Goal: Communication & Community: Answer question/provide support

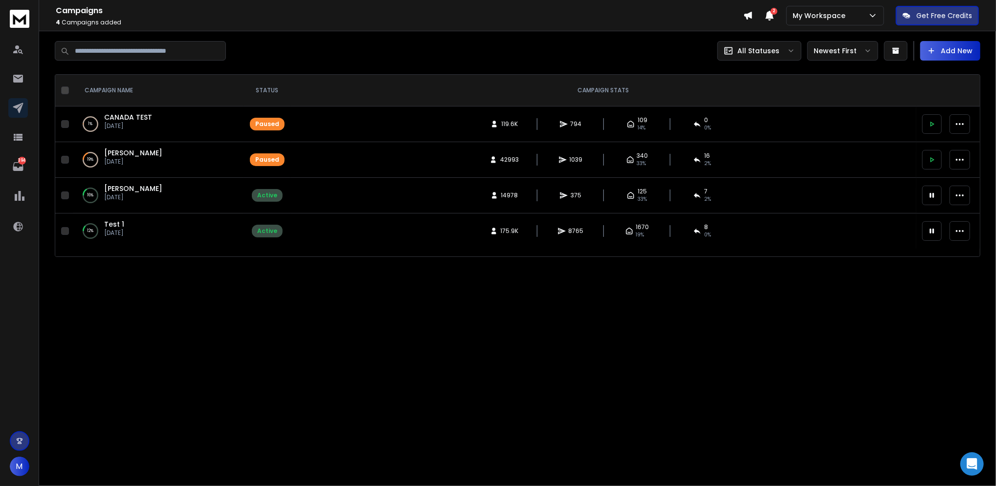
click at [77, 10] on h1 "Campaigns" at bounding box center [399, 11] width 687 height 12
click at [152, 223] on div "12 % Test 1 20 days ago" at bounding box center [159, 231] width 152 height 23
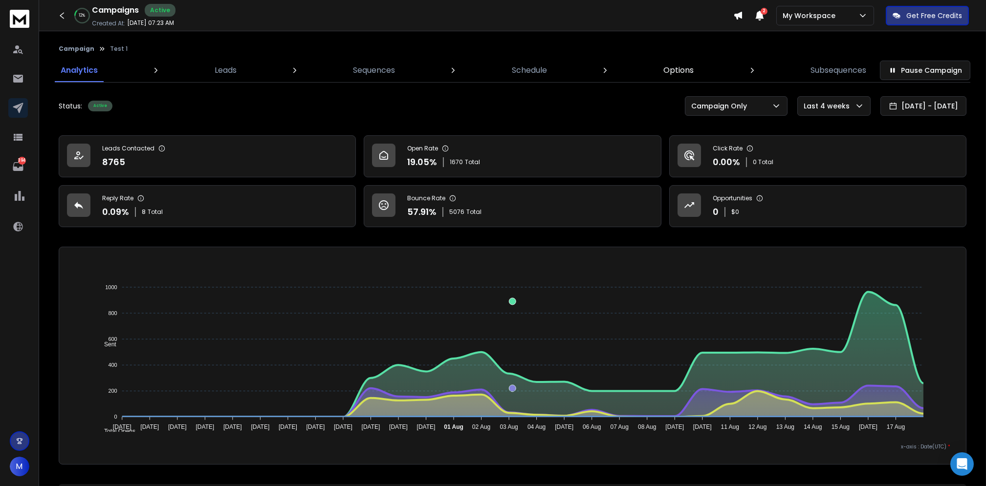
click at [676, 66] on p "Options" at bounding box center [678, 71] width 30 height 12
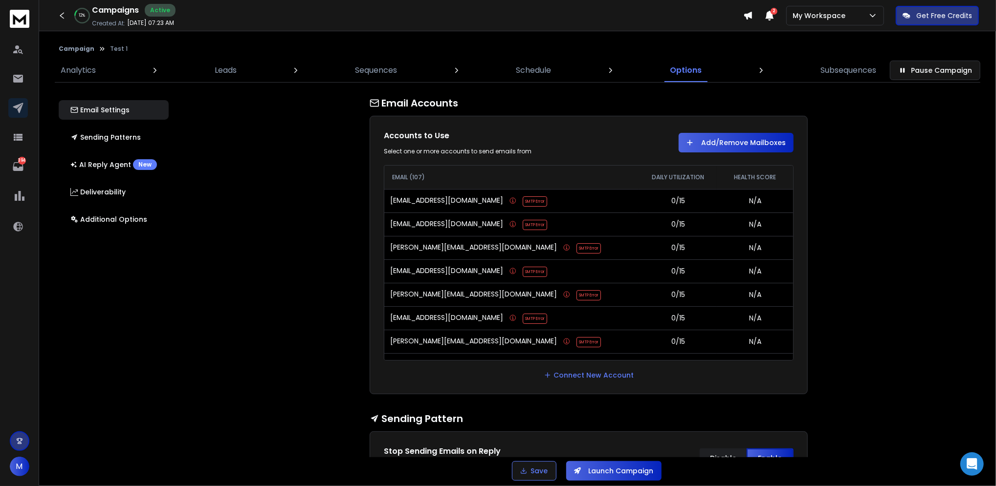
click at [725, 147] on button "Add/Remove Mailboxes" at bounding box center [736, 143] width 115 height 20
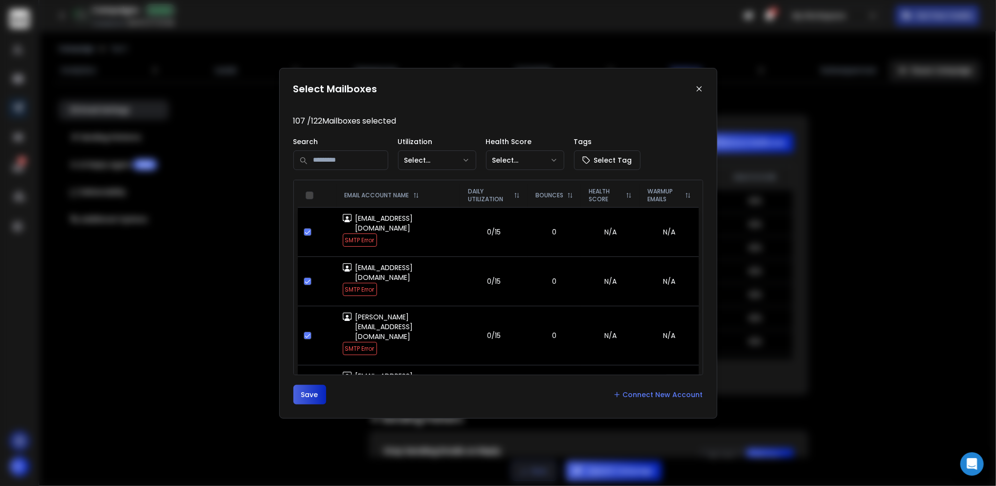
drag, startPoint x: 703, startPoint y: 190, endPoint x: 707, endPoint y: 289, distance: 99.8
click at [707, 289] on div "Select Mailboxes 107 / 122 Mailboxes selected Search Utilization Select... Heal…" at bounding box center [498, 243] width 438 height 351
click at [704, 371] on div "Select Mailboxes 107 / 122 Mailboxes selected Search Utilization Select... Heal…" at bounding box center [498, 243] width 438 height 351
click at [306, 198] on button "Select this Page" at bounding box center [310, 196] width 8 height 8
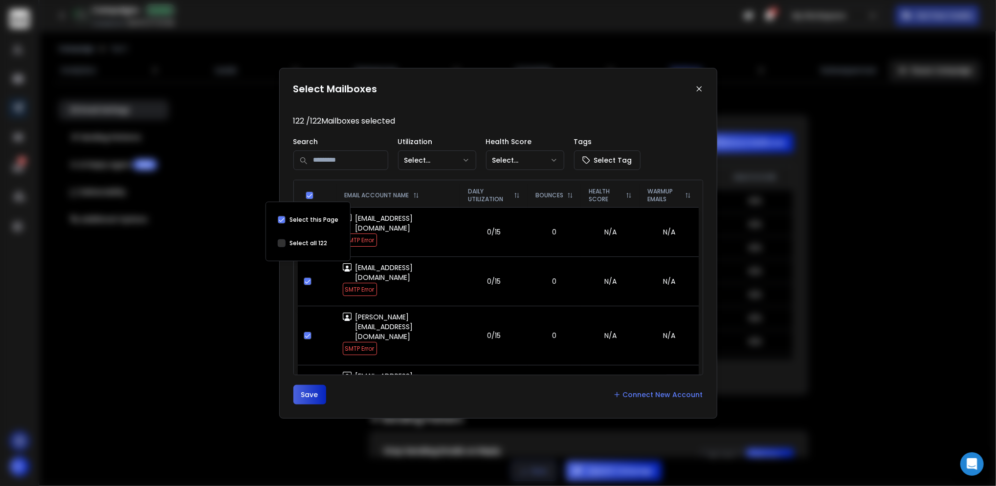
click at [299, 252] on div "Select all 122" at bounding box center [308, 244] width 61 height 20
click at [278, 243] on button "Select this Page" at bounding box center [282, 244] width 8 height 8
click at [314, 399] on button "Save" at bounding box center [309, 395] width 33 height 20
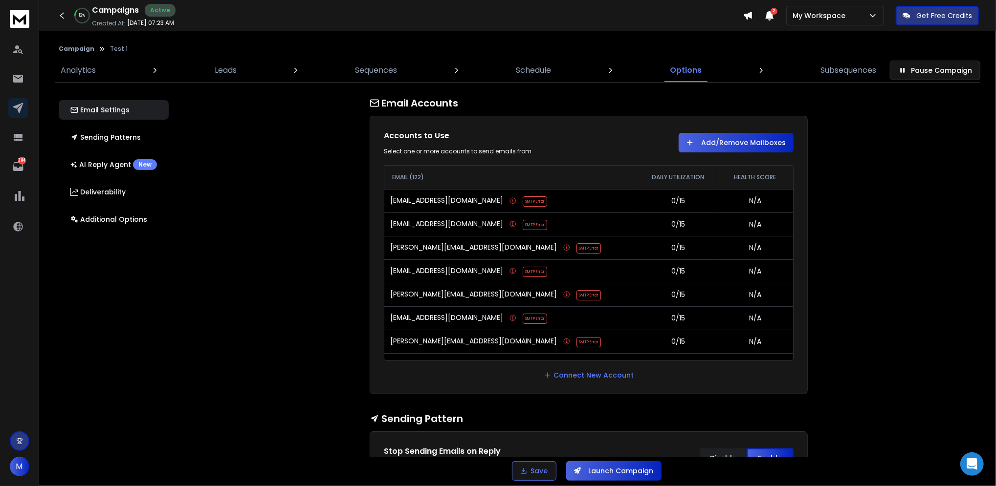
click at [783, 171] on th "HEALTH SCORE" at bounding box center [755, 177] width 76 height 23
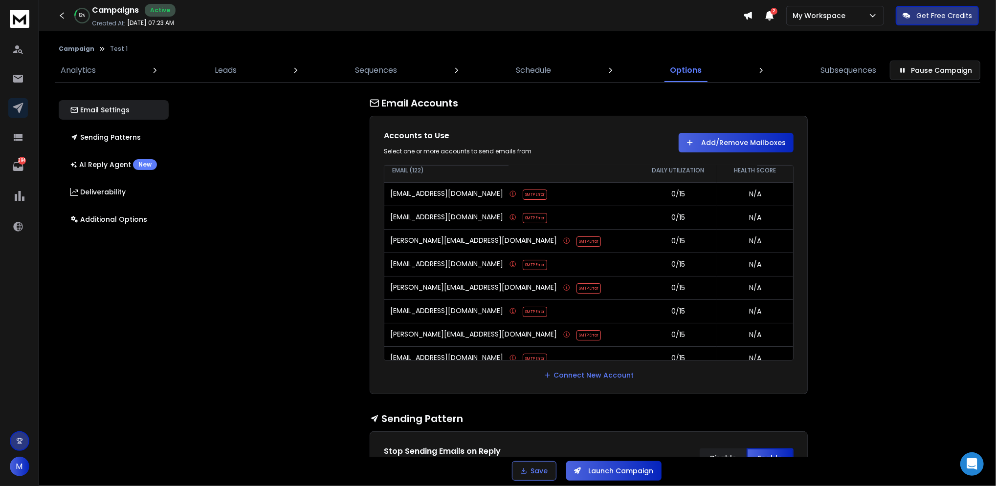
scroll to position [0, 0]
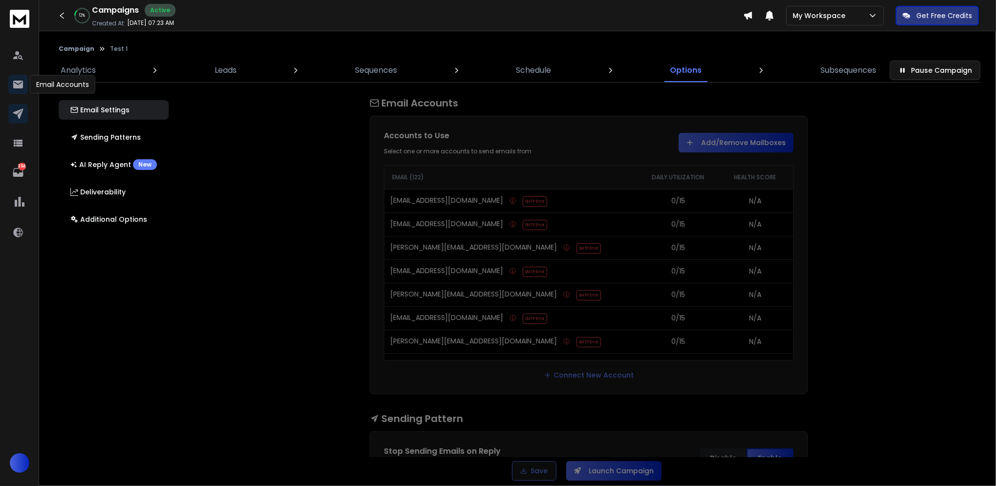
click at [25, 83] on link at bounding box center [18, 85] width 20 height 20
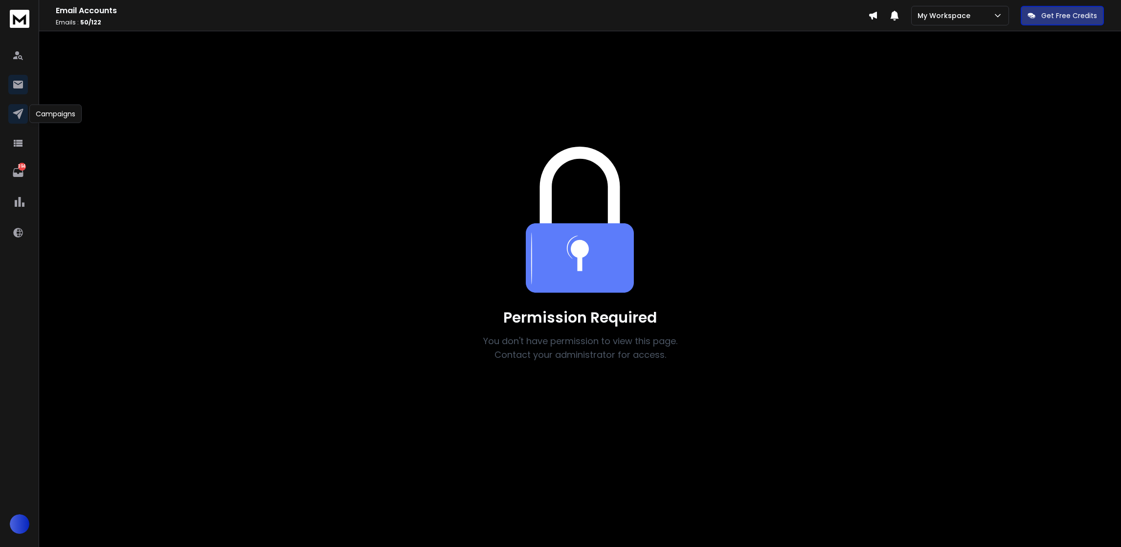
click at [16, 116] on icon at bounding box center [18, 114] width 12 height 12
click at [551, 338] on p "You don't have permission to view this page. Contact your administrator for acc…" at bounding box center [579, 347] width 219 height 27
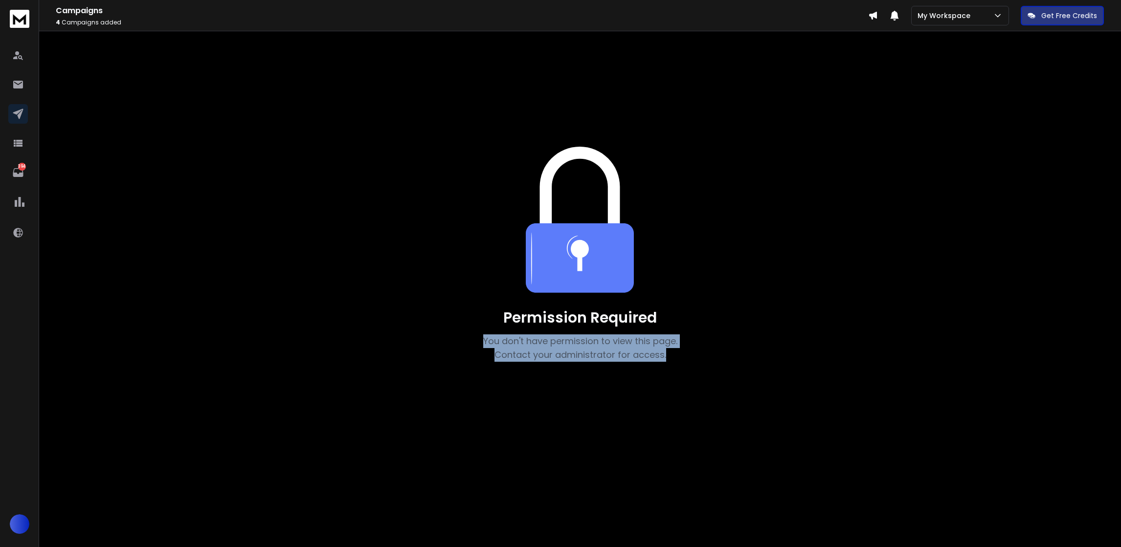
click at [551, 338] on p "You don't have permission to view this page. Contact your administrator for acc…" at bounding box center [579, 347] width 219 height 27
click at [11, 171] on link "394" at bounding box center [18, 173] width 20 height 20
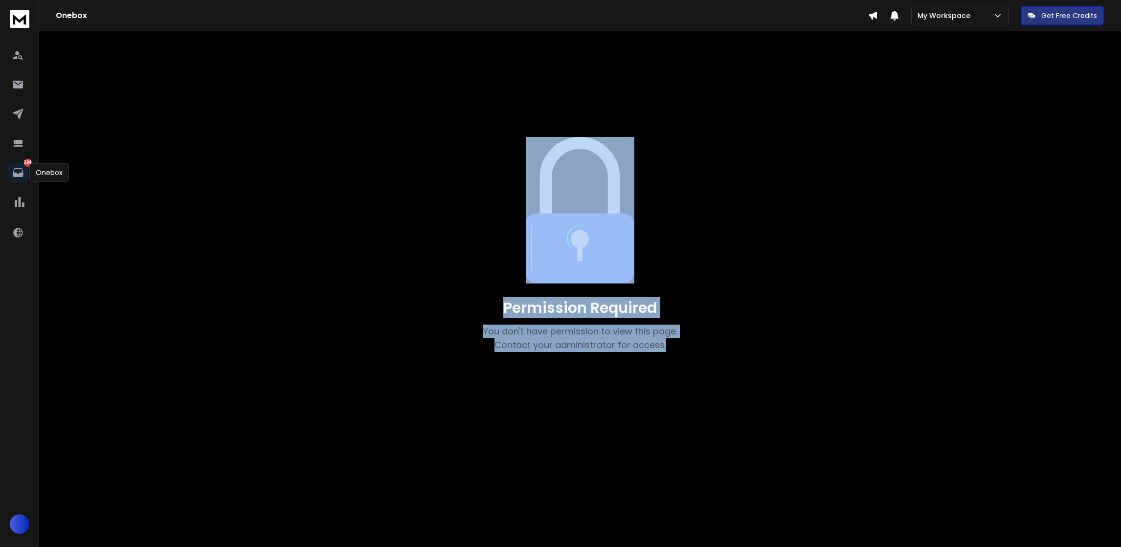
click at [11, 171] on link "394" at bounding box center [18, 173] width 20 height 20
drag, startPoint x: 11, startPoint y: 171, endPoint x: 20, endPoint y: 22, distance: 149.4
click at [20, 22] on div "394" at bounding box center [19, 128] width 22 height 237
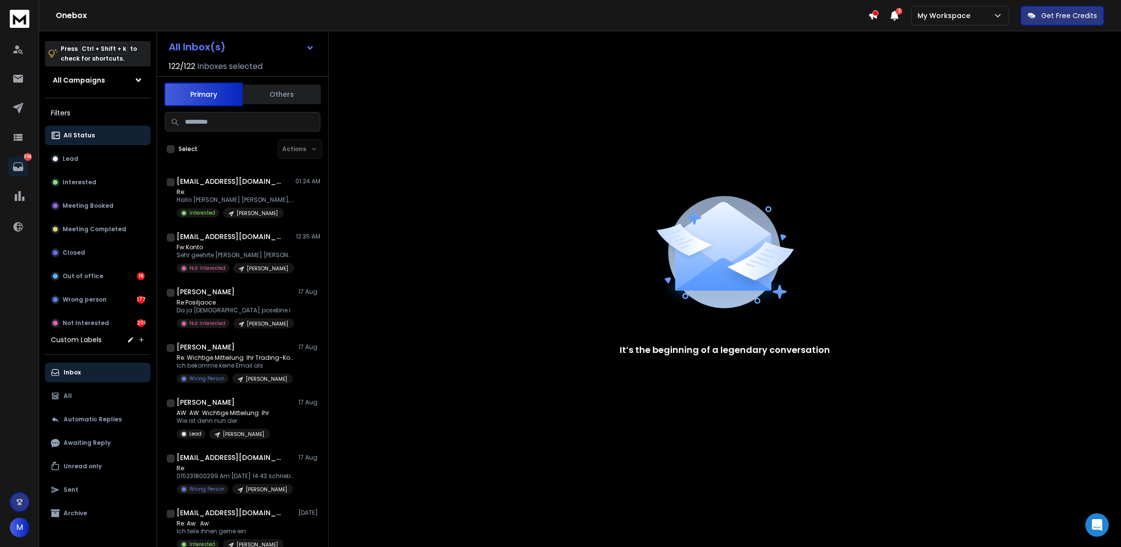
click at [19, 95] on div "394" at bounding box center [19, 140] width 22 height 201
click at [20, 109] on icon at bounding box center [18, 108] width 10 height 10
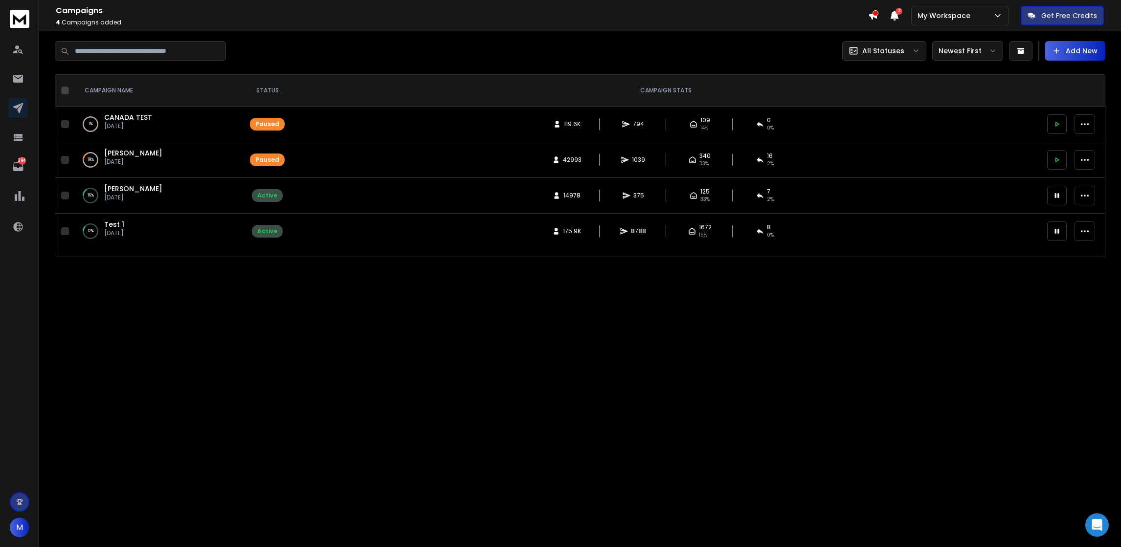
click at [14, 91] on div at bounding box center [19, 80] width 22 height 23
click at [14, 90] on div at bounding box center [19, 80] width 22 height 23
click at [17, 81] on icon at bounding box center [18, 79] width 10 height 8
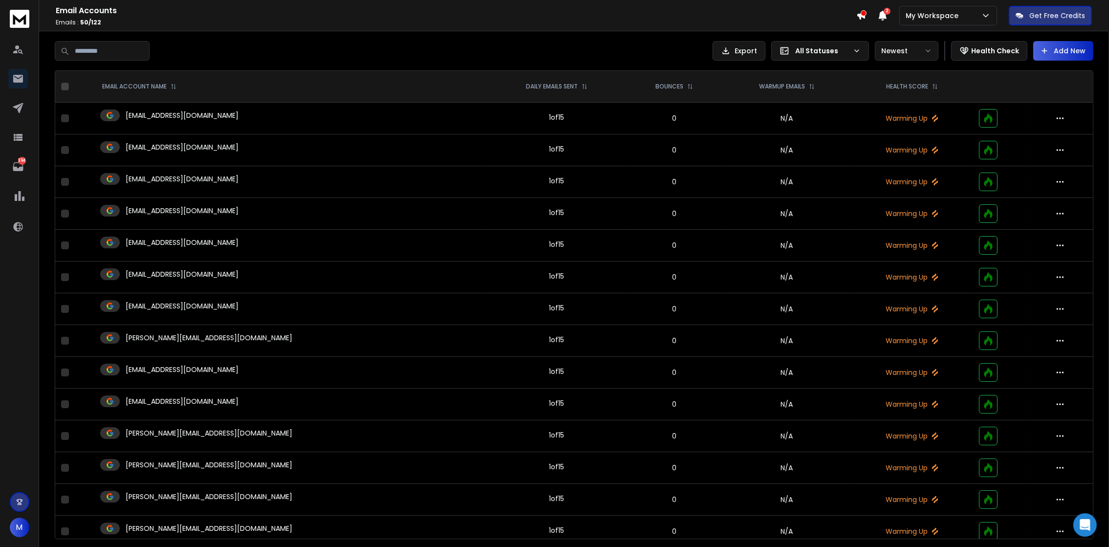
drag, startPoint x: 1080, startPoint y: 140, endPoint x: 1083, endPoint y: 155, distance: 16.0
click at [1083, 155] on div "EMAIL ACCOUNT NAME DAILY EMAILS SENT BOUNCES WARMUP EMAILS HEALTH SCORE andreau…" at bounding box center [574, 304] width 1039 height 469
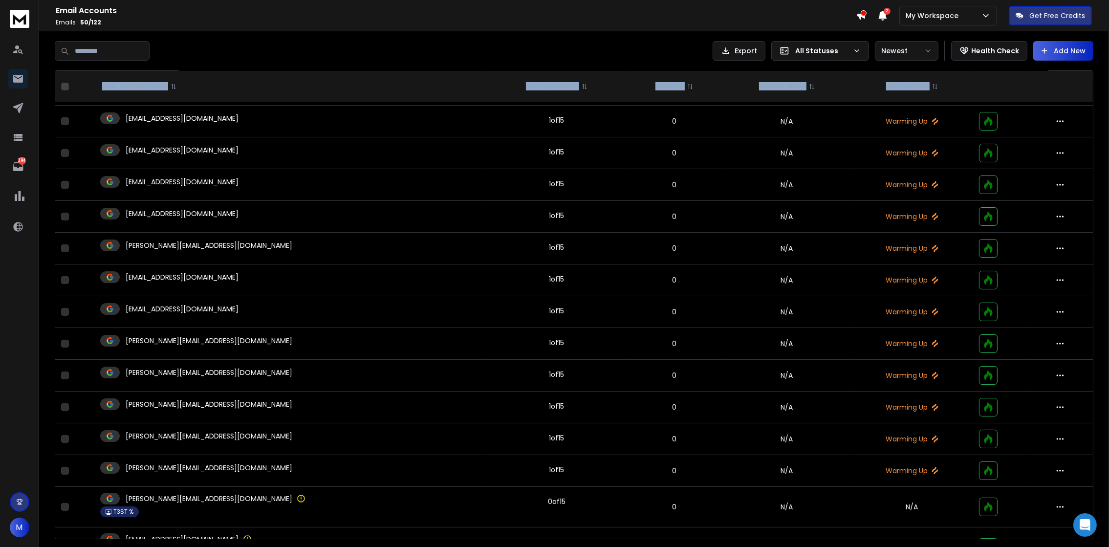
scroll to position [502, 0]
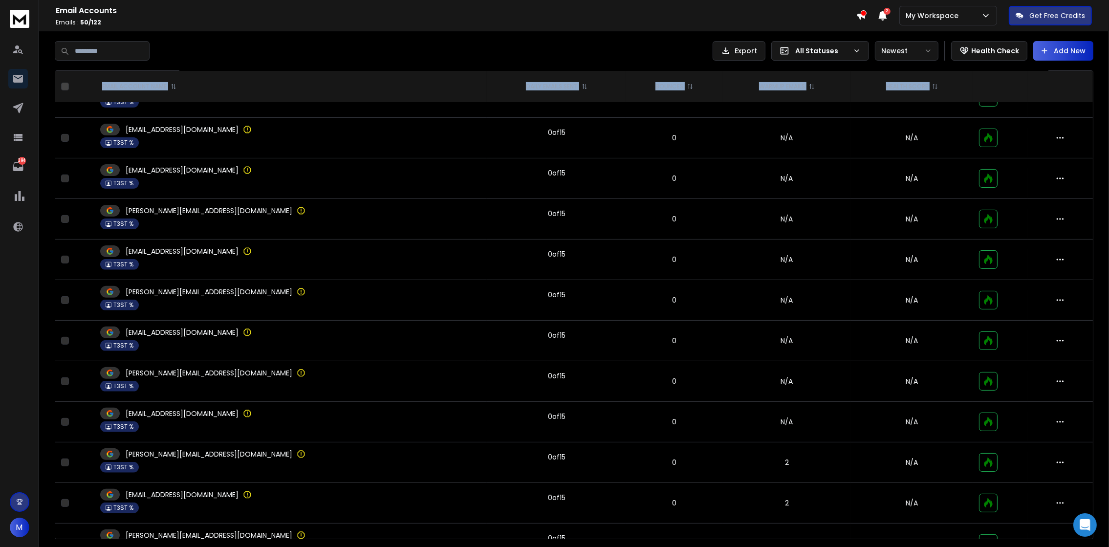
click at [1098, 159] on div "Export All Statuses Newest Health Check Add New EMAIL ACCOUNT NAME DAILY EMAILS…" at bounding box center [574, 290] width 1070 height 518
click at [244, 125] on div "[EMAIL_ADDRESS][DOMAIN_NAME]" at bounding box center [290, 130] width 381 height 12
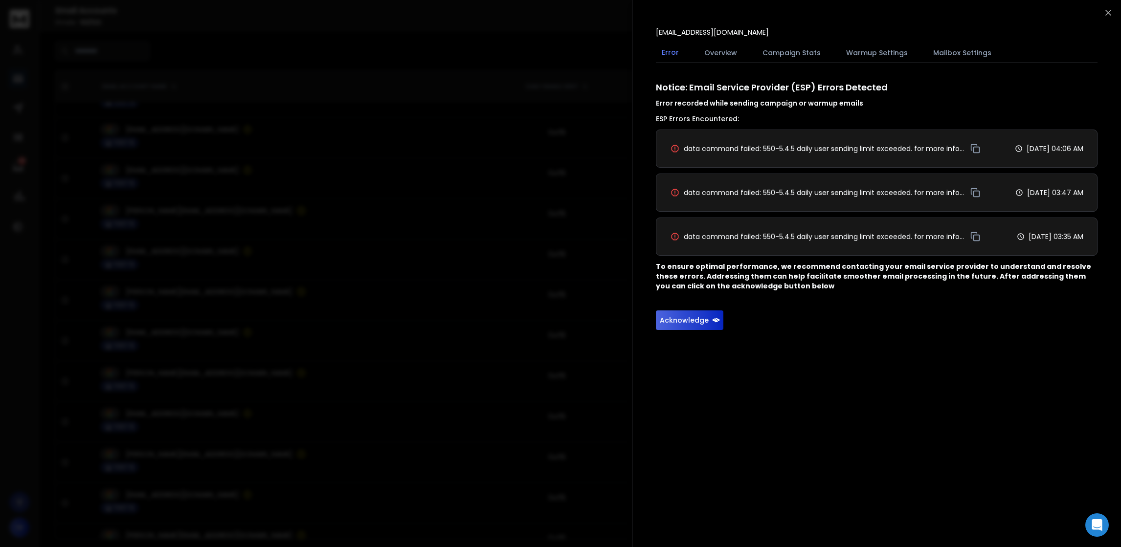
click at [688, 323] on button "Acknowledge" at bounding box center [689, 320] width 67 height 20
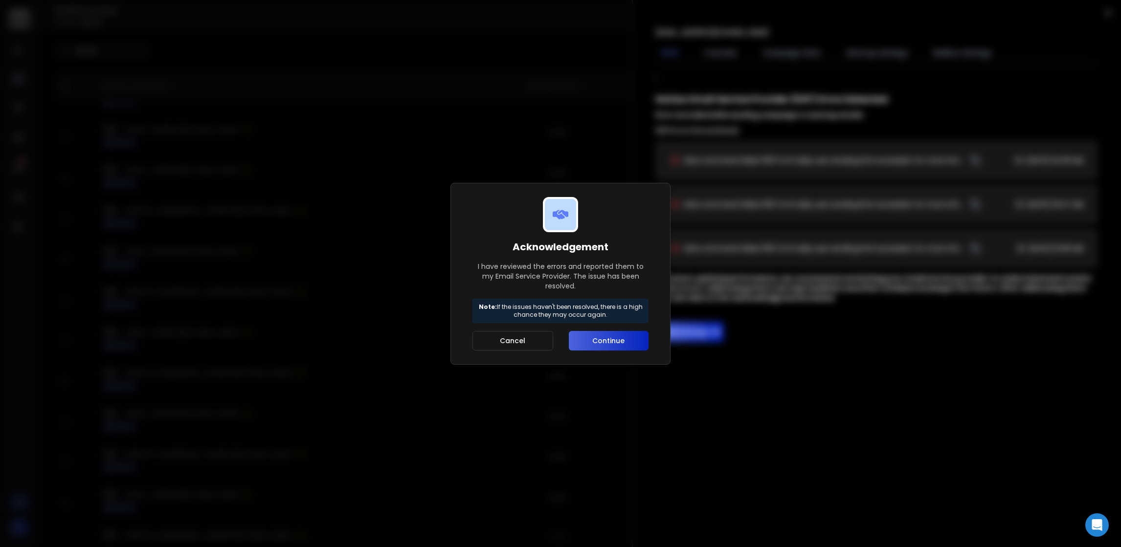
click at [619, 317] on p "Note: If the issues haven't been resolved, there is a high chance they may occu…" at bounding box center [560, 311] width 167 height 16
click at [622, 335] on button "Continue" at bounding box center [609, 341] width 80 height 20
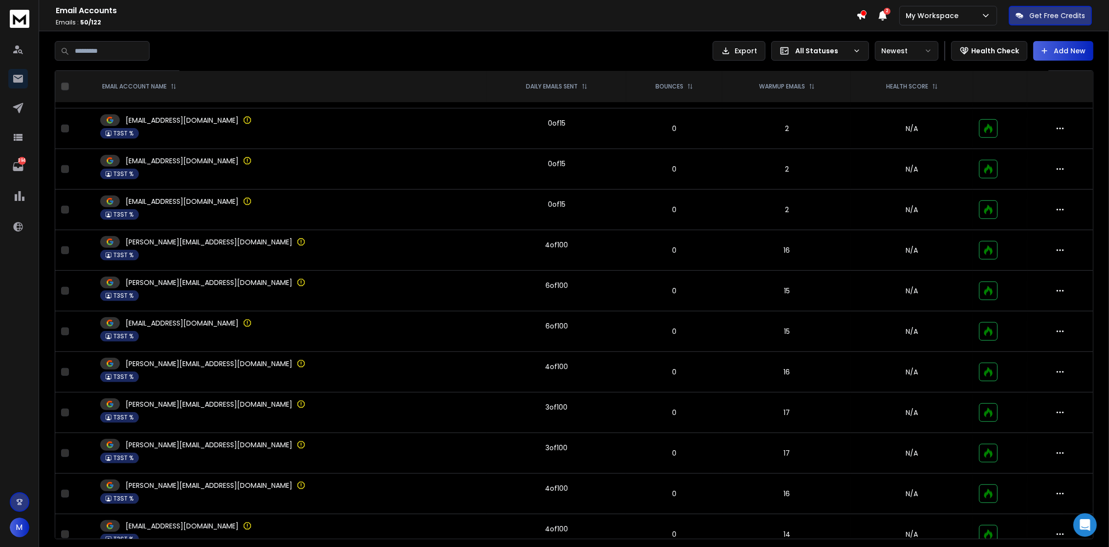
scroll to position [1494, 0]
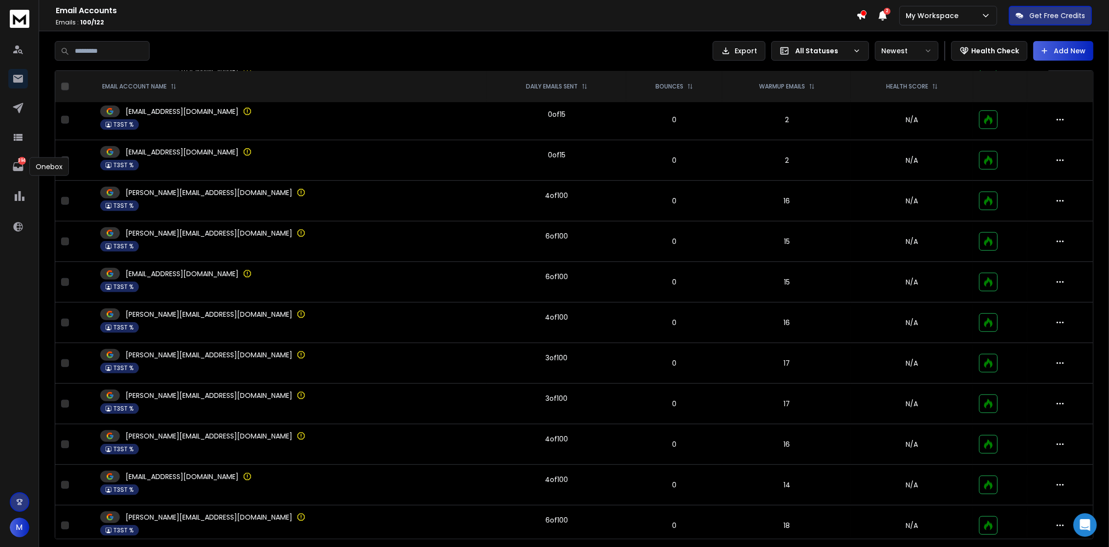
click at [2, 153] on div "394 M" at bounding box center [19, 273] width 39 height 547
click at [24, 162] on p "394" at bounding box center [22, 161] width 8 height 8
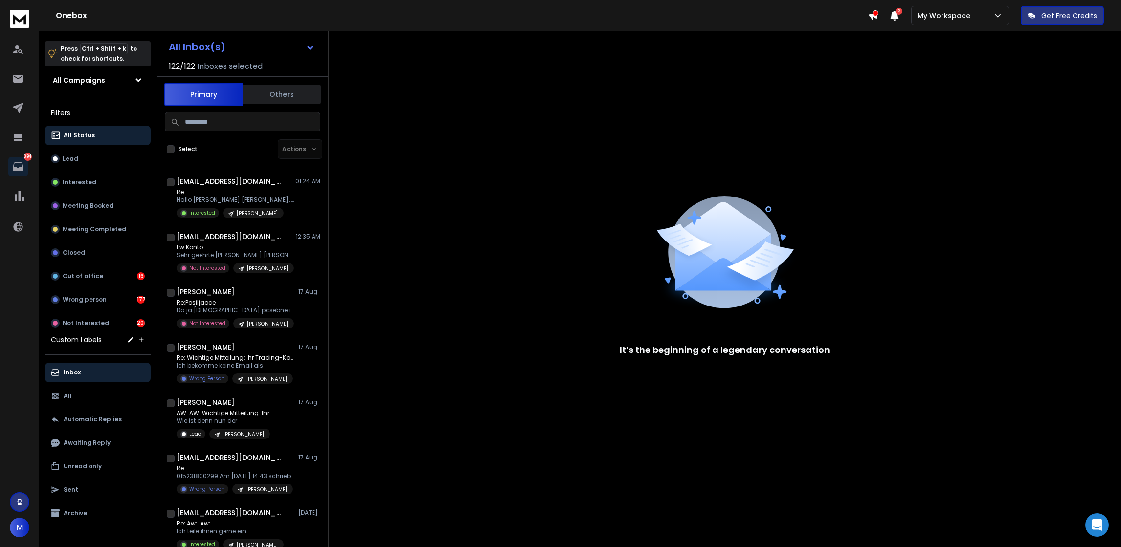
click at [286, 85] on button "Others" at bounding box center [281, 95] width 78 height 22
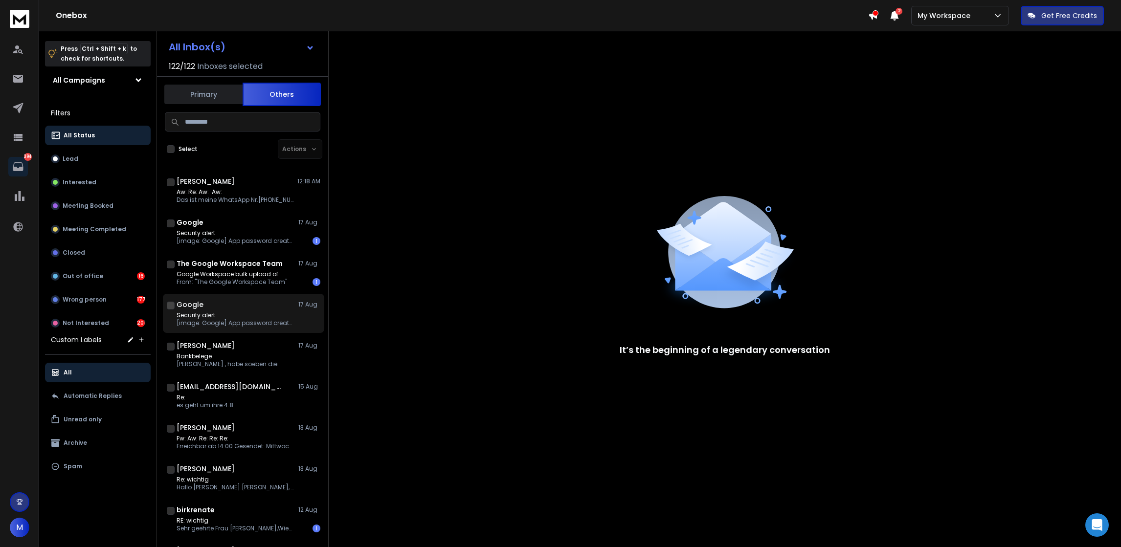
click at [169, 303] on button "button" at bounding box center [171, 306] width 8 height 8
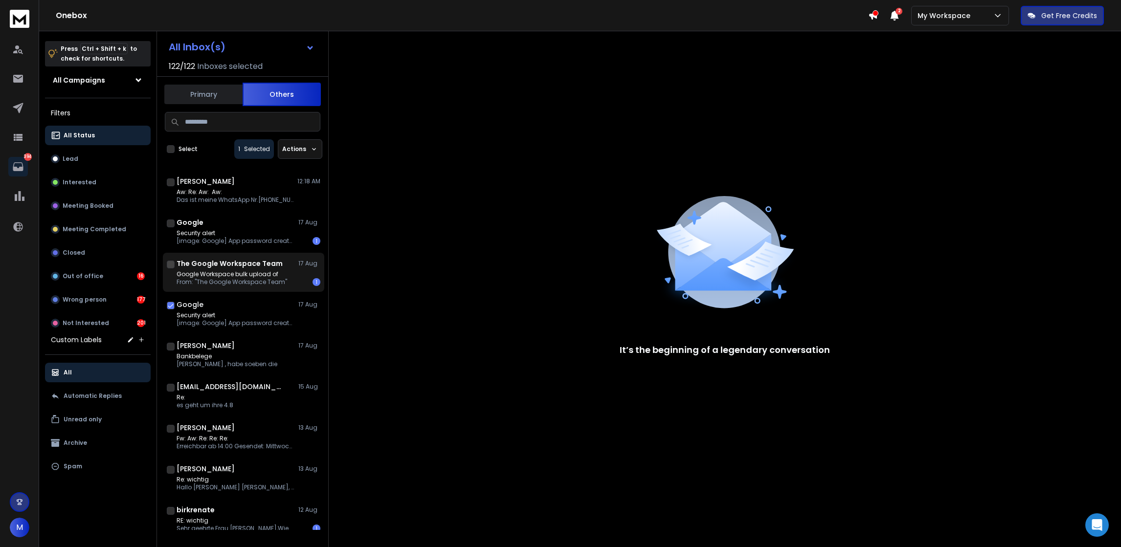
click at [176, 266] on h1 "The Google Workspace Team" at bounding box center [229, 264] width 106 height 10
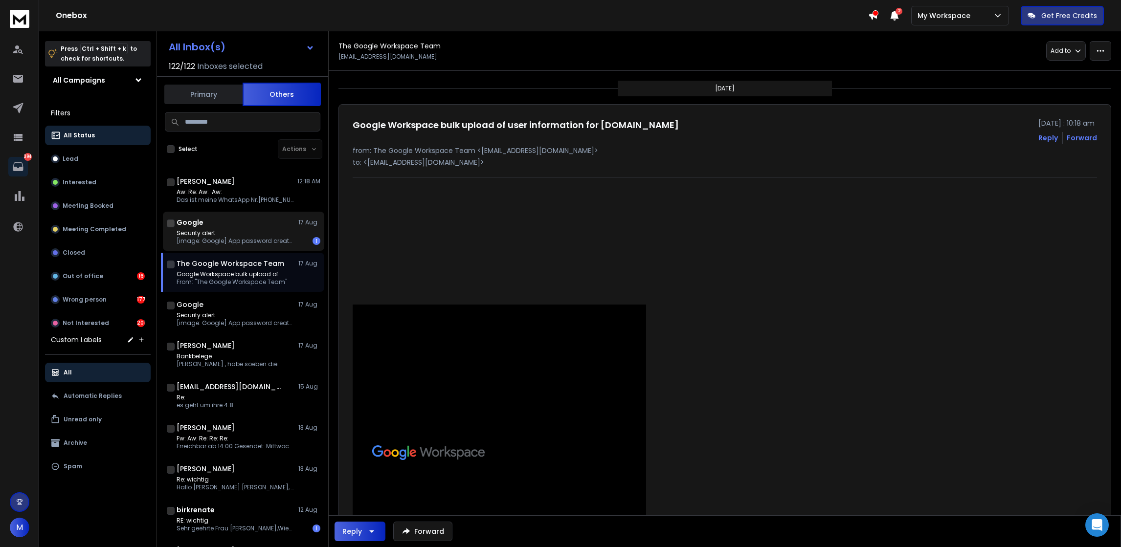
click at [169, 227] on div at bounding box center [171, 231] width 8 height 23
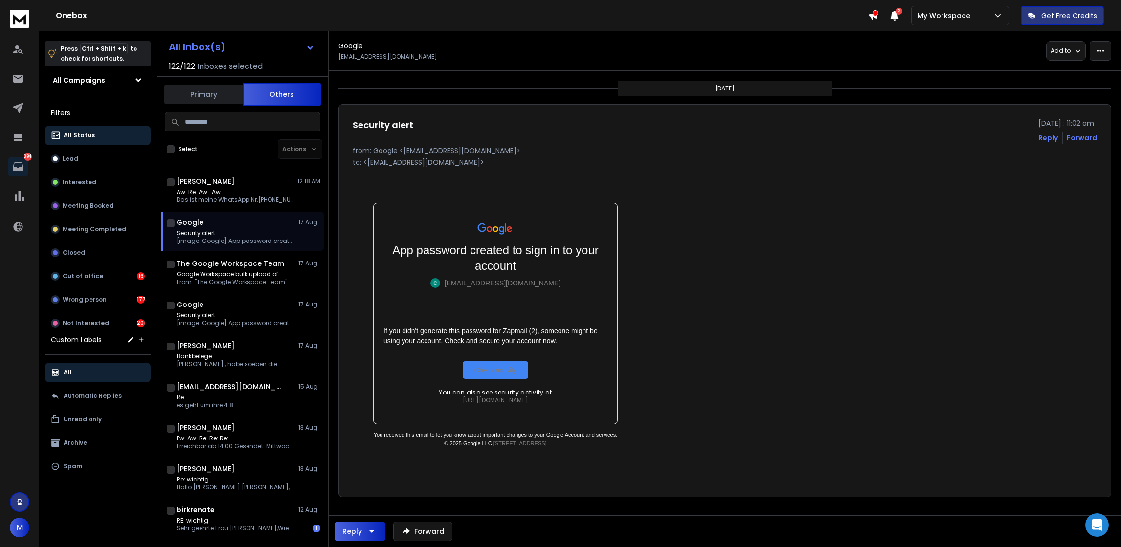
click at [172, 223] on button "button" at bounding box center [171, 224] width 8 height 8
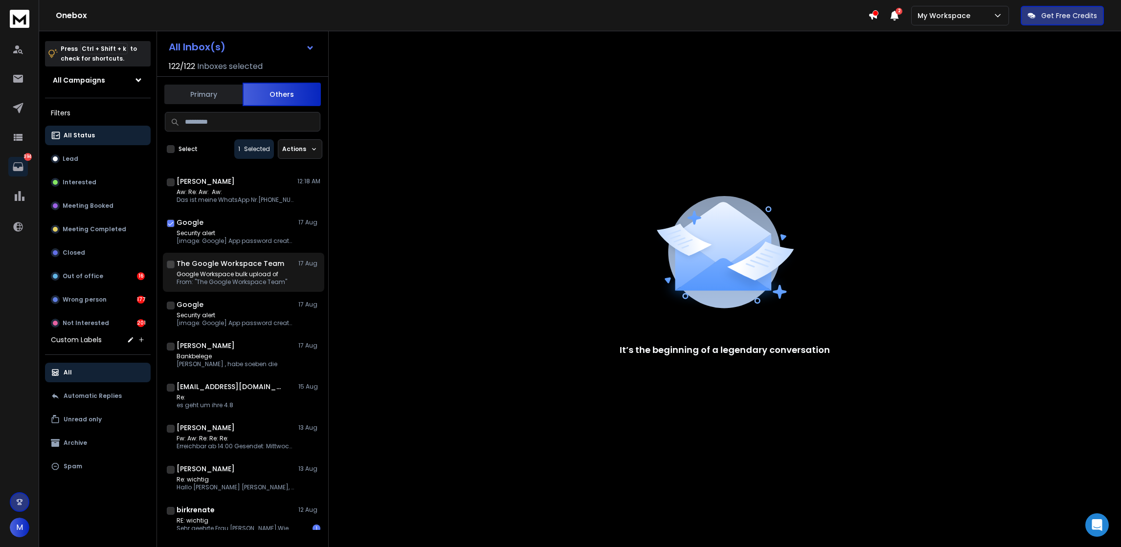
click at [170, 266] on button "button" at bounding box center [171, 265] width 8 height 8
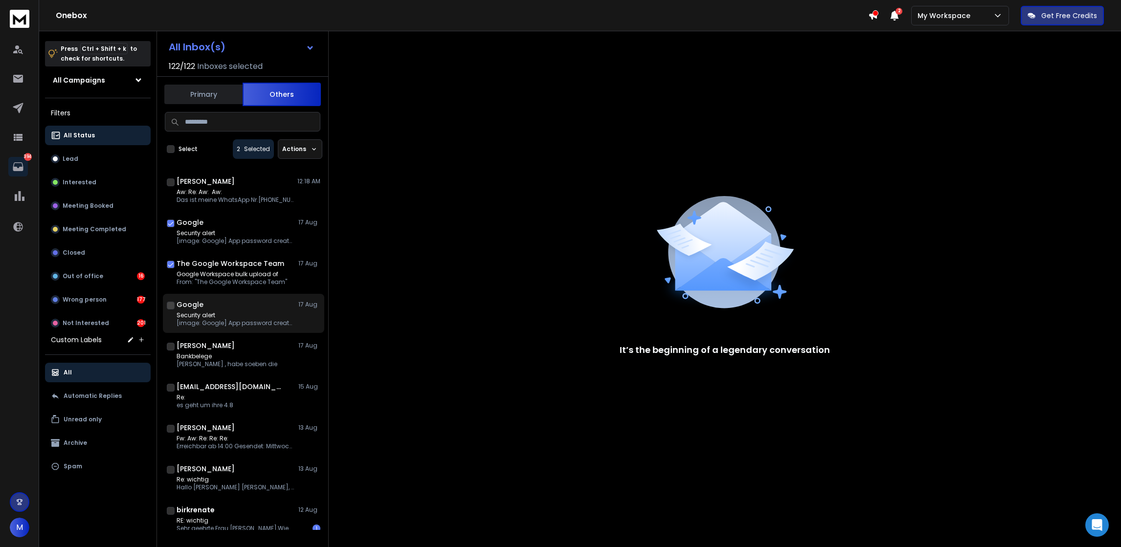
click at [168, 305] on button "button" at bounding box center [171, 306] width 8 height 8
click at [305, 146] on p "Actions" at bounding box center [294, 149] width 24 height 8
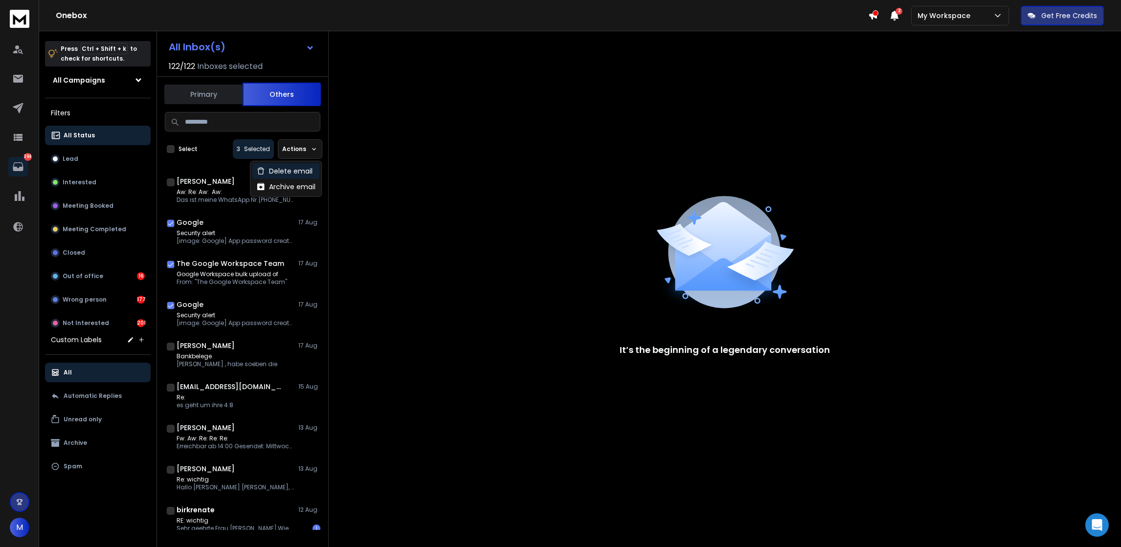
click at [305, 176] on div "Delete email" at bounding box center [284, 171] width 56 height 10
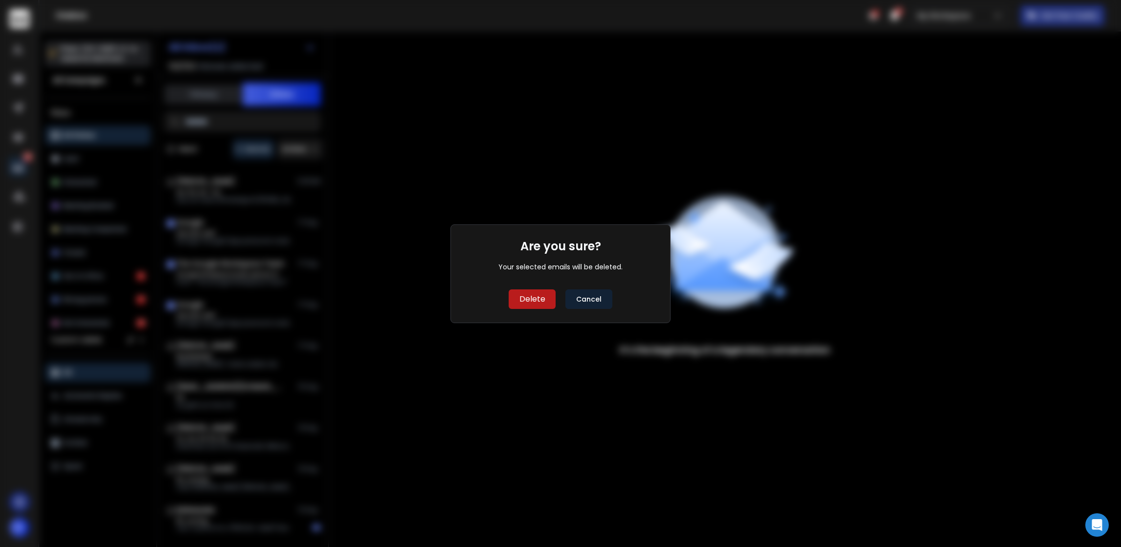
click at [521, 291] on button "Delete" at bounding box center [531, 299] width 47 height 20
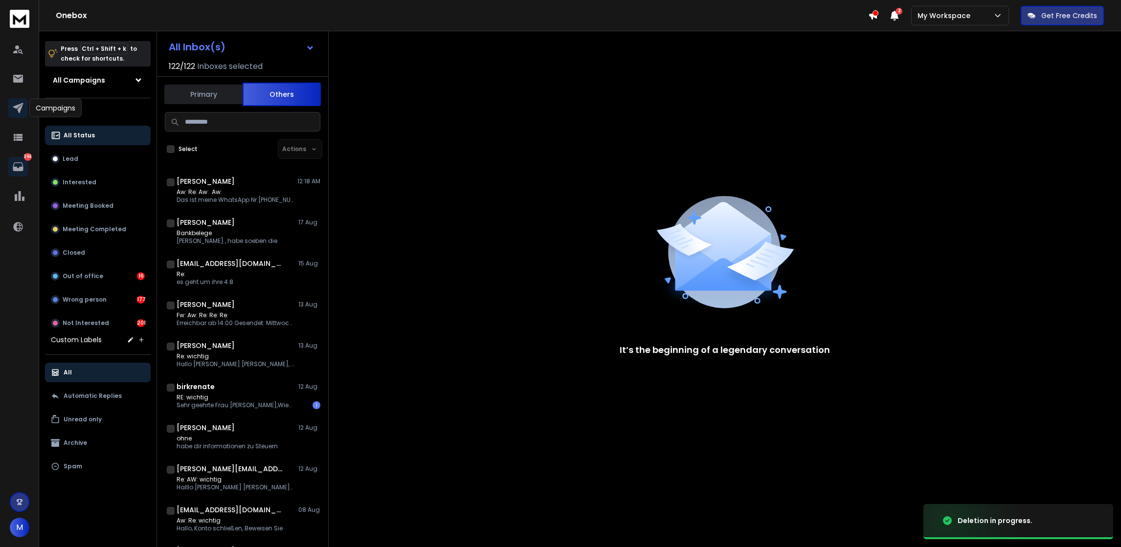
click at [17, 103] on icon at bounding box center [18, 108] width 12 height 12
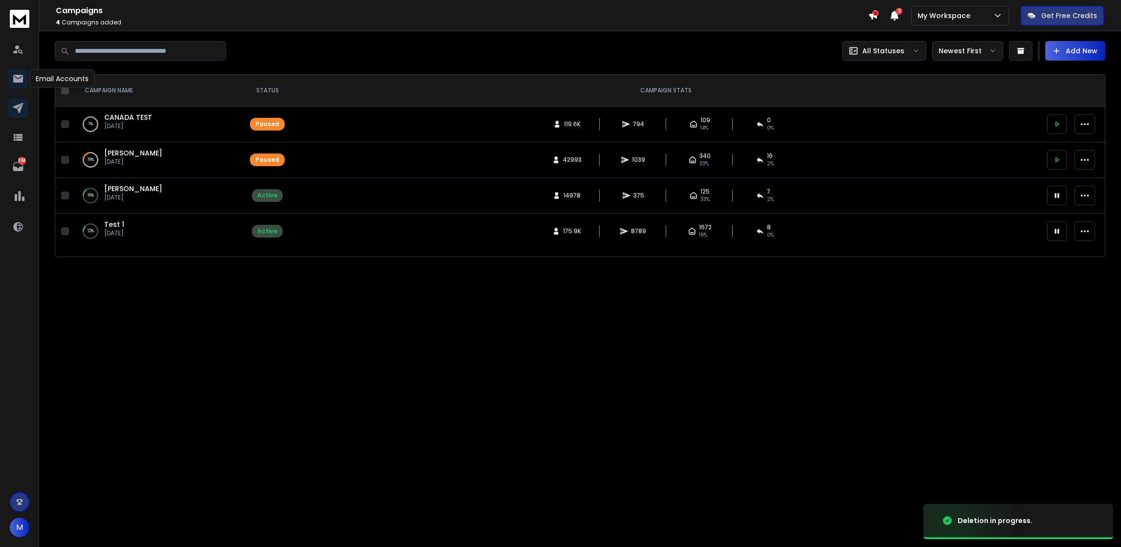
click at [19, 79] on icon at bounding box center [18, 79] width 10 height 8
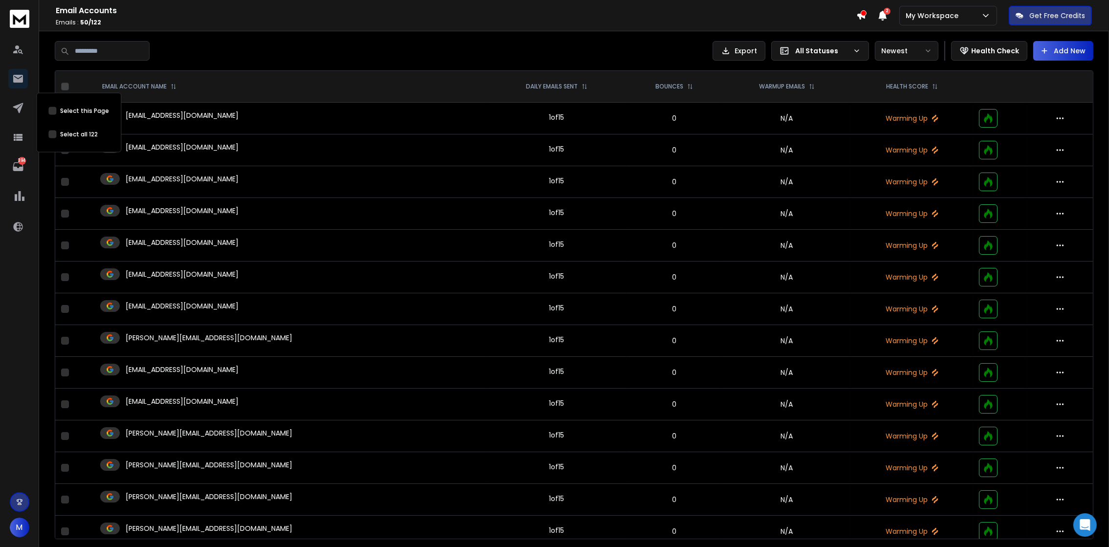
click at [55, 133] on button "Select this Page" at bounding box center [52, 135] width 8 height 8
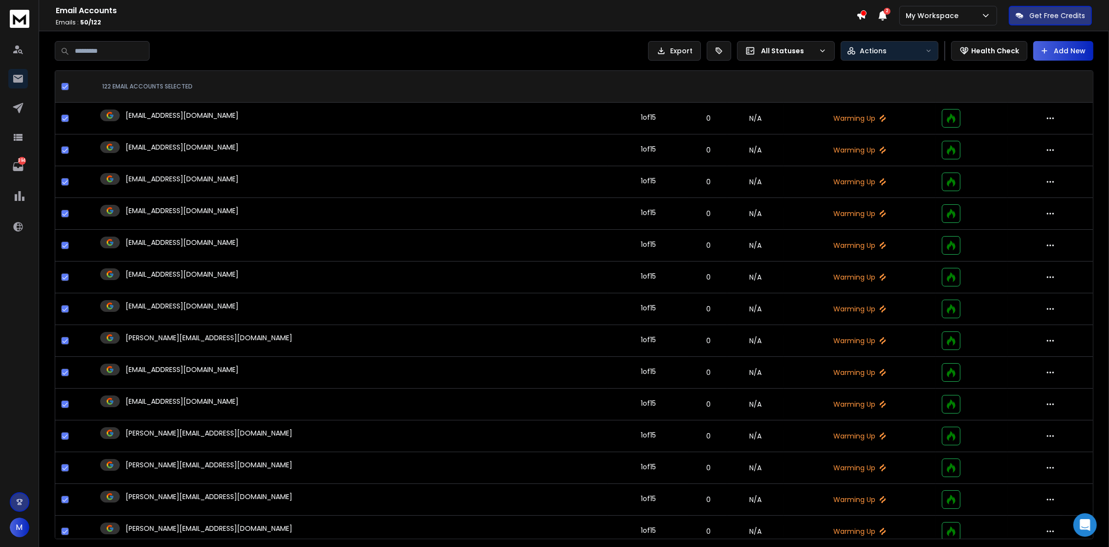
click at [896, 46] on div "Actions" at bounding box center [884, 51] width 74 height 10
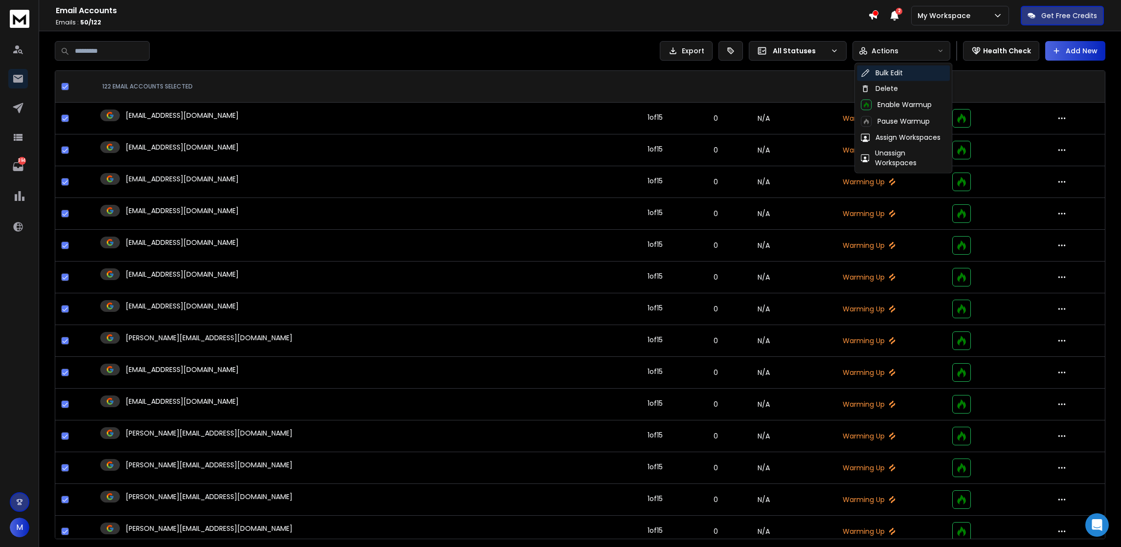
click at [890, 71] on div "Bulk Edit" at bounding box center [881, 73] width 42 height 10
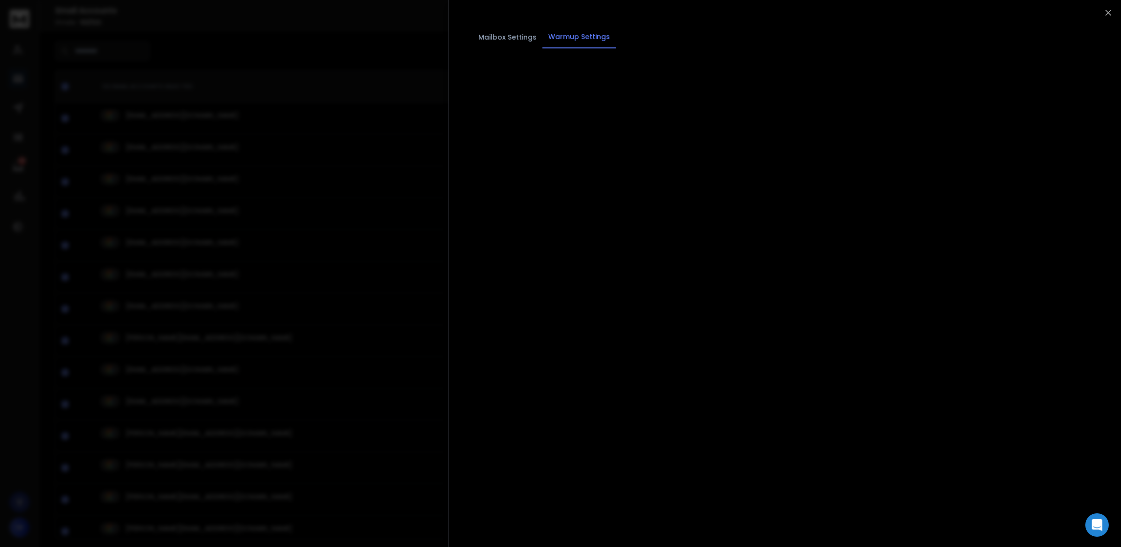
click at [573, 37] on button "Warmup Settings" at bounding box center [578, 37] width 73 height 22
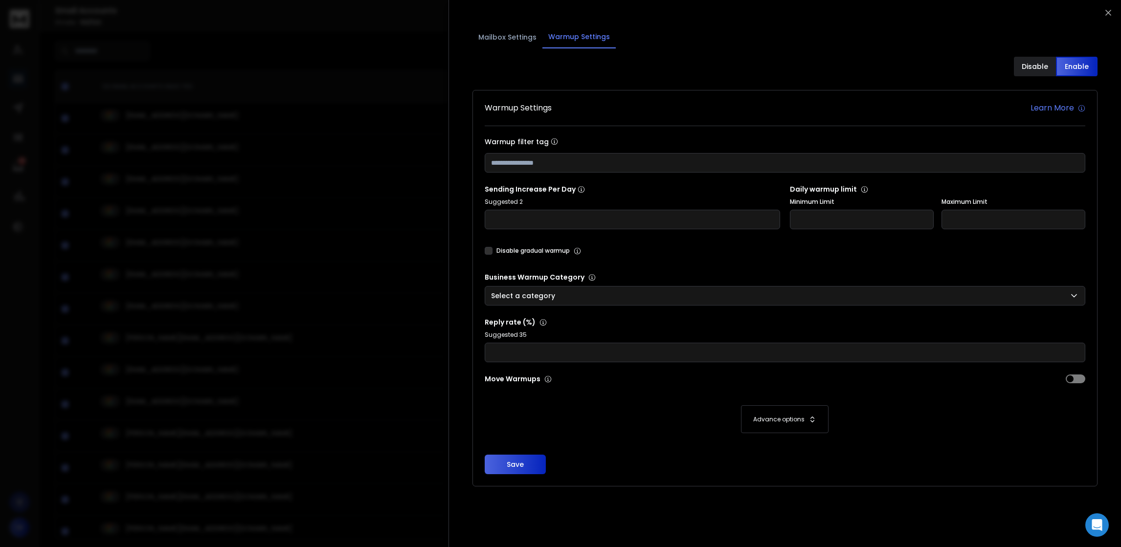
click at [522, 41] on button "Mailbox Settings" at bounding box center [507, 37] width 70 height 22
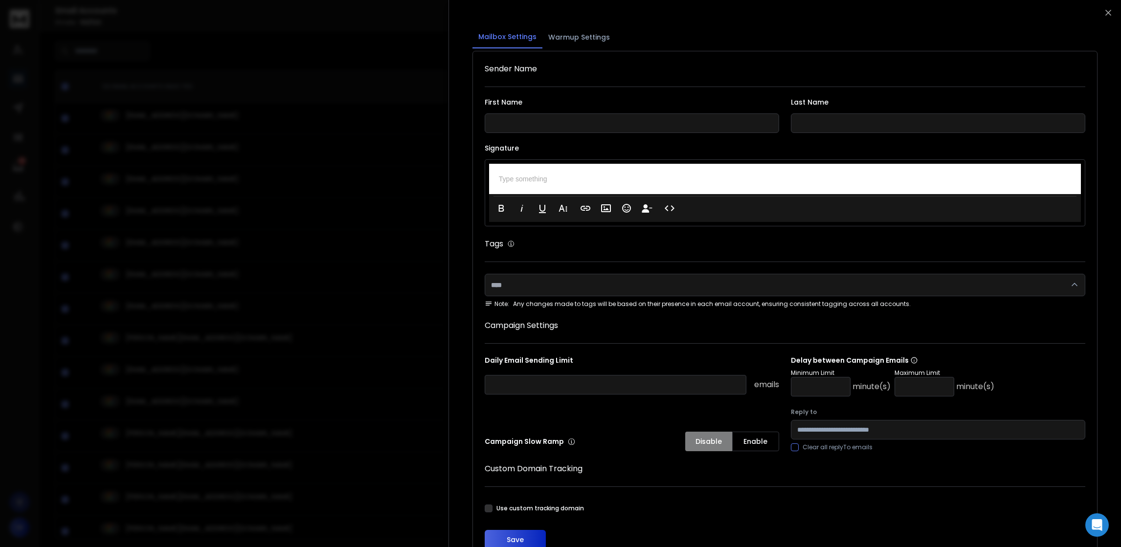
click at [568, 384] on input "number" at bounding box center [615, 385] width 262 height 20
type input "**"
click at [506, 538] on button "Save" at bounding box center [514, 540] width 61 height 20
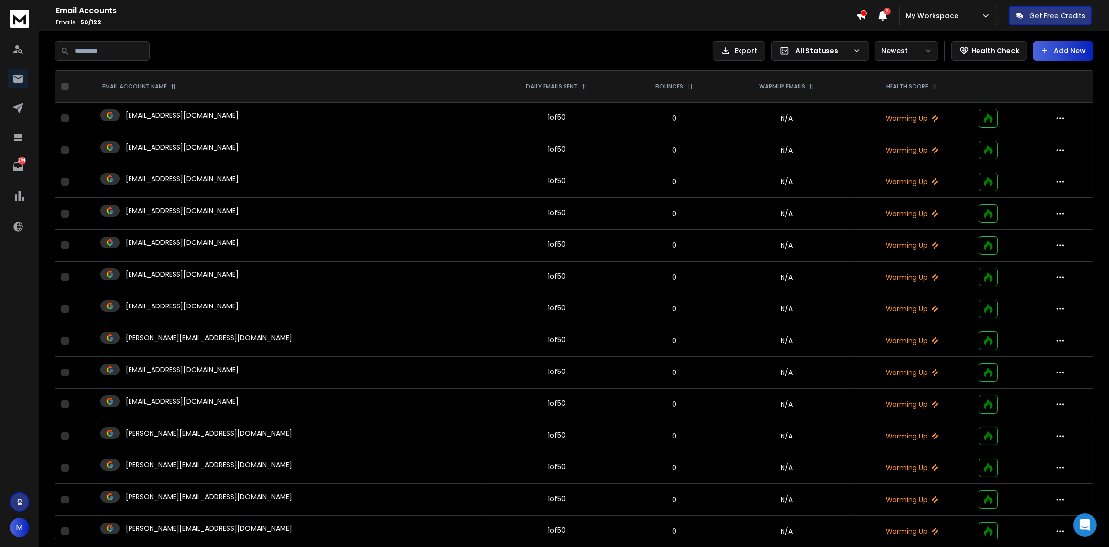
click at [1093, 123] on div "EMAIL ACCOUNT NAME DAILY EMAILS SENT BOUNCES WARMUP EMAILS HEALTH SCORE andreau…" at bounding box center [574, 304] width 1039 height 469
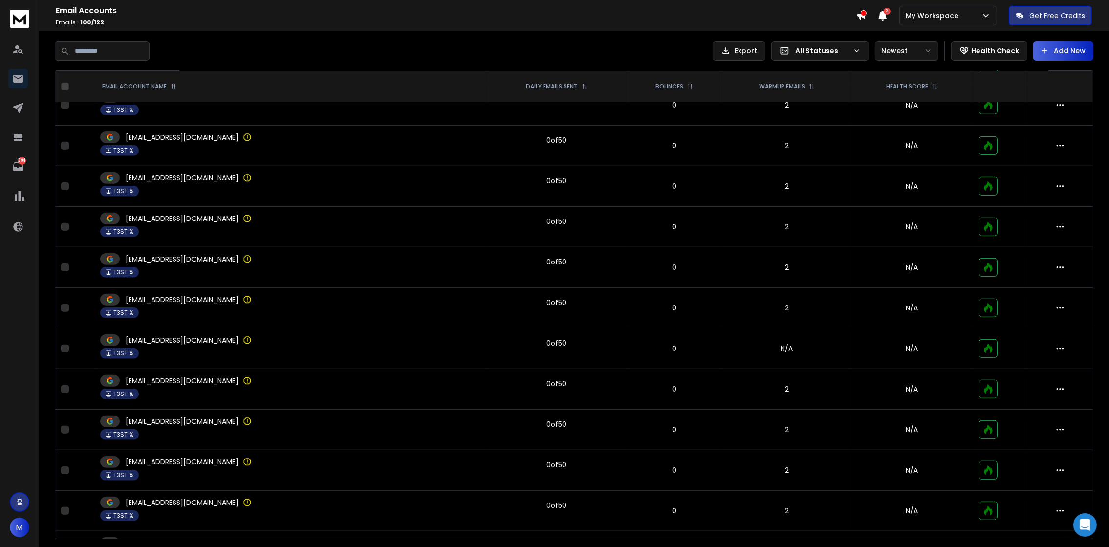
scroll to position [1087, 0]
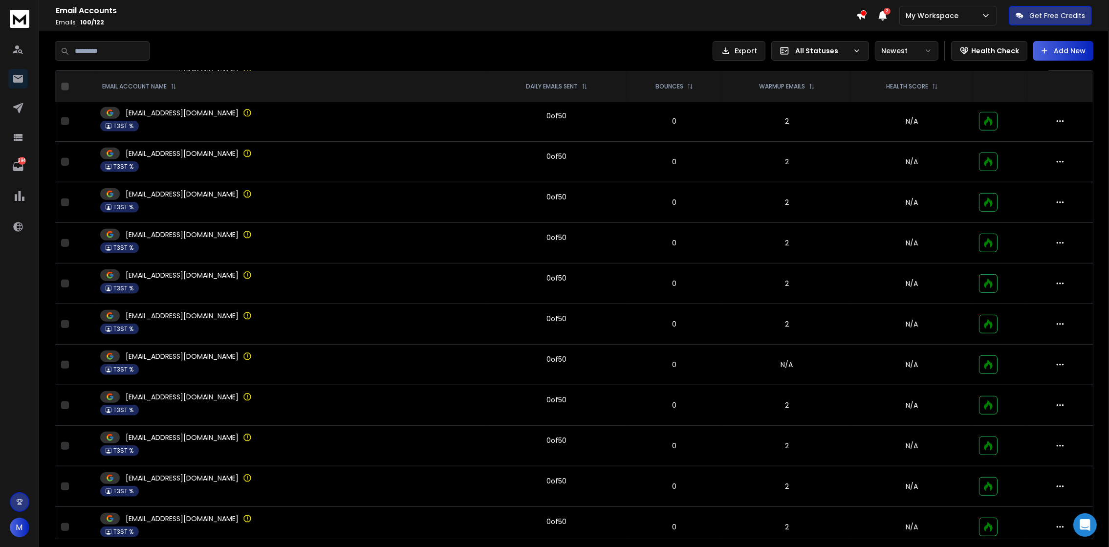
drag, startPoint x: 1093, startPoint y: 236, endPoint x: 1067, endPoint y: 226, distance: 27.1
click at [1051, 187] on div "EMAIL ACCOUNT NAME DAILY EMAILS SENT BOUNCES WARMUP EMAILS HEALTH SCORE andreau…" at bounding box center [574, 304] width 1039 height 469
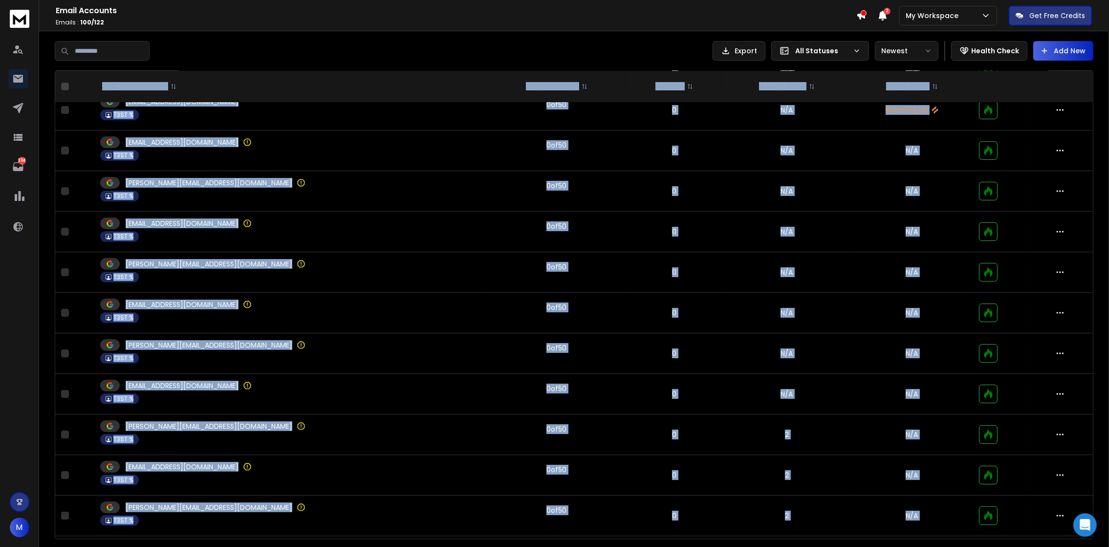
scroll to position [0, 0]
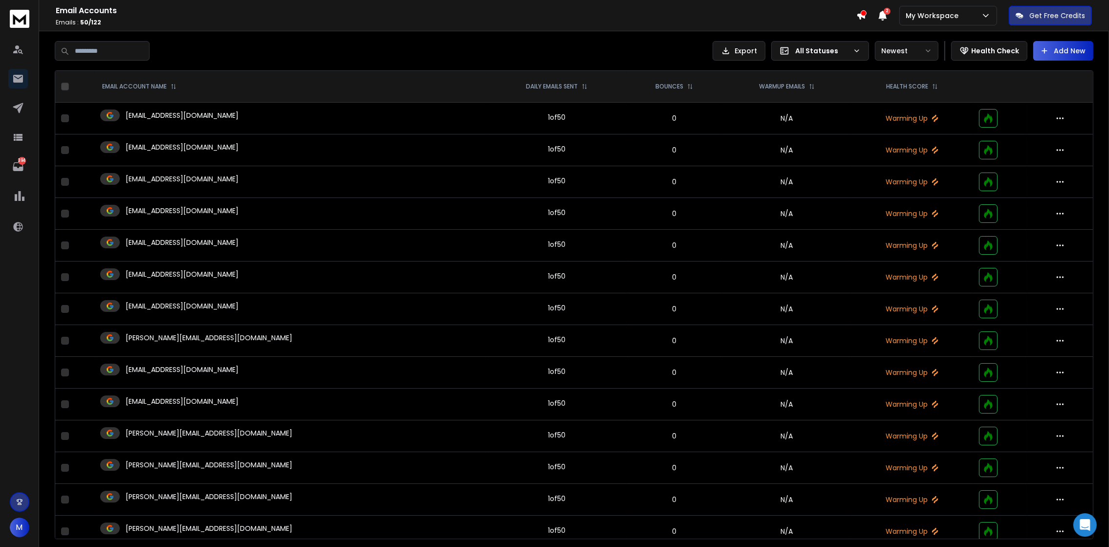
click at [17, 118] on div at bounding box center [19, 109] width 22 height 23
click at [17, 108] on icon at bounding box center [18, 108] width 12 height 12
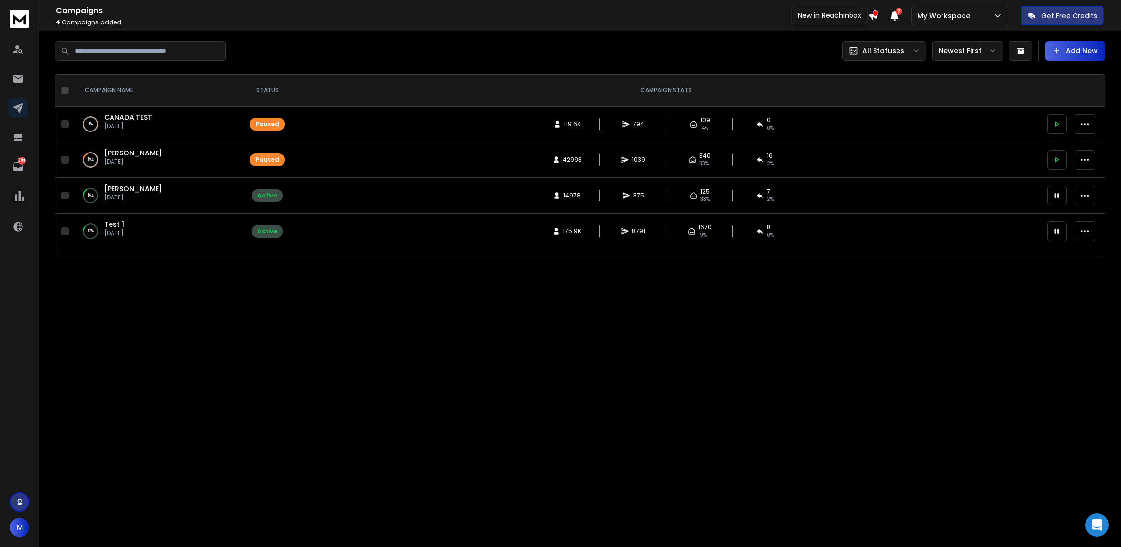
drag, startPoint x: 875, startPoint y: 13, endPoint x: 780, endPoint y: 41, distance: 99.5
click at [780, 41] on div "Campaigns 4 Campaigns Added All Statuses Newest First Add New" at bounding box center [842, 51] width 525 height 20
click at [876, 14] on div at bounding box center [875, 13] width 6 height 6
click at [16, 167] on icon at bounding box center [18, 166] width 10 height 9
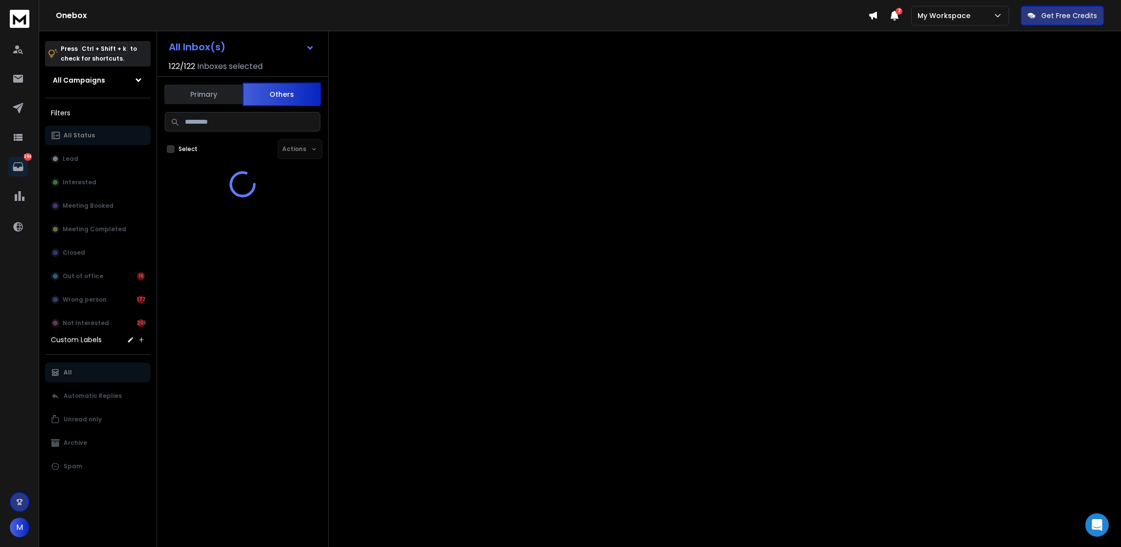
click at [309, 91] on button "Others" at bounding box center [281, 94] width 78 height 23
click at [201, 91] on button "Primary" at bounding box center [203, 94] width 78 height 23
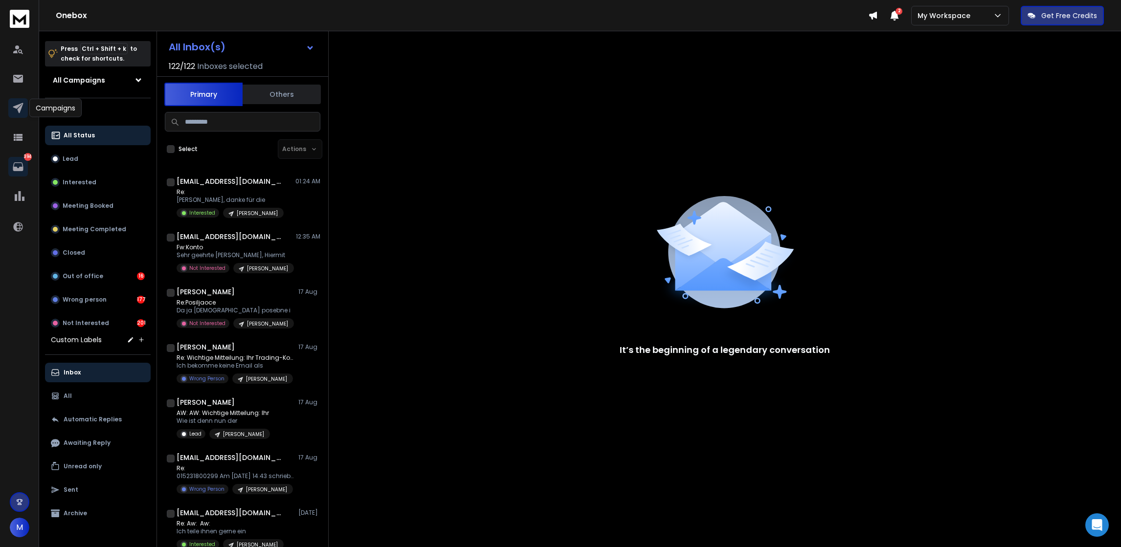
click at [19, 103] on icon at bounding box center [18, 108] width 12 height 12
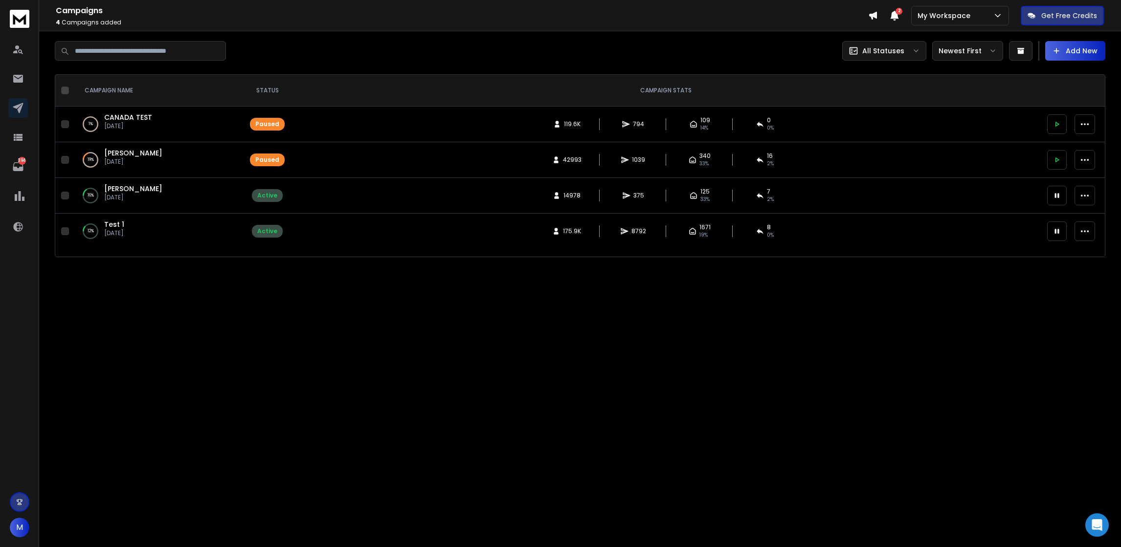
click at [970, 382] on div "Get only verified leads with our AI-powered Lead Finder, starting at $22/mo Try…" at bounding box center [560, 273] width 1121 height 547
click at [25, 87] on link at bounding box center [18, 79] width 20 height 20
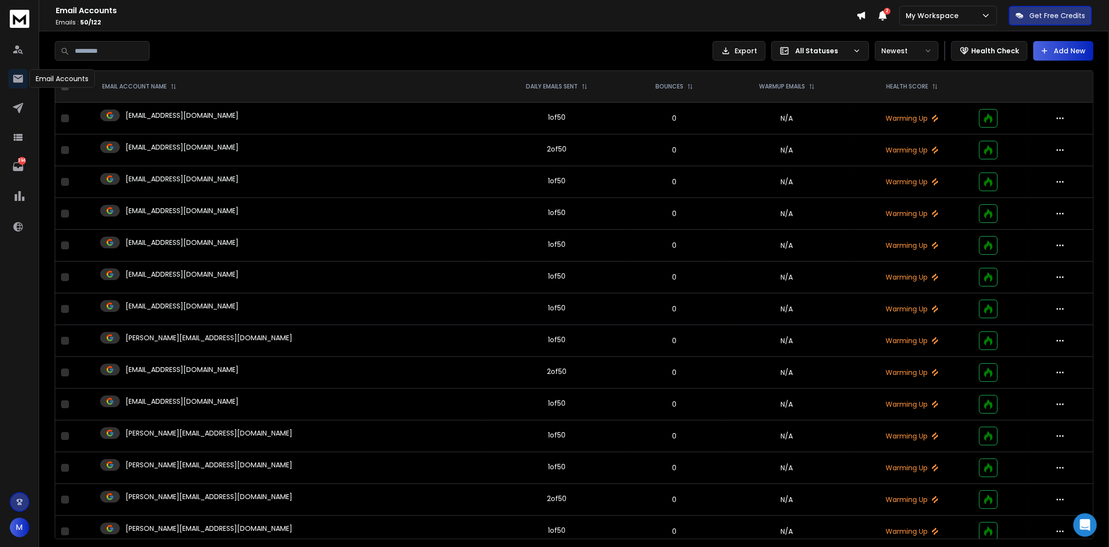
drag, startPoint x: 37, startPoint y: 79, endPoint x: 107, endPoint y: 76, distance: 70.0
click at [107, 76] on body "Get only verified leads with our AI-powered Lead Finder, starting at $22/mo Try…" at bounding box center [554, 273] width 1109 height 547
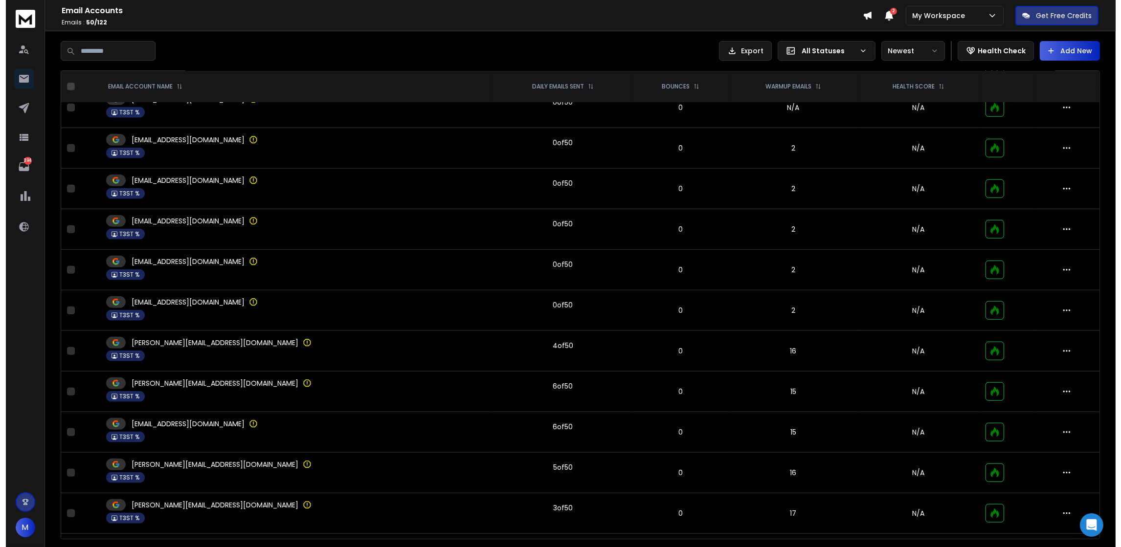
scroll to position [1494, 0]
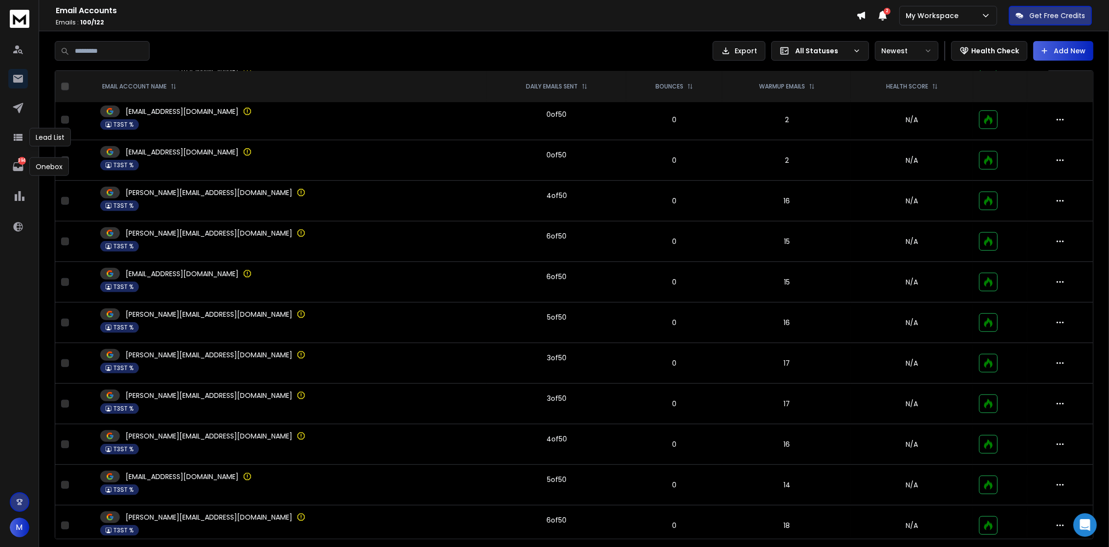
click at [26, 169] on body "Get only verified leads with our AI-powered Lead Finder, starting at $22/mo Try…" at bounding box center [554, 273] width 1109 height 547
click at [20, 165] on icon at bounding box center [18, 167] width 12 height 12
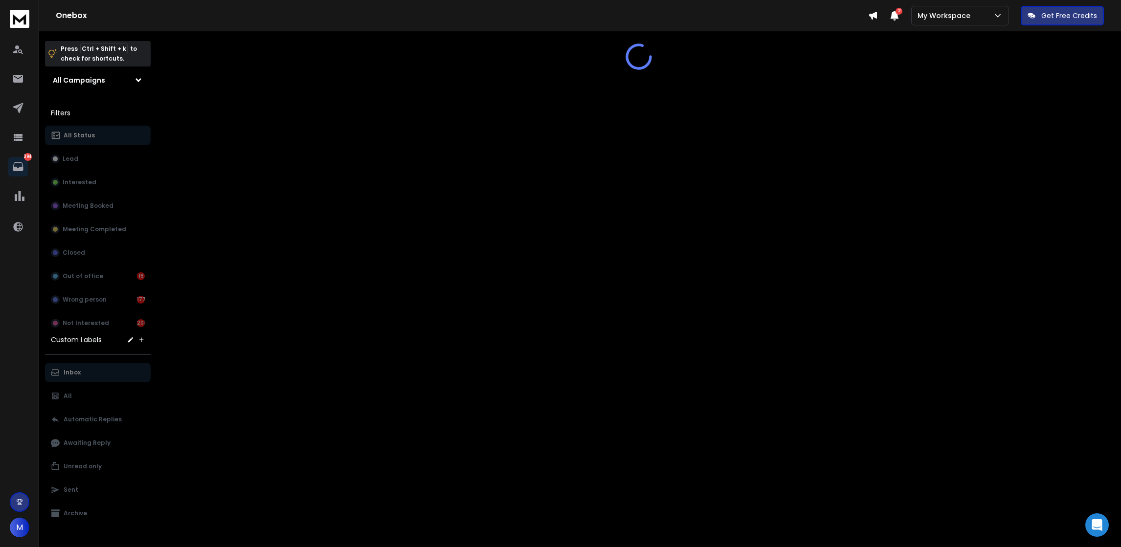
click at [137, 52] on div "Press Ctrl + Shift + k to check for shortcuts." at bounding box center [98, 53] width 106 height 25
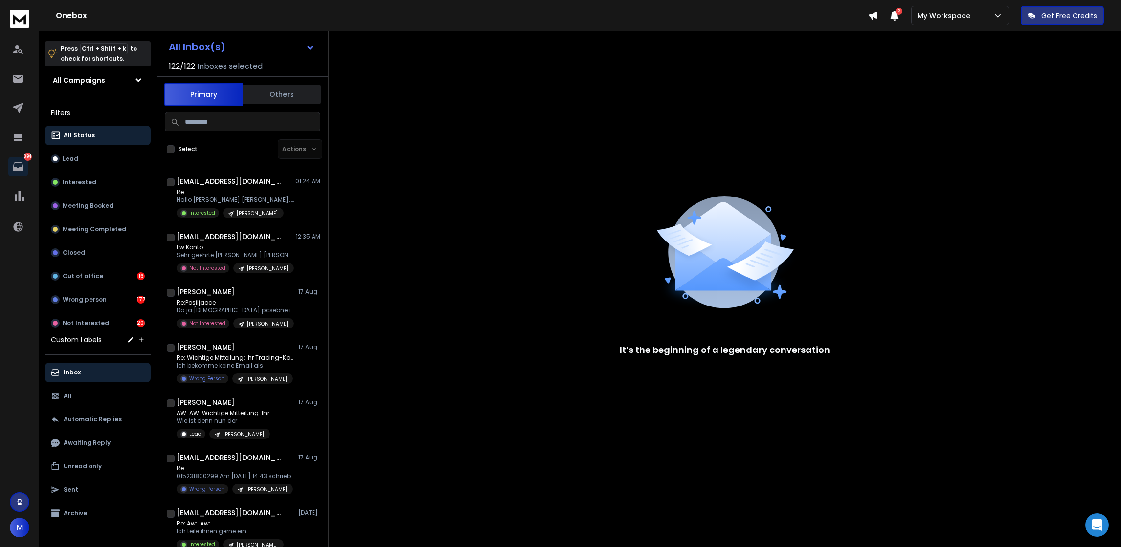
click at [137, 52] on div "Press Ctrl + Shift + k to check for shortcuts." at bounding box center [98, 53] width 106 height 25
drag, startPoint x: 137, startPoint y: 52, endPoint x: 263, endPoint y: 101, distance: 135.3
click at [263, 101] on button "Others" at bounding box center [281, 95] width 78 height 22
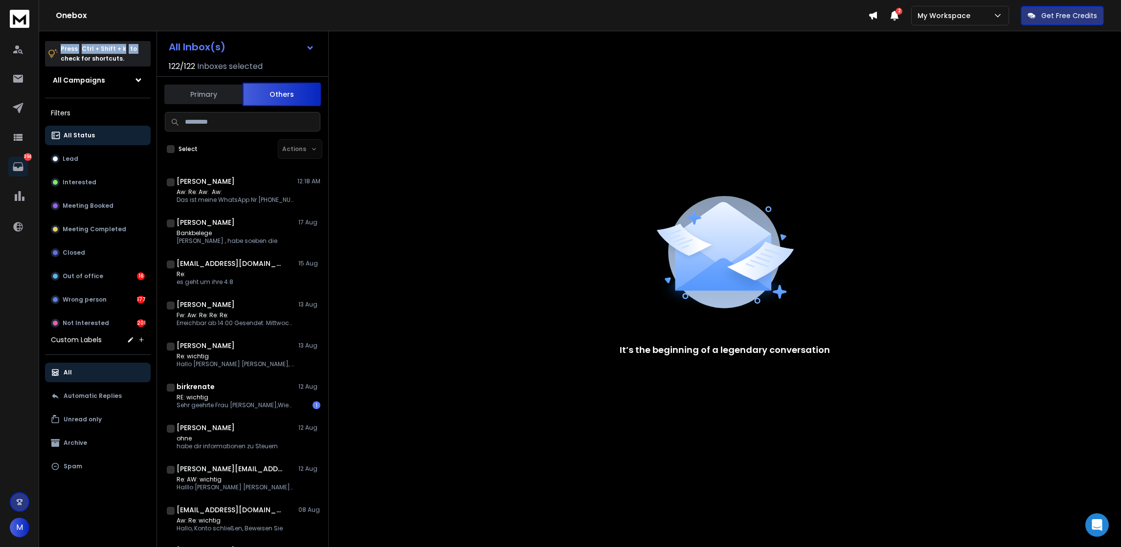
click at [174, 98] on button "Primary" at bounding box center [203, 95] width 78 height 22
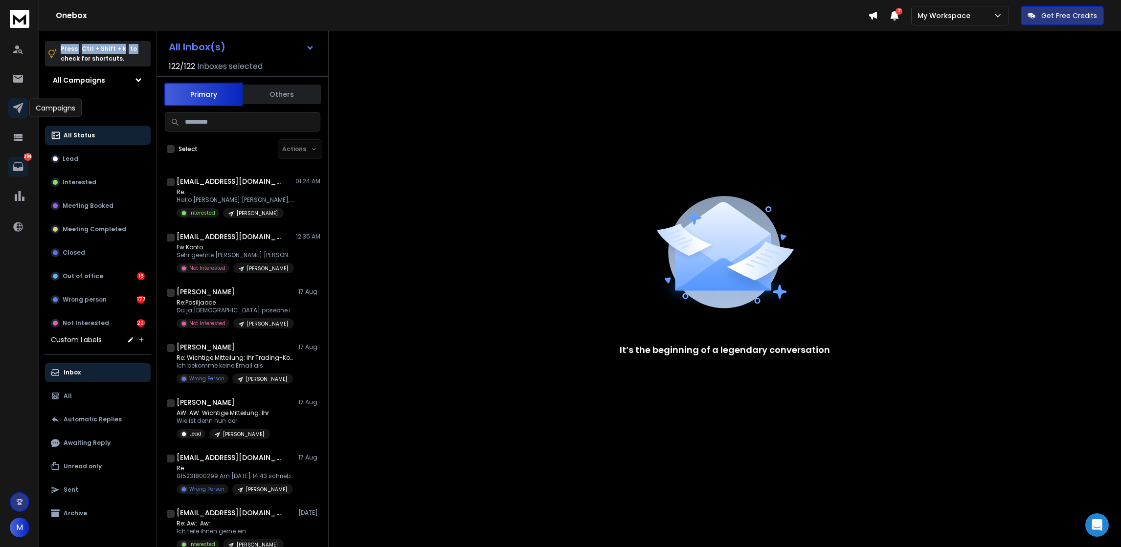
click at [20, 103] on icon at bounding box center [18, 108] width 12 height 12
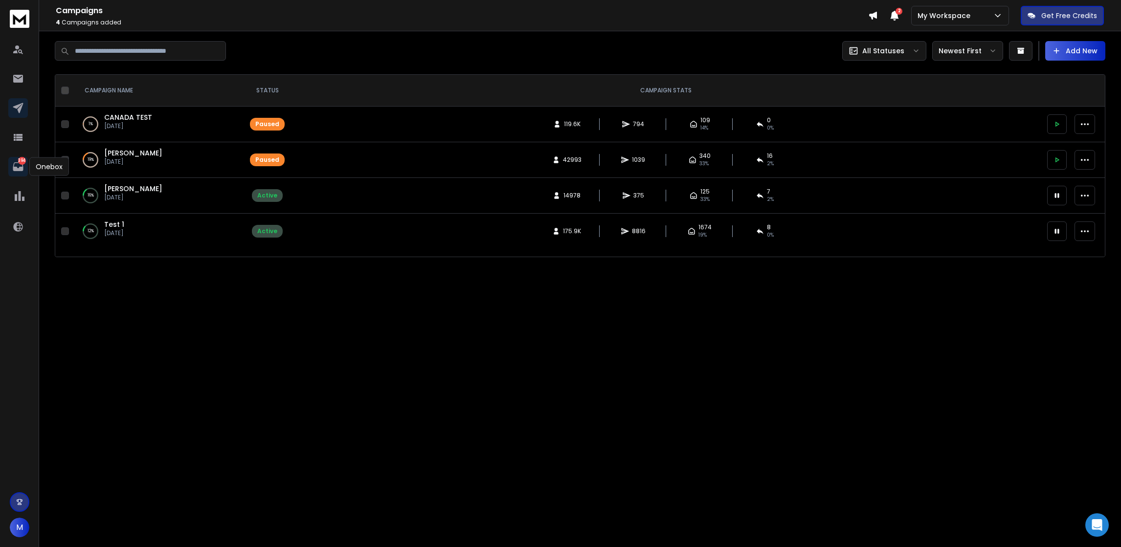
click at [22, 161] on p "394" at bounding box center [22, 161] width 8 height 8
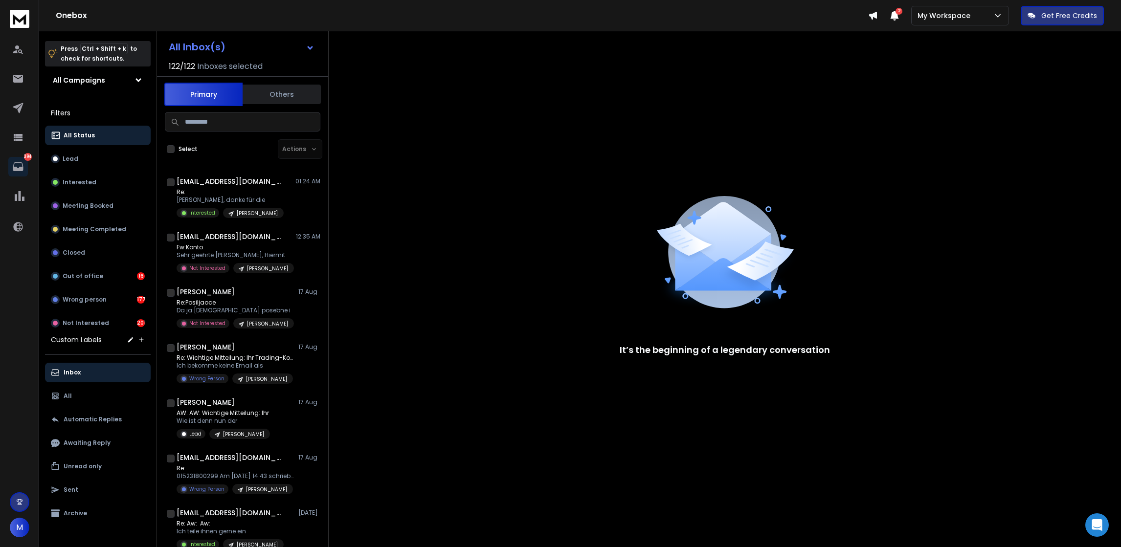
click at [306, 97] on button "Others" at bounding box center [281, 95] width 78 height 22
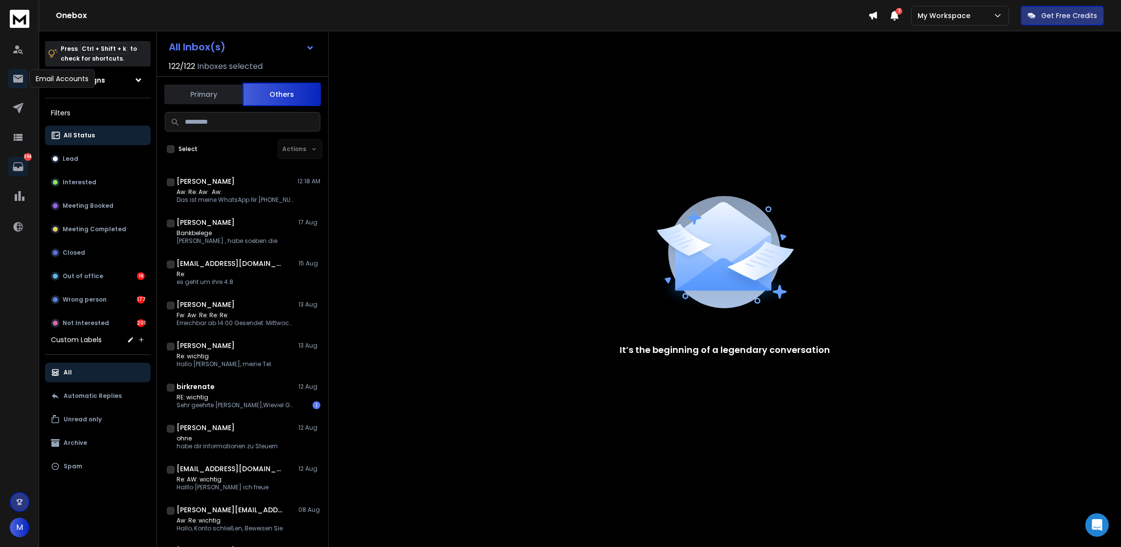
click at [16, 80] on icon at bounding box center [18, 79] width 10 height 8
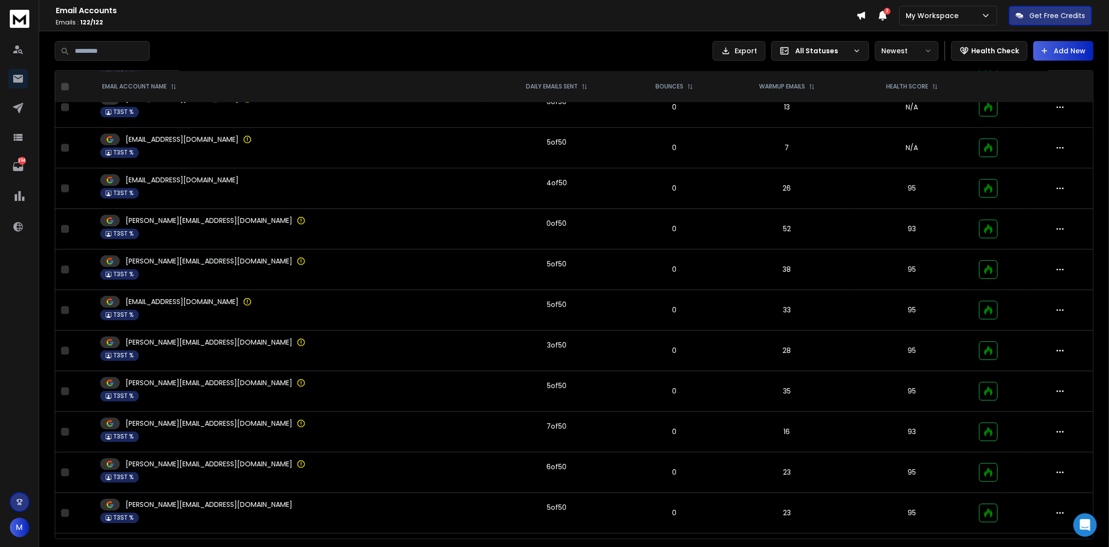
scroll to position [3536, 0]
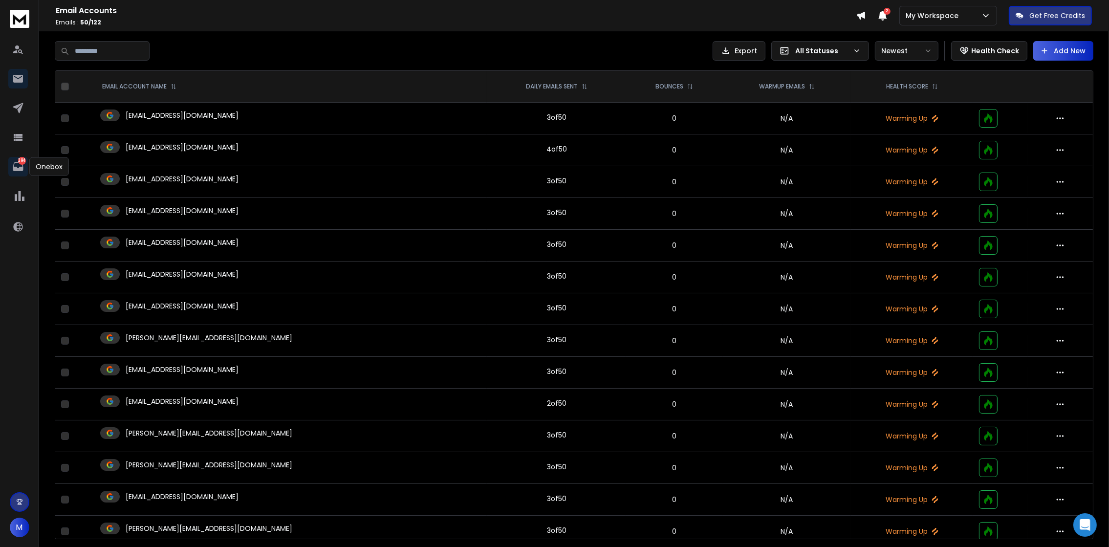
click at [22, 163] on p "394" at bounding box center [22, 161] width 8 height 8
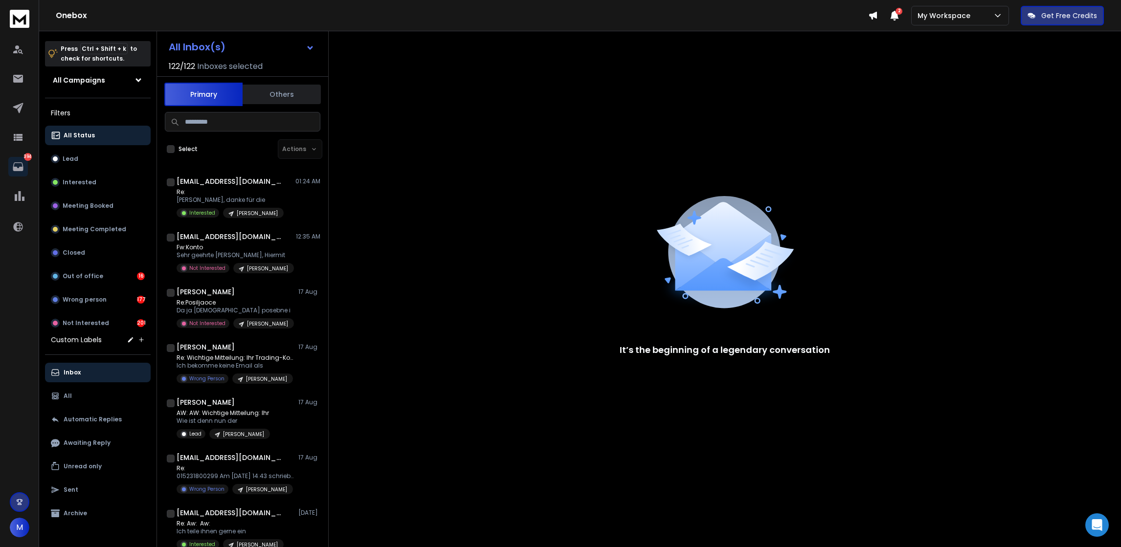
click at [302, 105] on div "Primary Others Select Actions [EMAIL_ADDRESS][DOMAIN_NAME] 01:24 AM Re: [PERSON…" at bounding box center [242, 329] width 171 height 489
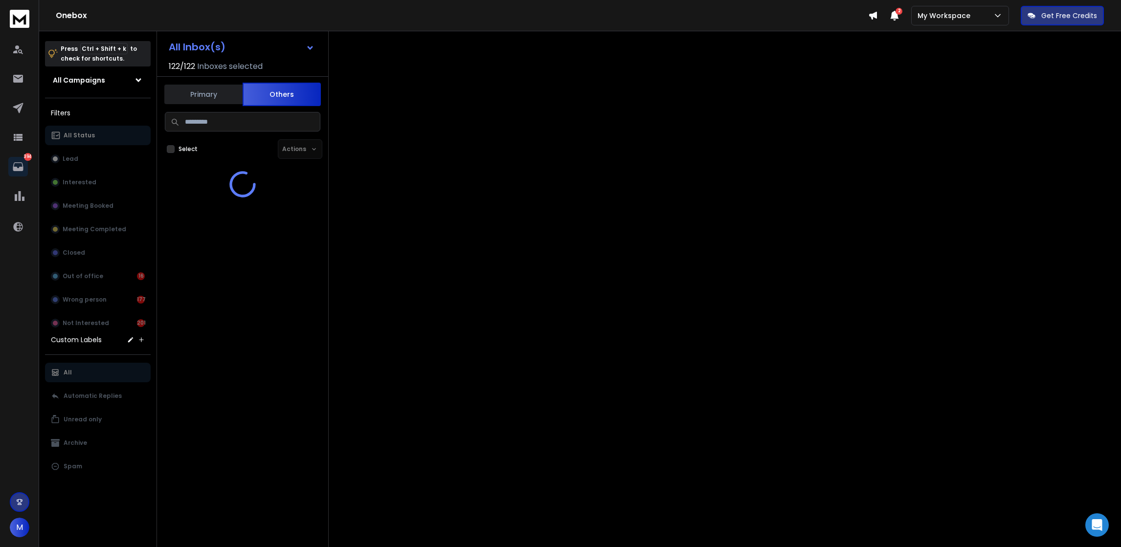
click at [302, 100] on button "Others" at bounding box center [281, 94] width 78 height 23
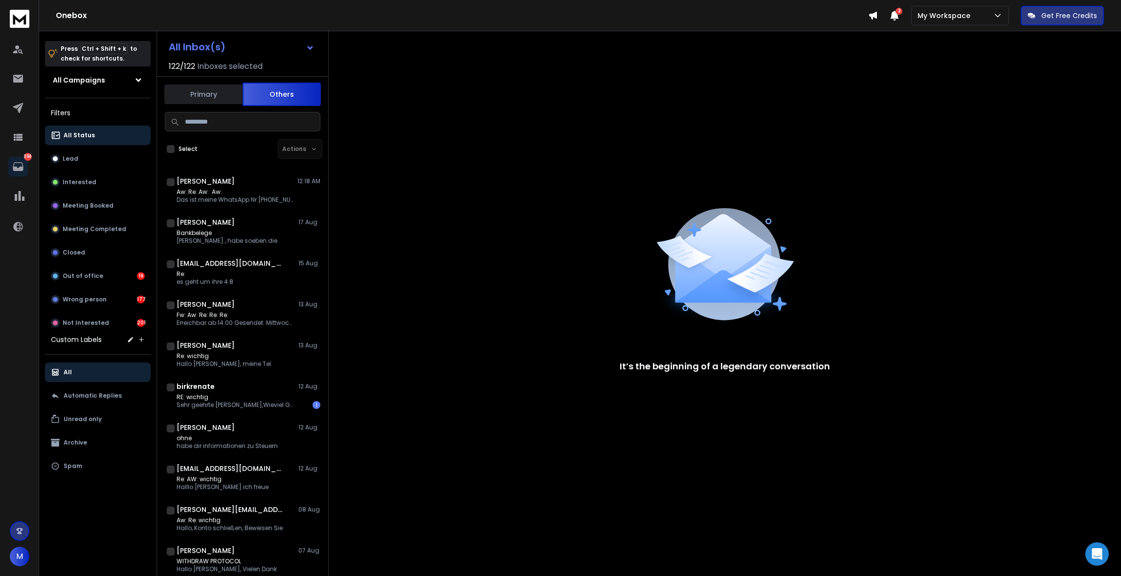
click at [183, 84] on button "Primary" at bounding box center [203, 95] width 78 height 22
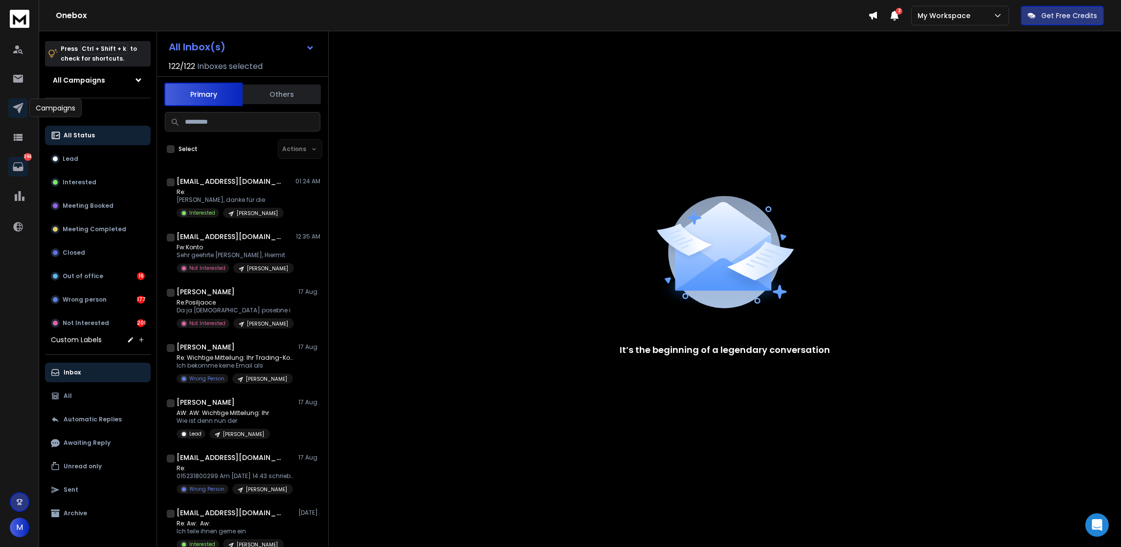
click at [22, 109] on icon at bounding box center [18, 108] width 12 height 12
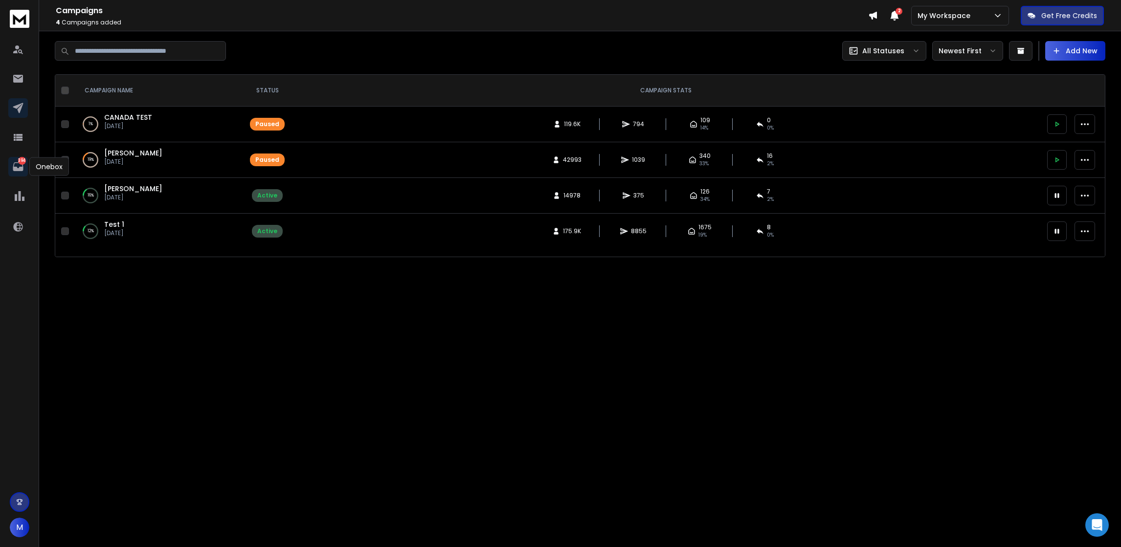
click at [15, 161] on icon at bounding box center [18, 167] width 12 height 12
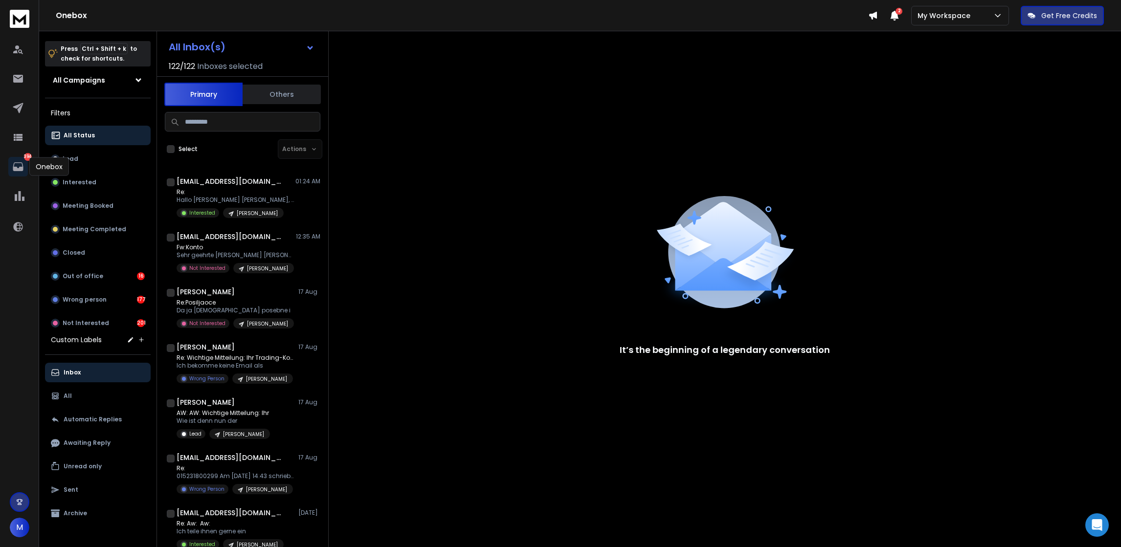
click at [277, 91] on button "Others" at bounding box center [281, 95] width 78 height 22
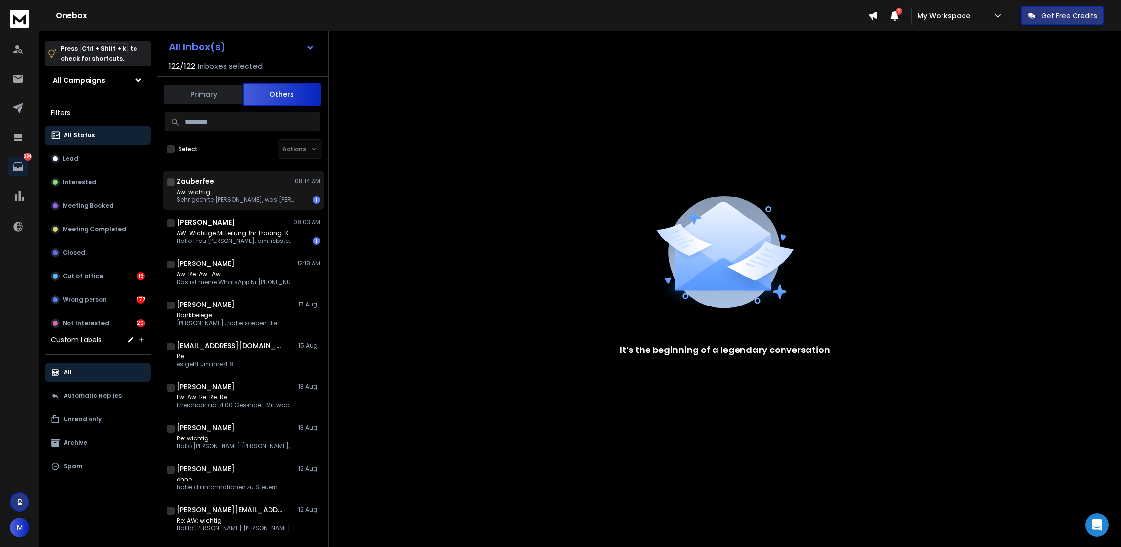
click at [278, 191] on p "Aw: wichtig" at bounding box center [234, 192] width 117 height 8
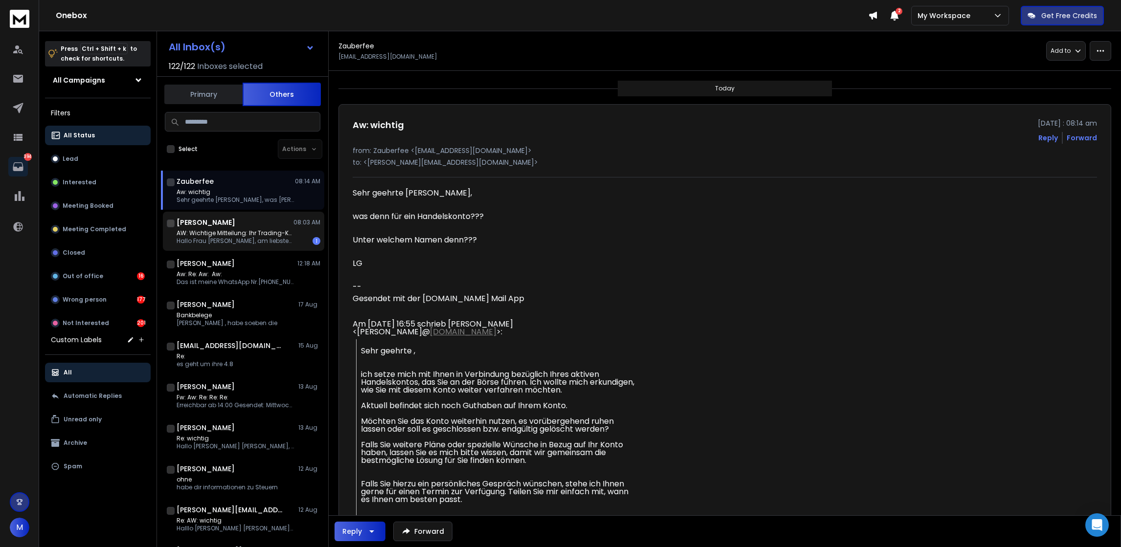
click at [264, 225] on div "[PERSON_NAME] 08:03 AM" at bounding box center [248, 223] width 144 height 10
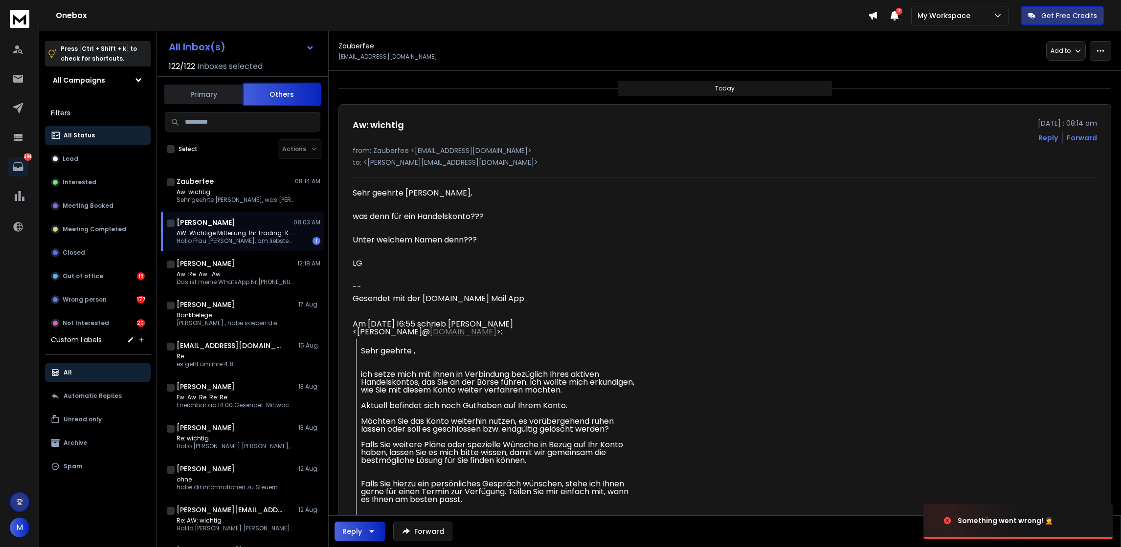
click at [416, 219] on div "Sehr geehrte Frau Fischer, was denn für ein Handelskonto??? Unter welchem Namen…" at bounding box center [498, 411] width 293 height 449
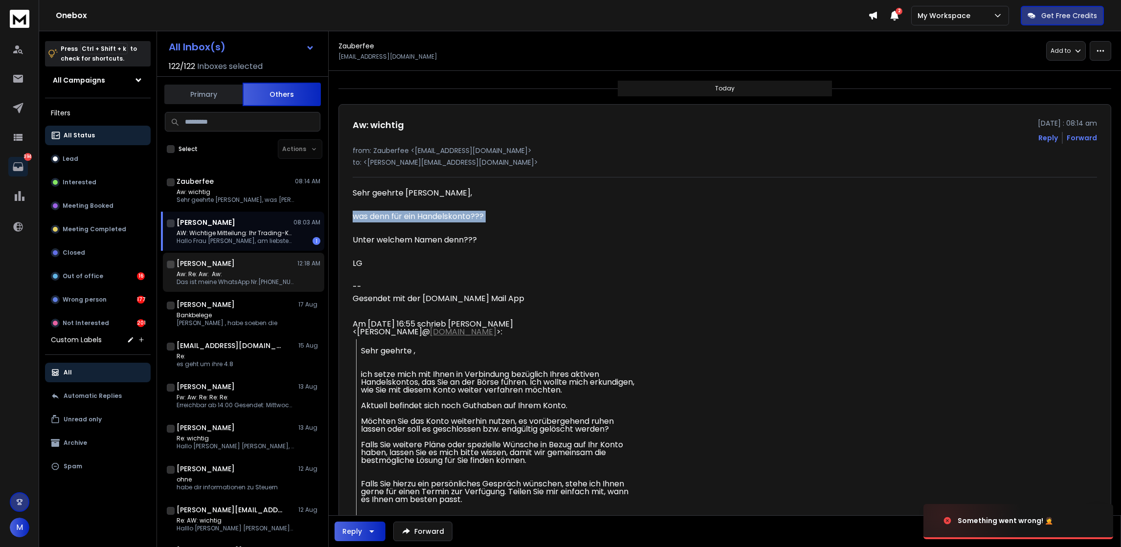
drag, startPoint x: 321, startPoint y: 251, endPoint x: 301, endPoint y: 254, distance: 20.3
click at [301, 254] on div "Heinrich Westhaus 12:18 AM Aw: Re: Aw: Aw: Das ist meine WhatsApp Nr.0015560205…" at bounding box center [243, 272] width 161 height 39
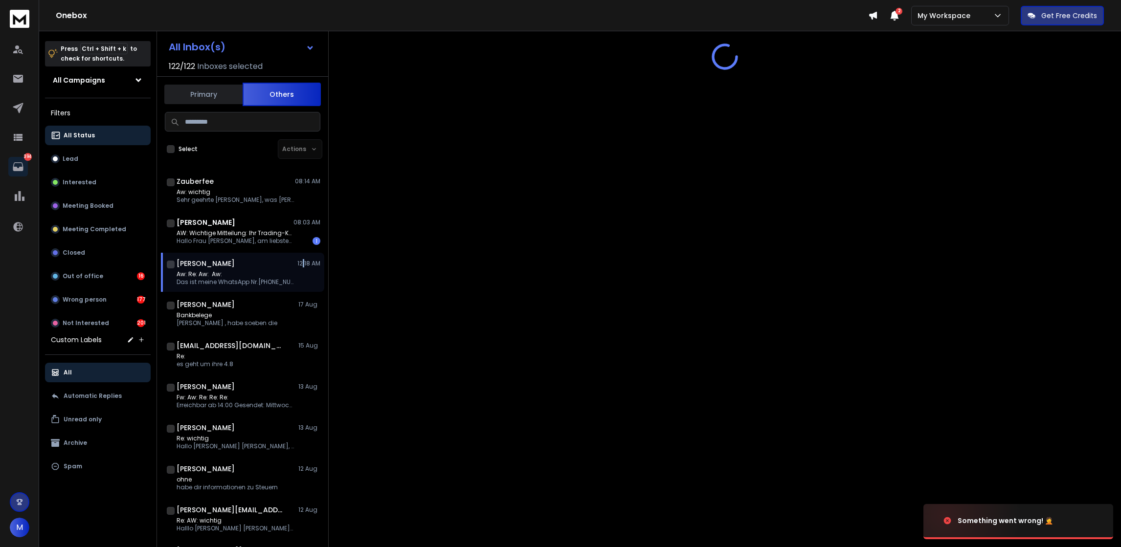
drag, startPoint x: 301, startPoint y: 254, endPoint x: 294, endPoint y: 253, distance: 7.0
click at [301, 254] on div "Heinrich Westhaus 12:18 AM Aw: Re: Aw: Aw: Das ist meine WhatsApp Nr.0015560205…" at bounding box center [243, 272] width 161 height 39
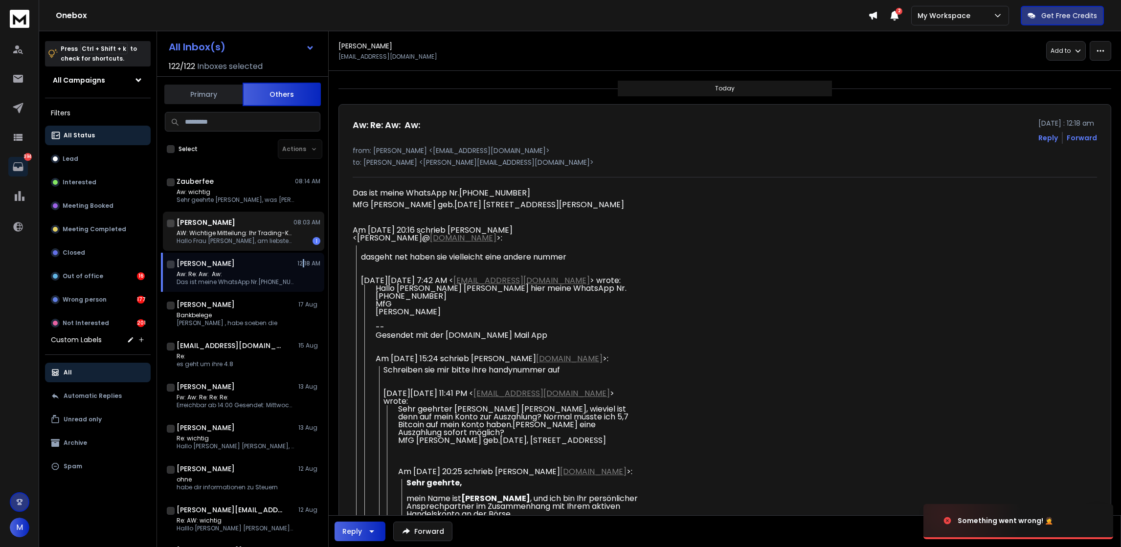
drag, startPoint x: 294, startPoint y: 253, endPoint x: 227, endPoint y: 242, distance: 67.9
click at [227, 242] on p "Hallo [PERSON_NAME], am liebsten Konto" at bounding box center [234, 241] width 117 height 8
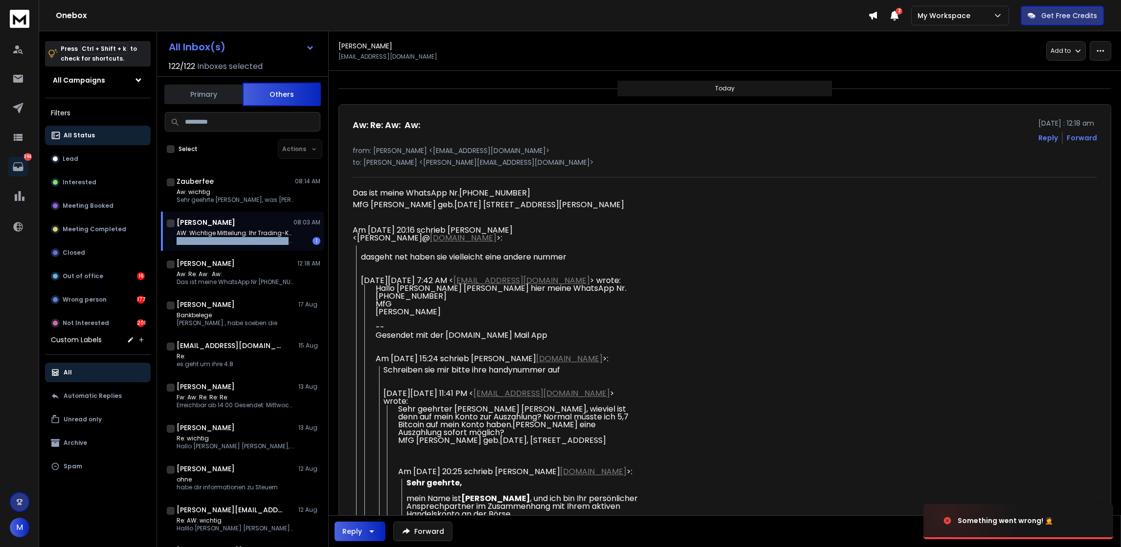
drag, startPoint x: 227, startPoint y: 242, endPoint x: 286, endPoint y: 241, distance: 58.2
click at [286, 241] on p "Hallo [PERSON_NAME], am liebsten Konto" at bounding box center [234, 241] width 117 height 8
click at [267, 263] on div "Heinrich Westhaus 12:18 AM" at bounding box center [248, 264] width 144 height 10
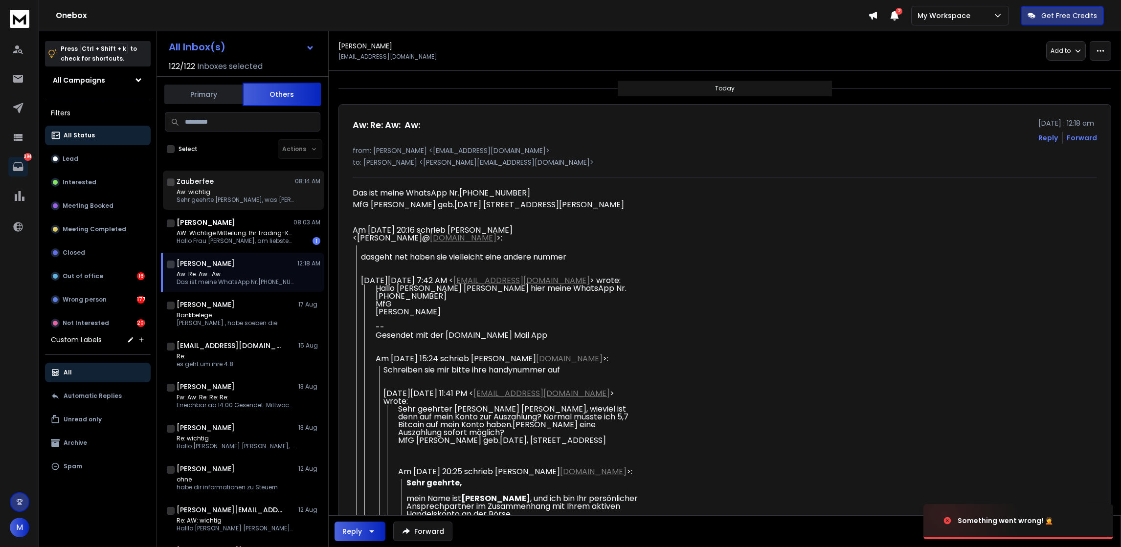
click at [261, 194] on p "Aw: wichtig" at bounding box center [234, 192] width 117 height 8
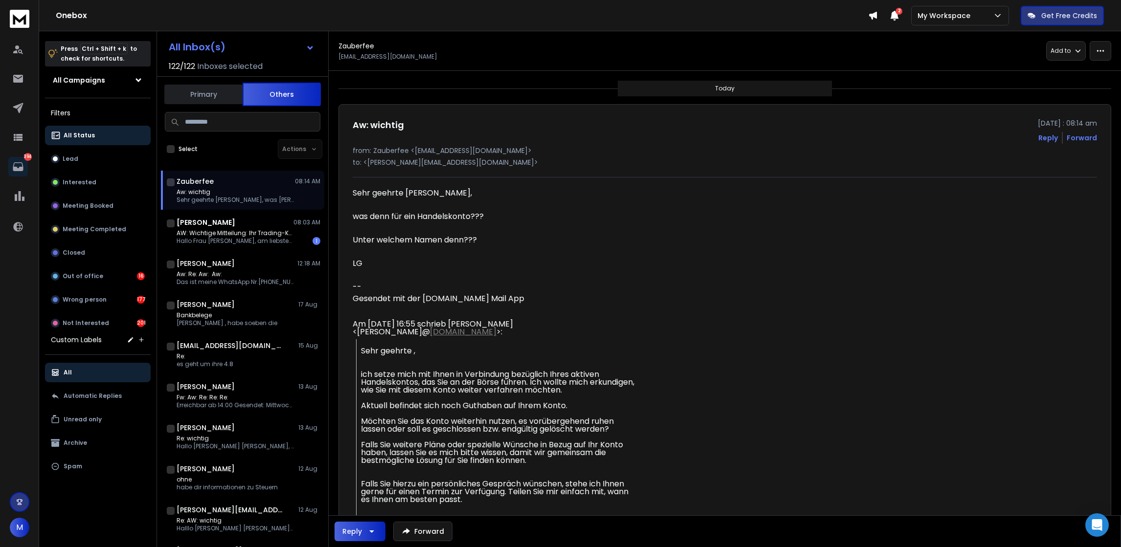
click at [407, 162] on p "to: <anna@activertrader.com>" at bounding box center [724, 162] width 744 height 10
click at [401, 234] on div "Sehr geehrte Frau Fischer, was denn für ein Handelskonto??? Unter welchem Namen…" at bounding box center [498, 411] width 293 height 449
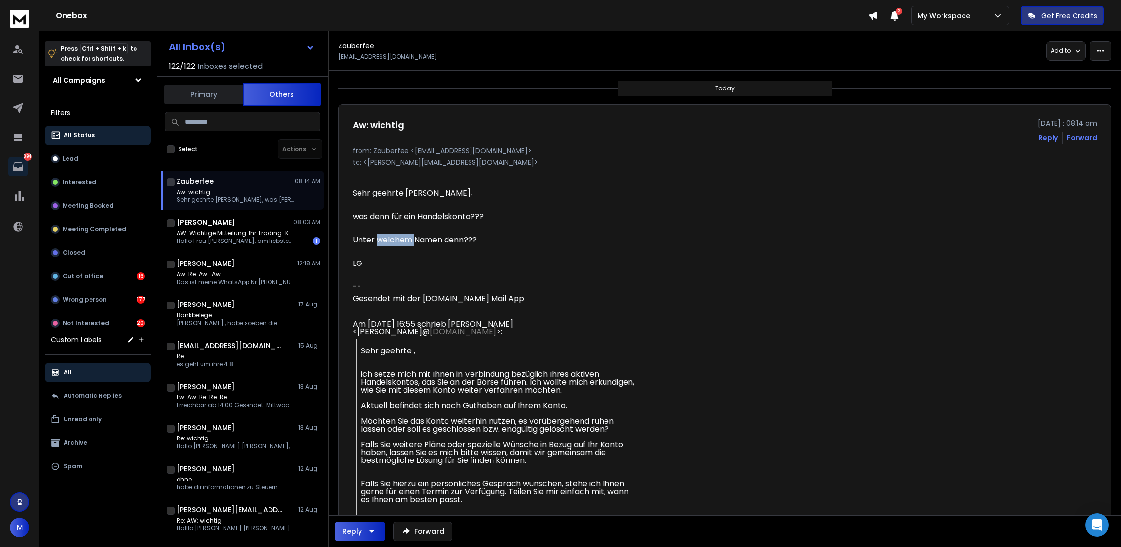
click at [401, 234] on div "Sehr geehrte Frau Fischer, was denn für ein Handelskonto??? Unter welchem Namen…" at bounding box center [498, 411] width 293 height 449
drag, startPoint x: 401, startPoint y: 234, endPoint x: 403, endPoint y: 247, distance: 12.9
click at [403, 247] on div "Sehr geehrte Frau Fischer, was denn für ein Handelskonto??? Unter welchem Namen…" at bounding box center [498, 411] width 293 height 449
click at [360, 536] on div "Reply" at bounding box center [352, 532] width 20 height 10
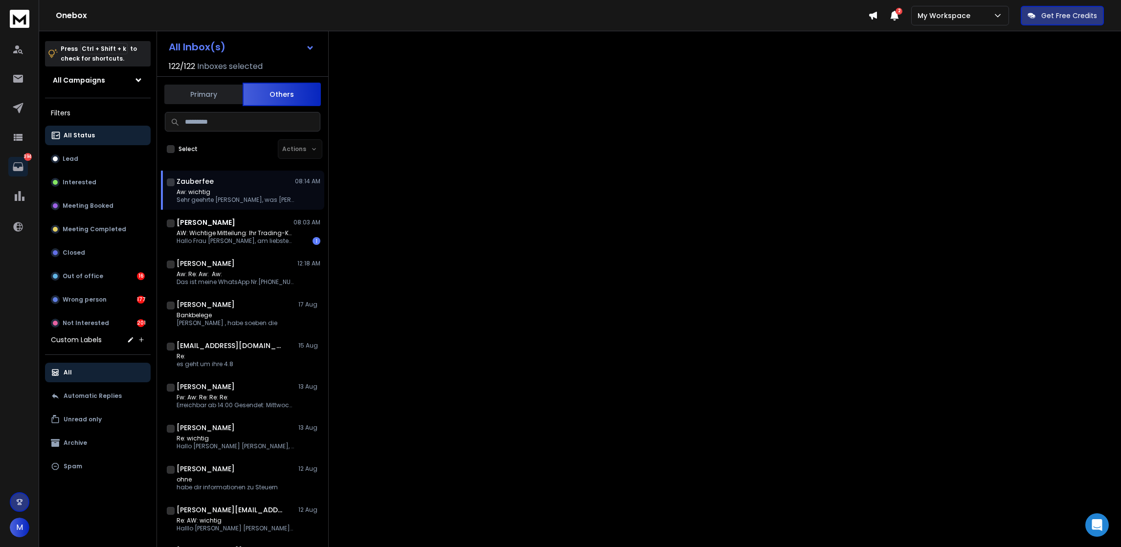
click at [360, 536] on div at bounding box center [725, 304] width 792 height 547
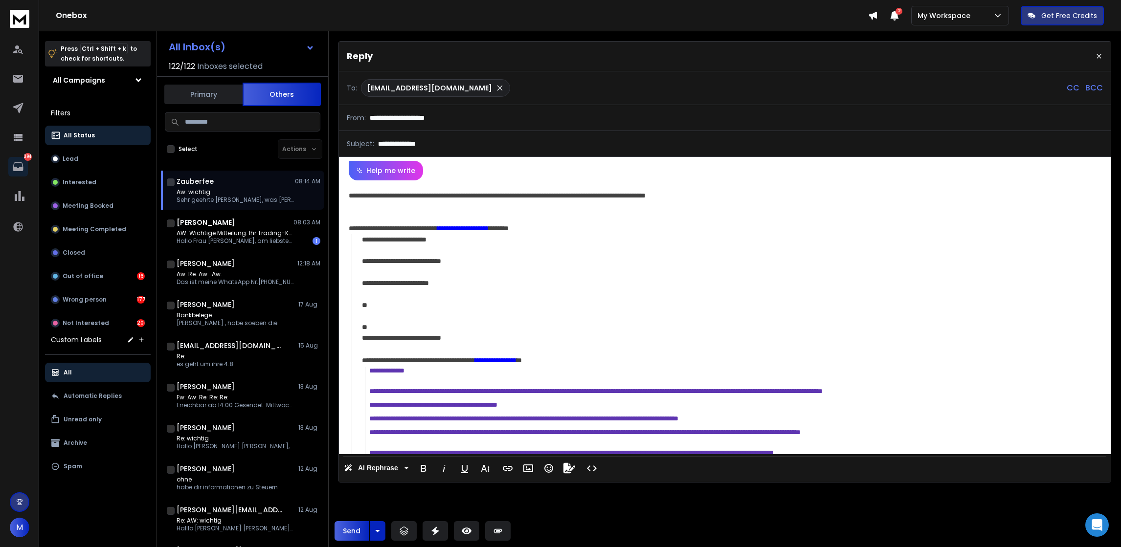
click at [357, 524] on button "Send" at bounding box center [351, 531] width 34 height 20
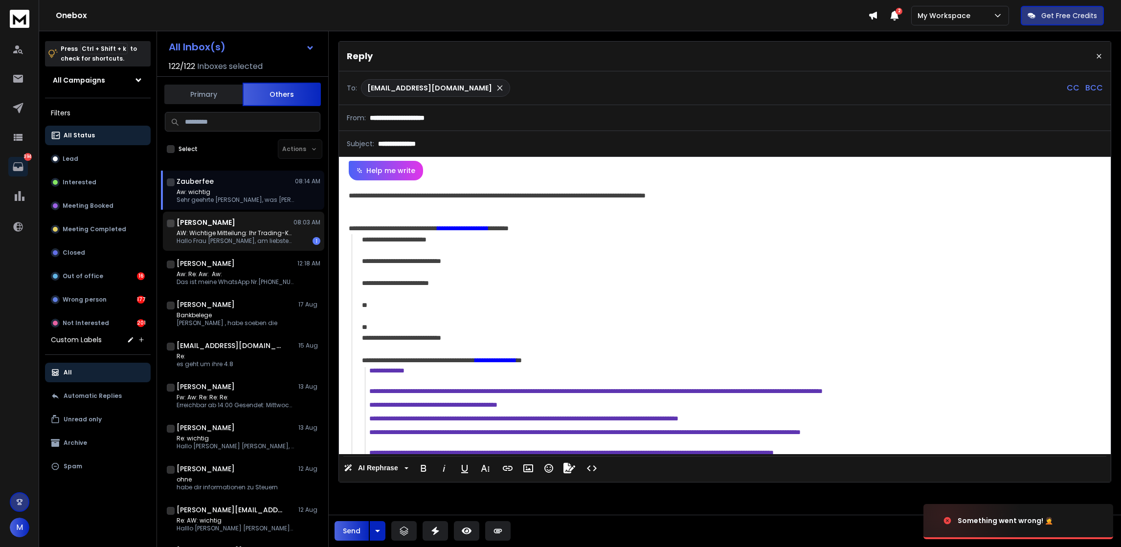
click at [260, 241] on p "Hallo [PERSON_NAME], am liebsten Konto" at bounding box center [234, 241] width 117 height 8
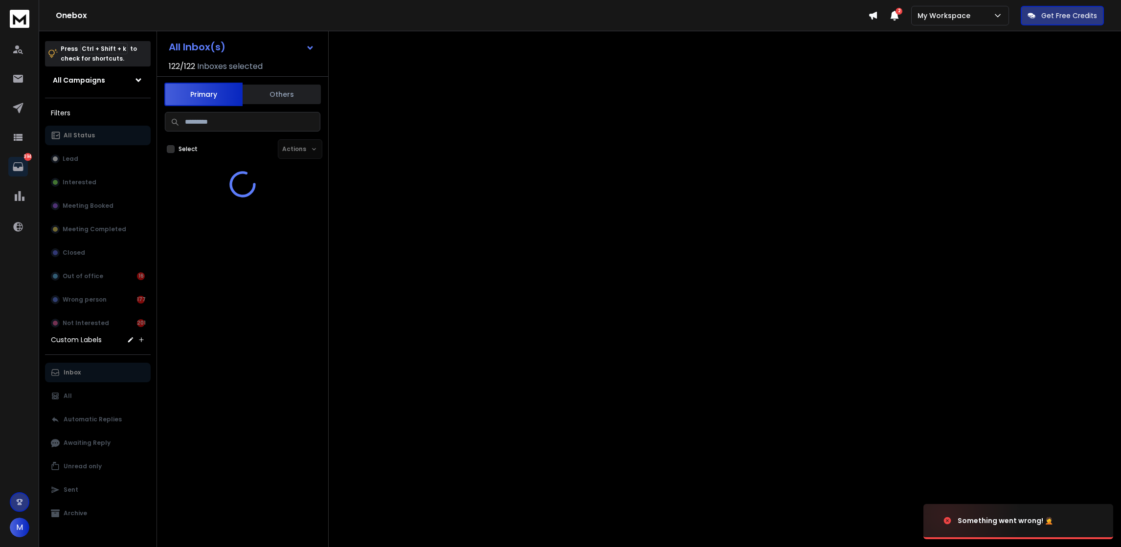
click at [196, 95] on button "Primary" at bounding box center [203, 94] width 78 height 23
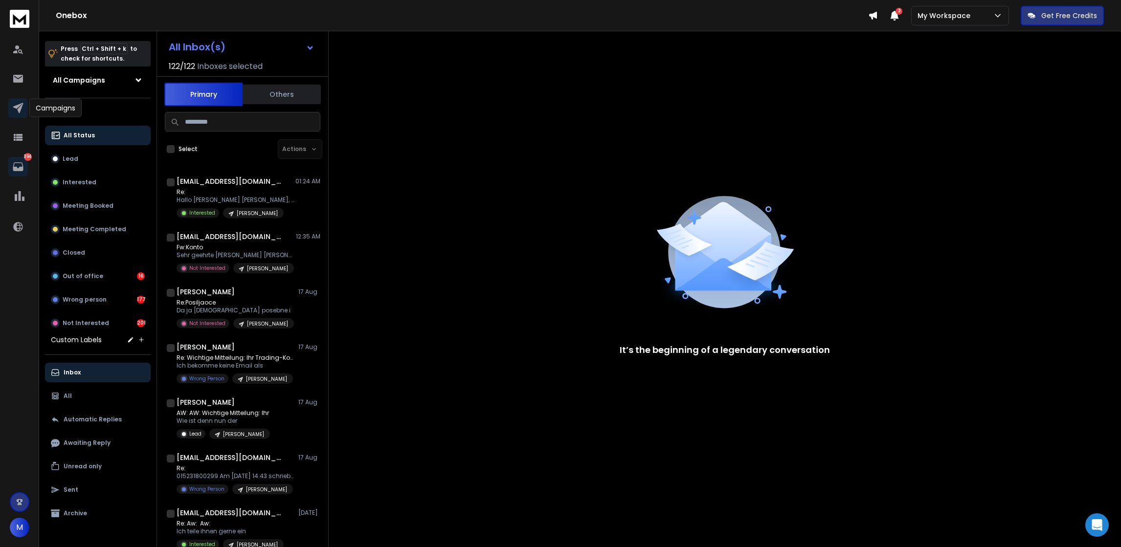
click at [14, 113] on icon at bounding box center [18, 108] width 12 height 12
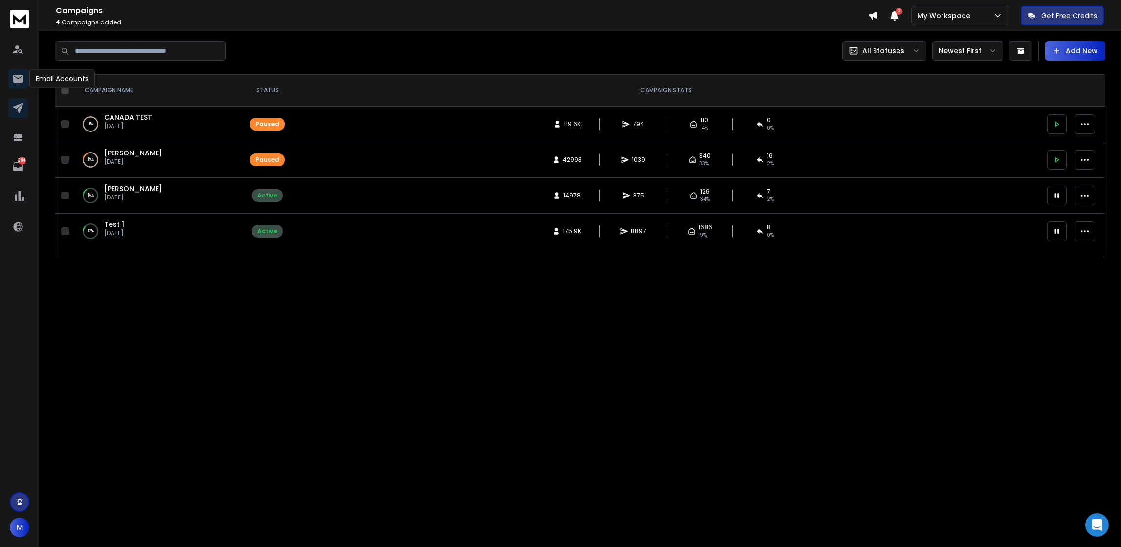
click at [11, 69] on link at bounding box center [18, 79] width 20 height 20
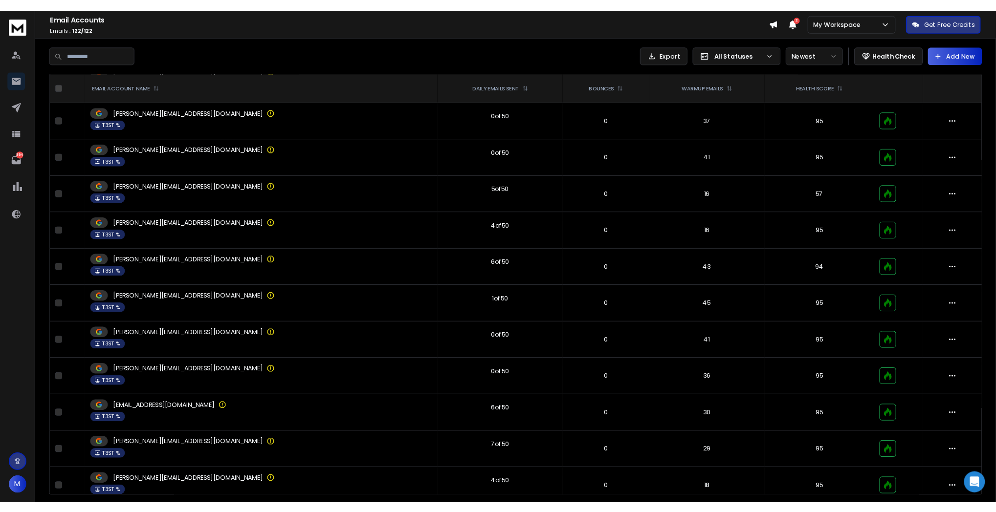
scroll to position [4418, 0]
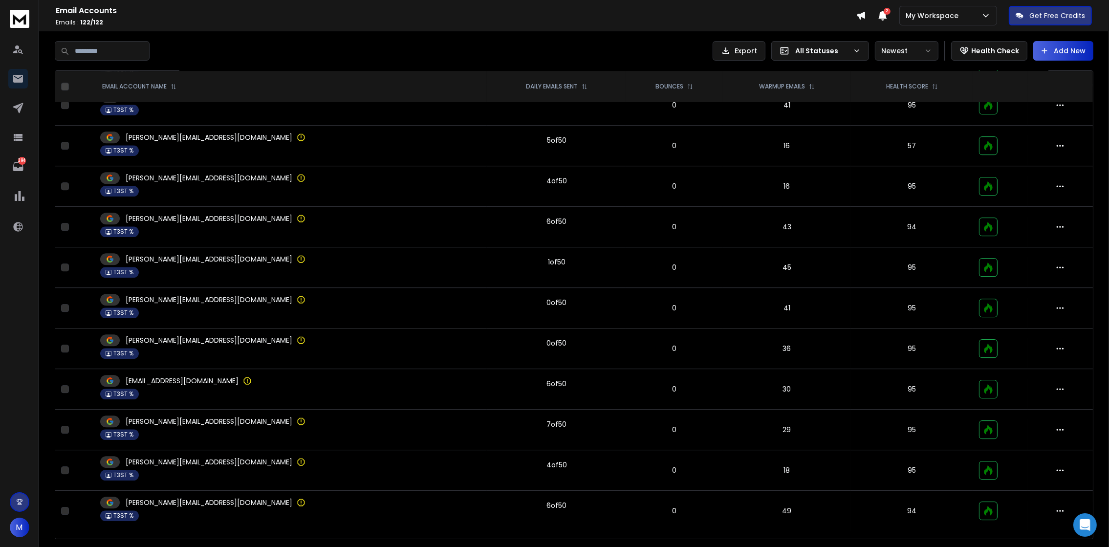
click at [4, 80] on div "394 M" at bounding box center [19, 273] width 39 height 547
click at [13, 109] on icon at bounding box center [18, 108] width 12 height 12
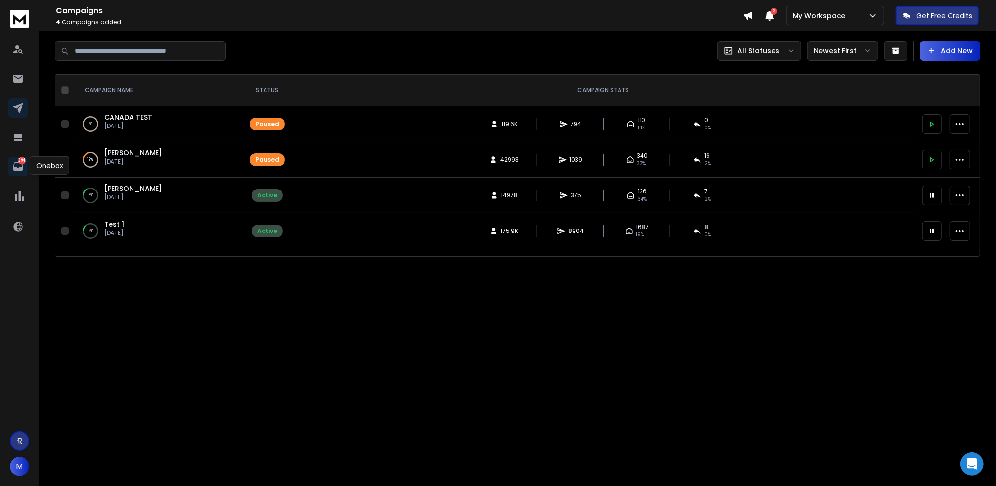
click at [10, 161] on link "394" at bounding box center [18, 167] width 20 height 20
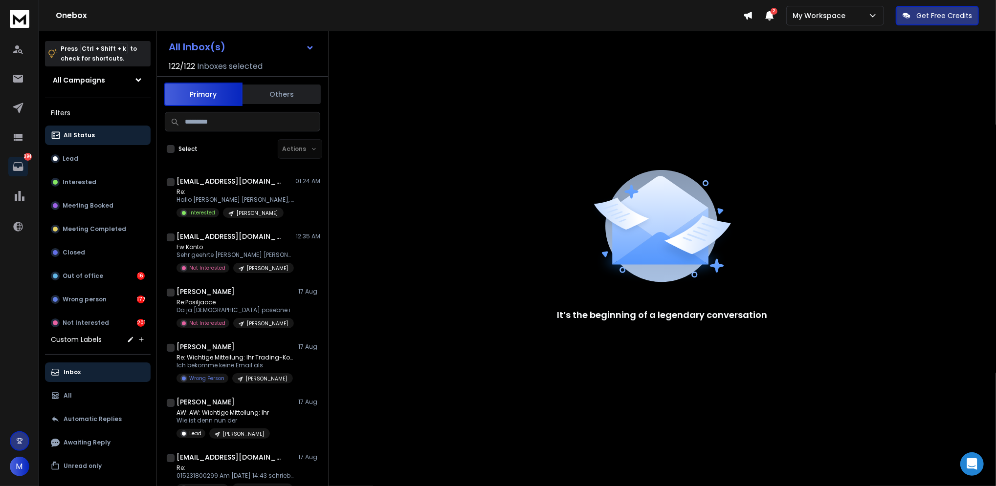
click at [270, 101] on button "Others" at bounding box center [281, 95] width 78 height 22
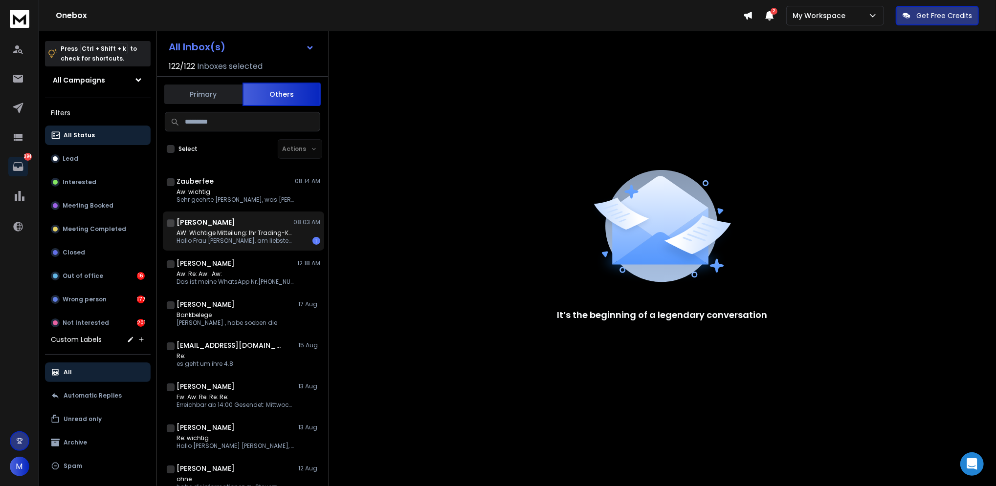
click at [237, 242] on p "Hallo [PERSON_NAME], am liebsten Konto" at bounding box center [234, 241] width 117 height 8
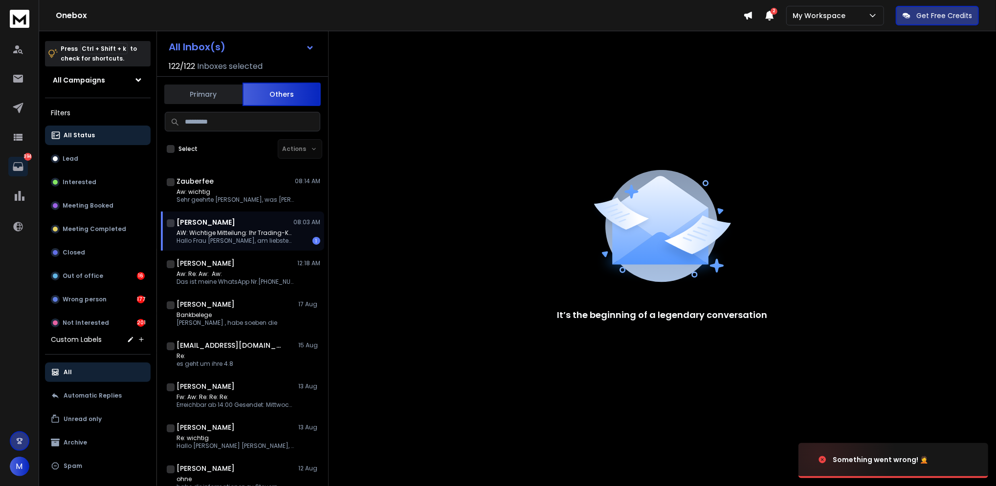
click at [237, 242] on p "Hallo [PERSON_NAME], am liebsten Konto" at bounding box center [234, 241] width 117 height 8
click at [239, 231] on p "AW: Wichtige Mitteilung: Ihr Trading-Konto" at bounding box center [234, 233] width 117 height 8
drag, startPoint x: 235, startPoint y: 226, endPoint x: 179, endPoint y: 223, distance: 56.3
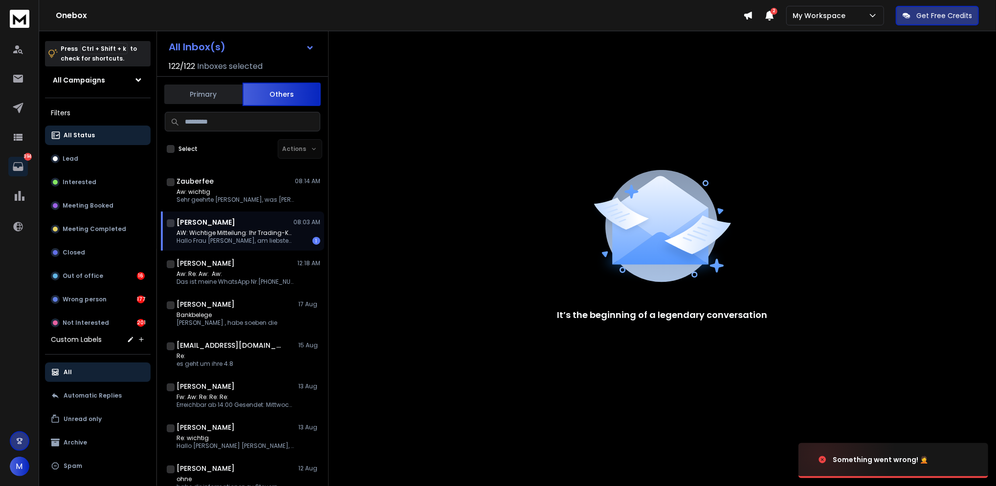
click at [179, 223] on div "Winfrid Winkler 08:03 AM" at bounding box center [248, 223] width 144 height 10
copy h1 "[PERSON_NAME]"
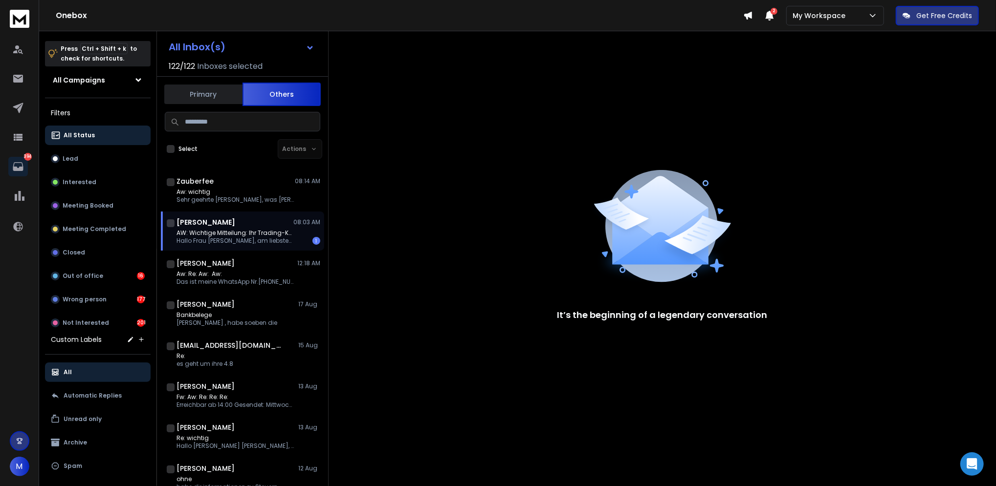
click at [210, 117] on input at bounding box center [242, 122] width 155 height 20
paste input "**********"
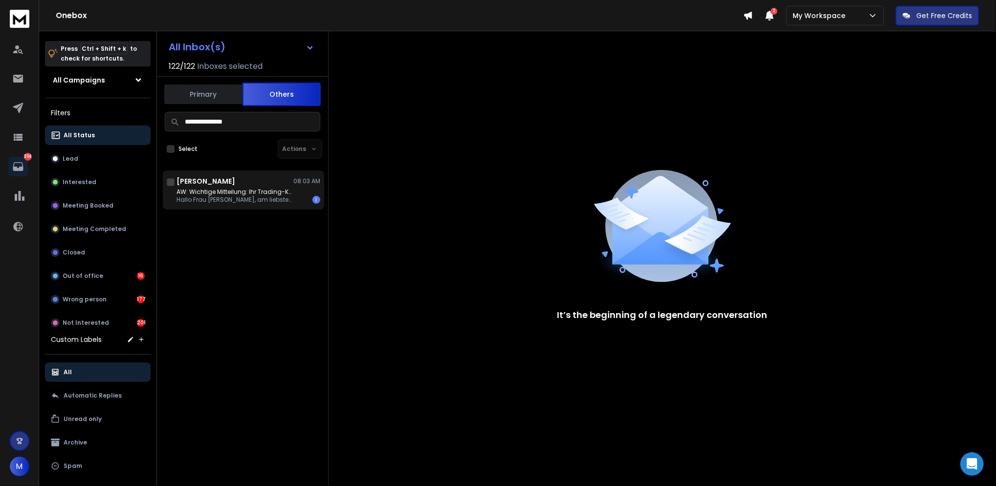
type input "**********"
click at [249, 186] on div "Winfrid Winkler 08:03 AM" at bounding box center [248, 181] width 144 height 10
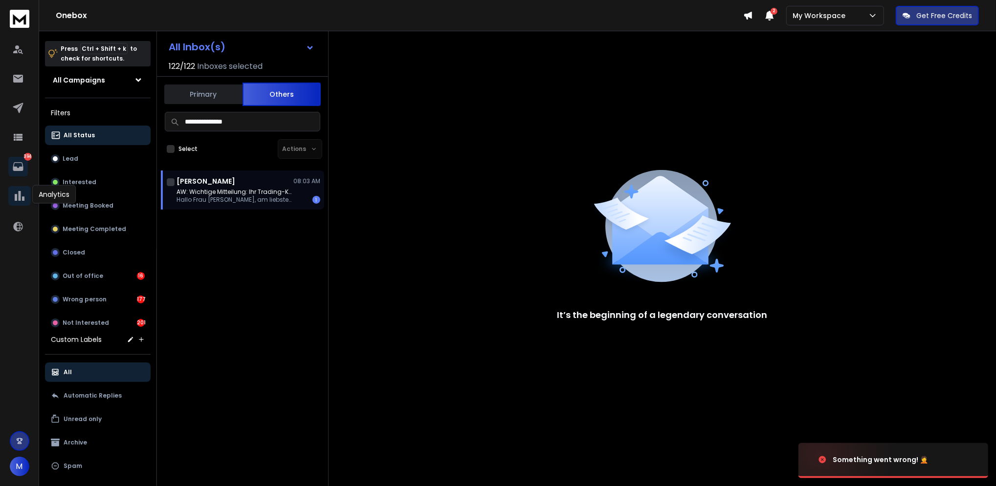
click at [22, 191] on icon at bounding box center [19, 196] width 15 height 15
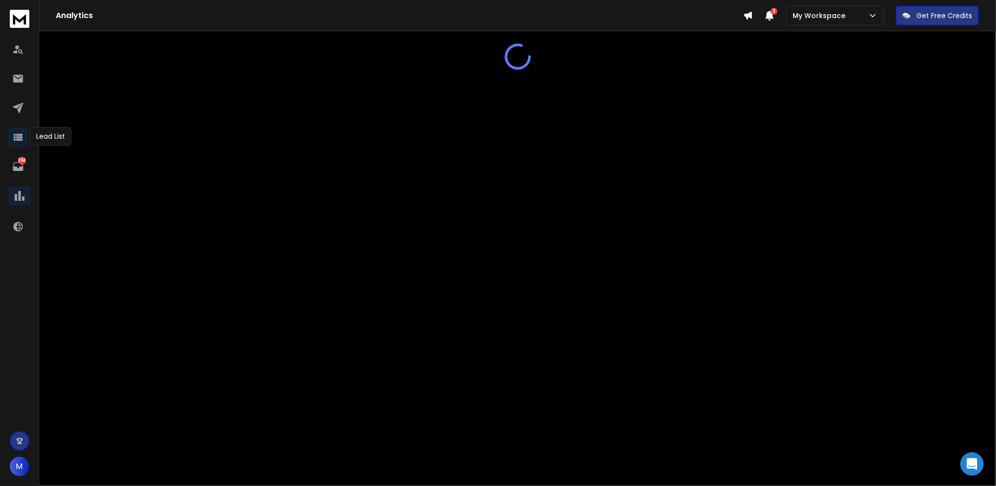
click at [20, 134] on icon at bounding box center [18, 137] width 9 height 7
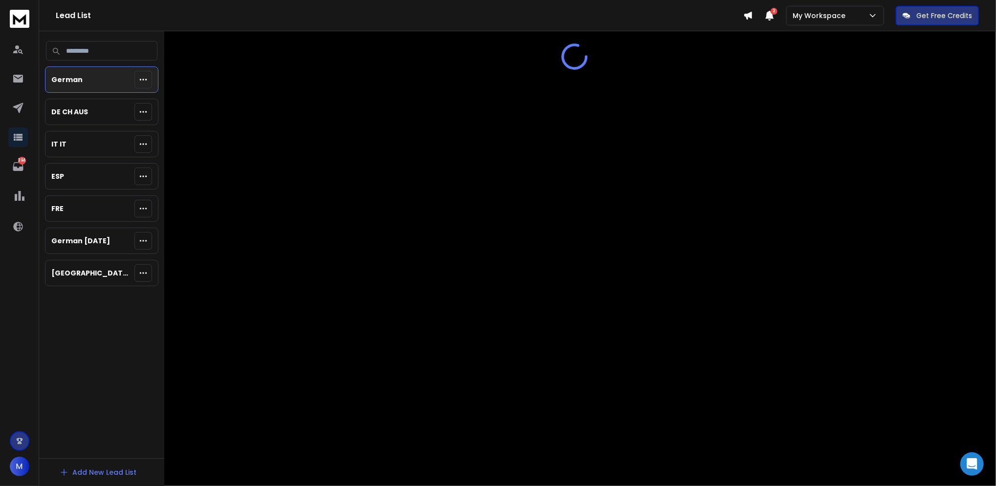
click at [355, 461] on div "Your warmest leads are on your site – Turn visits into conversations Reach Out …" at bounding box center [498, 243] width 996 height 486
click at [79, 116] on p "DE CH AUS" at bounding box center [69, 112] width 37 height 10
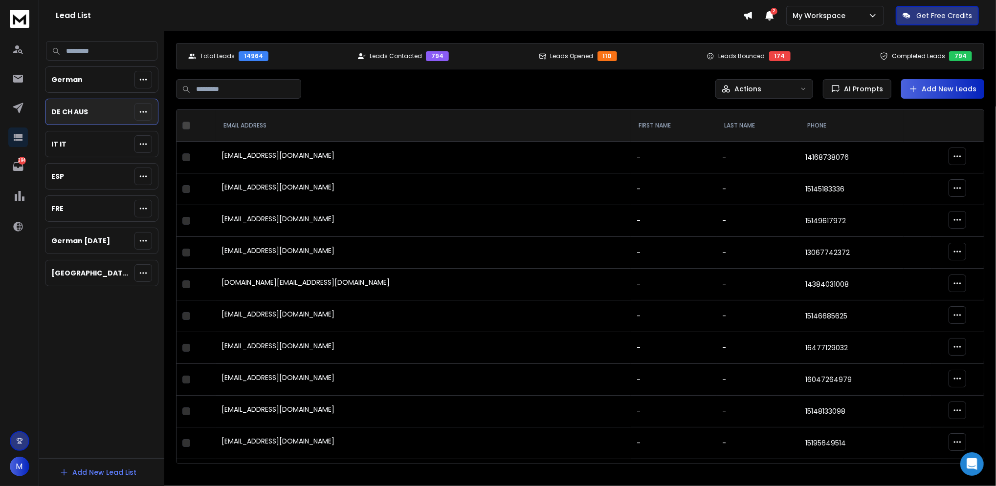
click at [213, 89] on input at bounding box center [238, 89] width 125 height 20
paste input "**********"
type input "**********"
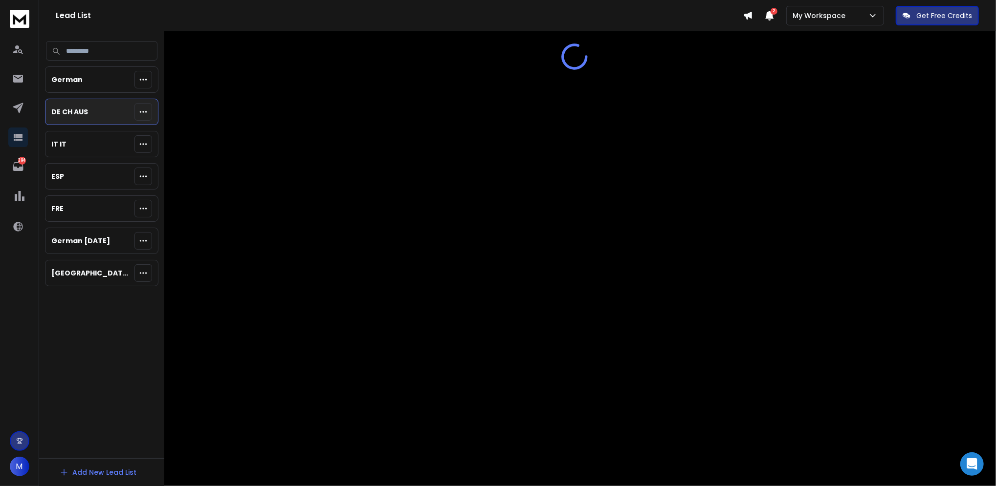
click at [108, 44] on input at bounding box center [101, 51] width 111 height 20
click at [28, 83] on div at bounding box center [19, 80] width 22 height 23
click at [21, 80] on icon at bounding box center [18, 79] width 10 height 8
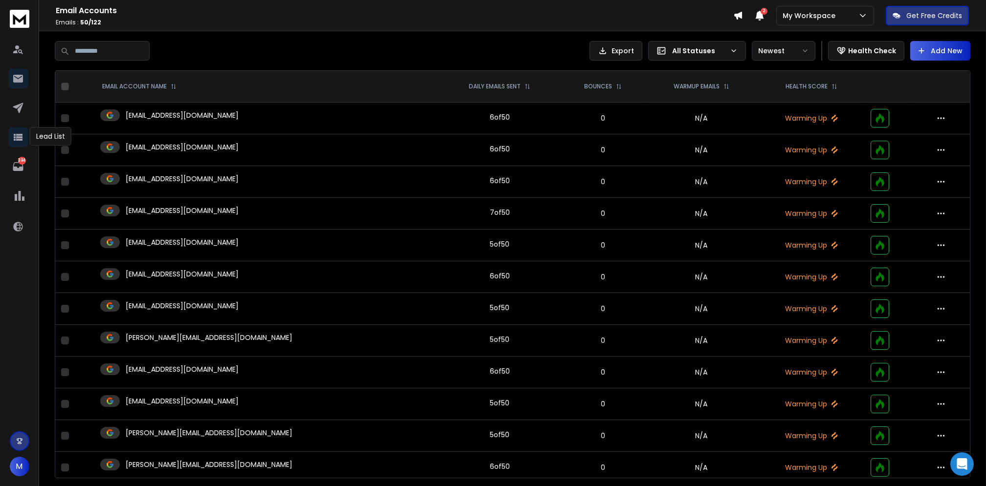
click at [17, 130] on link at bounding box center [18, 138] width 20 height 20
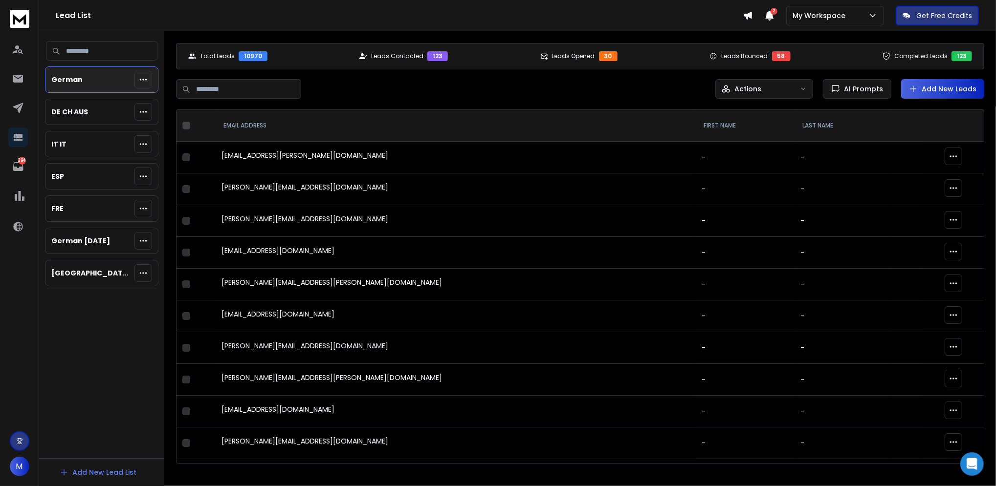
click at [236, 78] on div "Total Leads 10970 Leads Contacted 123 Leads Opened 30 Leads Bounced 58 Complete…" at bounding box center [580, 68] width 832 height 75
click at [231, 91] on input at bounding box center [238, 89] width 125 height 20
paste input "**********"
type input "**********"
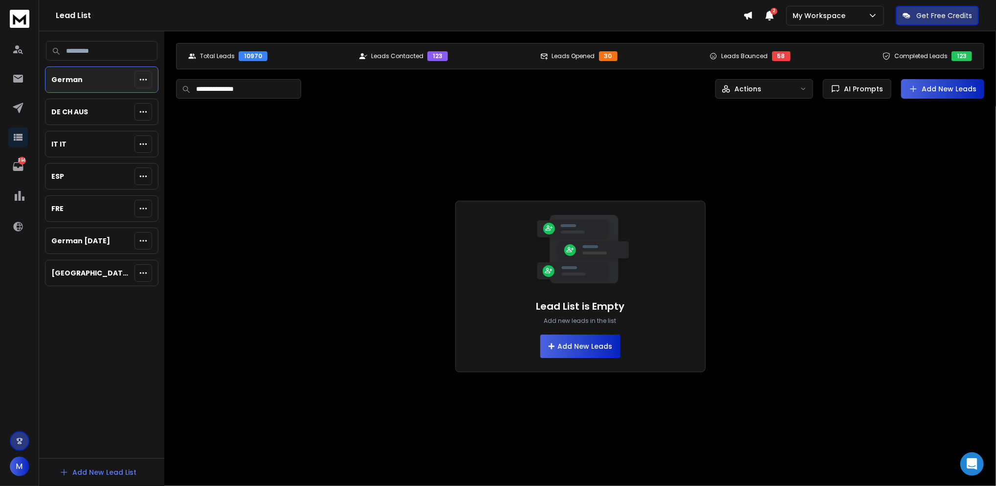
click at [282, 95] on input "**********" at bounding box center [238, 89] width 125 height 20
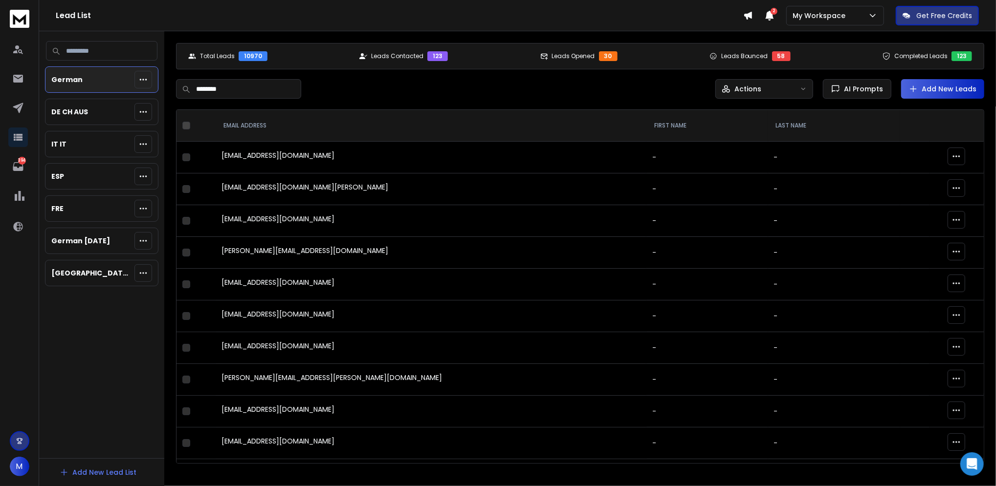
type input "*******"
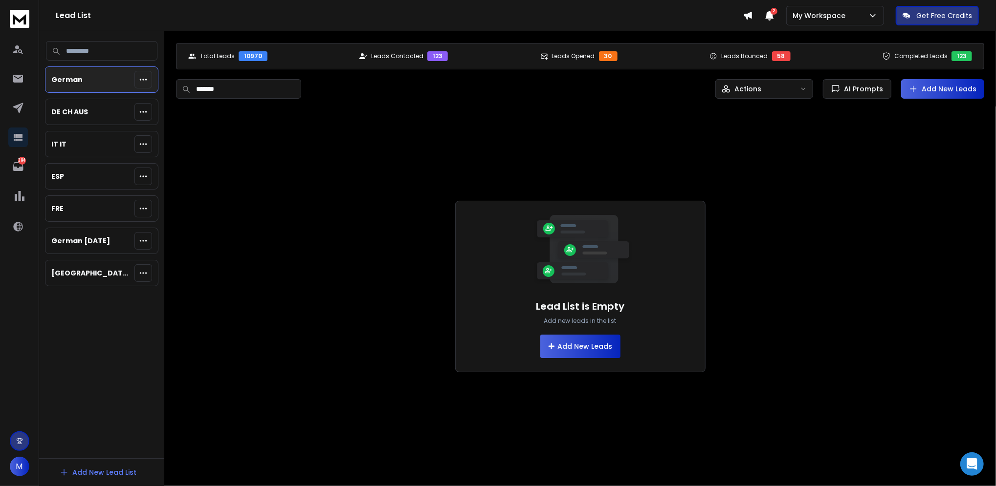
click at [71, 114] on p "DE CH AUS" at bounding box center [69, 112] width 37 height 10
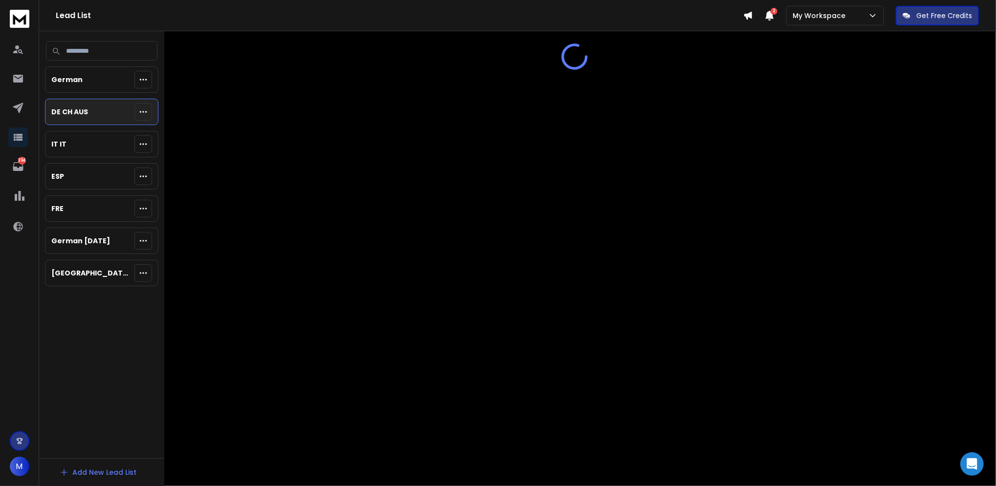
drag, startPoint x: 88, startPoint y: 267, endPoint x: 147, endPoint y: 270, distance: 59.3
click at [147, 270] on button "button" at bounding box center [143, 273] width 18 height 18
click at [119, 236] on div "German [DATE]" at bounding box center [101, 241] width 113 height 26
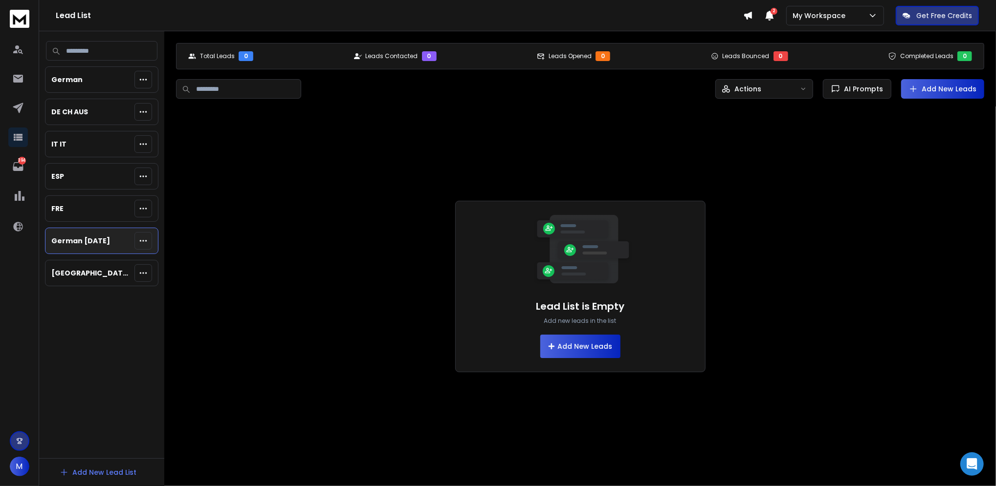
click at [101, 206] on div "FRE" at bounding box center [101, 209] width 113 height 26
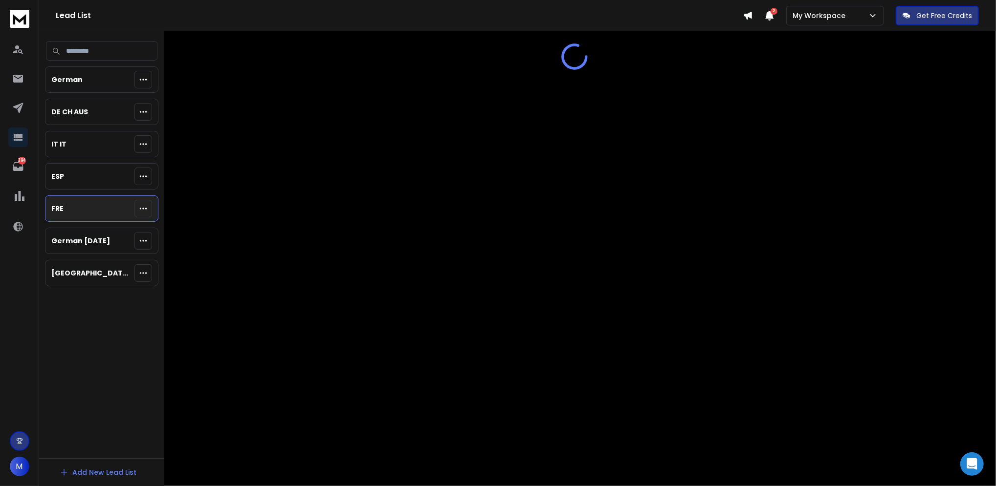
click at [107, 116] on div "DE CH AUS" at bounding box center [101, 112] width 113 height 26
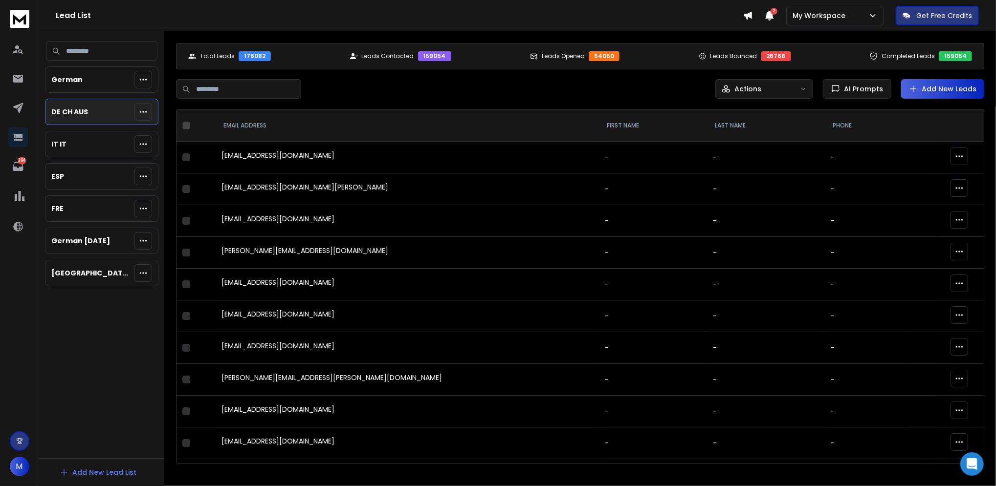
click at [232, 105] on div "Total Leads 176082 Leads Contacted 159054 Leads Opened 54050 Leads Bounced 2676…" at bounding box center [580, 68] width 832 height 75
click at [235, 88] on input at bounding box center [238, 89] width 125 height 20
paste input "**********"
type input "**********"
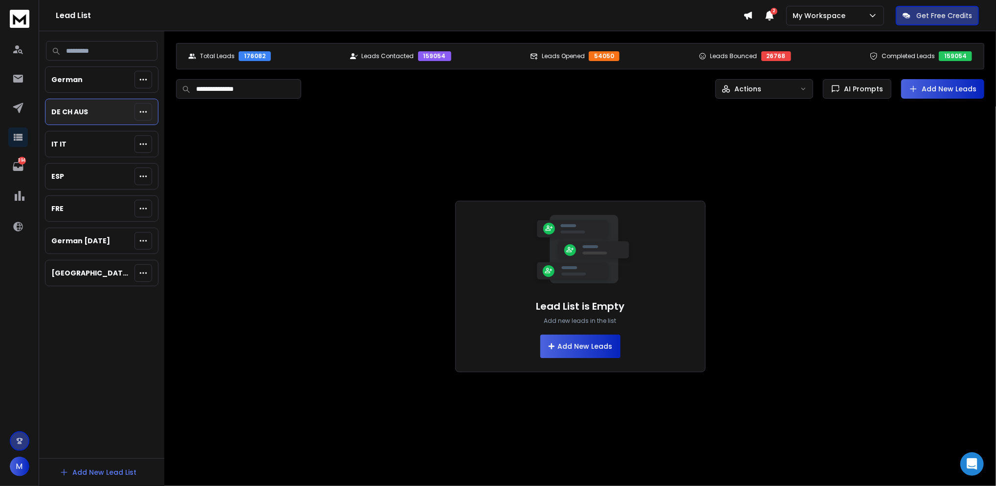
click at [235, 88] on input "**********" at bounding box center [238, 89] width 125 height 20
type input "**********"
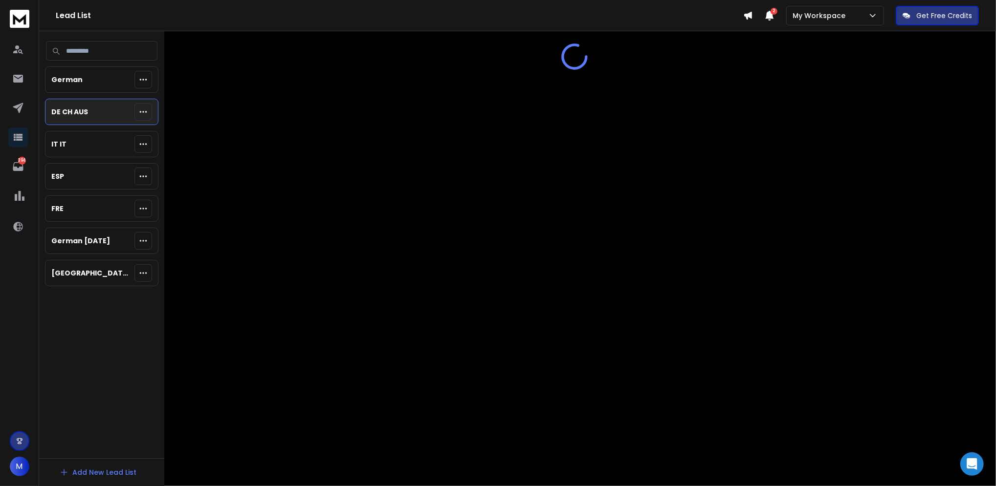
click at [235, 88] on div "Your warmest leads are on your site – Turn visits into conversations Reach Out …" at bounding box center [498, 243] width 996 height 486
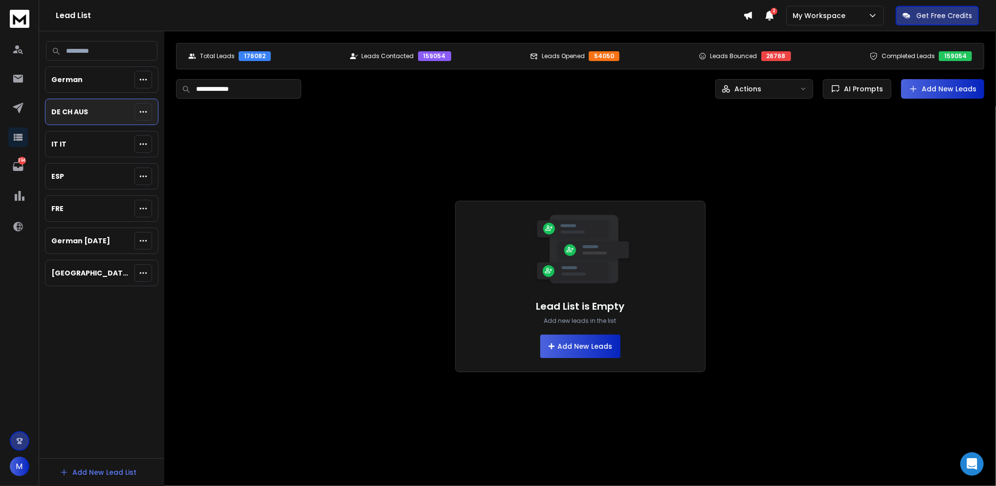
click at [235, 88] on input "**********" at bounding box center [238, 89] width 125 height 20
type input "*******"
click at [235, 88] on input "*******" at bounding box center [238, 89] width 125 height 20
type input "*******"
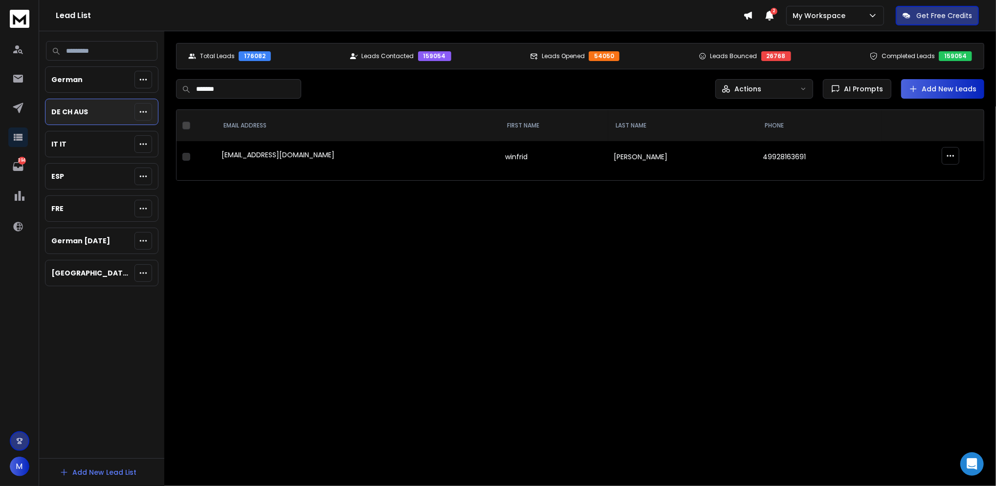
click at [942, 157] on button "button" at bounding box center [951, 156] width 18 height 18
click at [853, 164] on td "49928163691" at bounding box center [819, 156] width 125 height 31
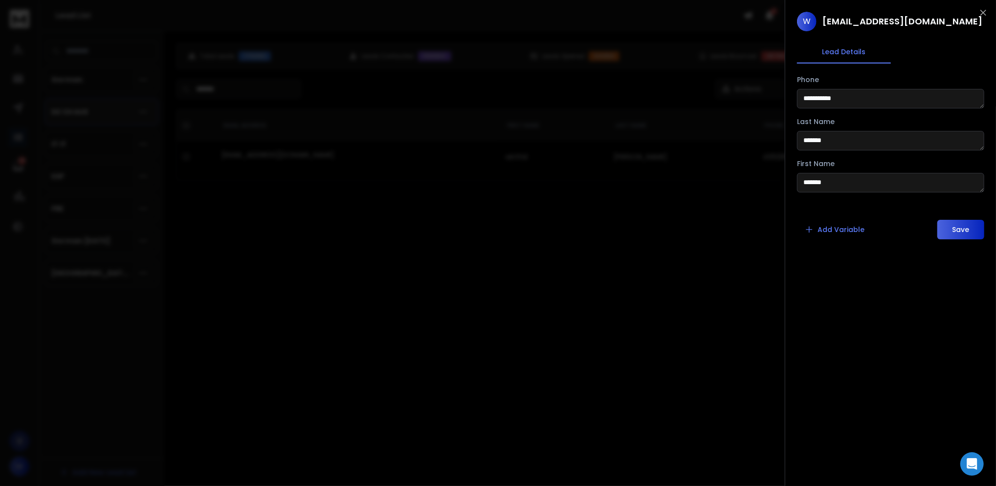
click at [862, 22] on h1 "[EMAIL_ADDRESS][DOMAIN_NAME]" at bounding box center [902, 22] width 160 height 14
click at [738, 171] on div at bounding box center [498, 243] width 996 height 486
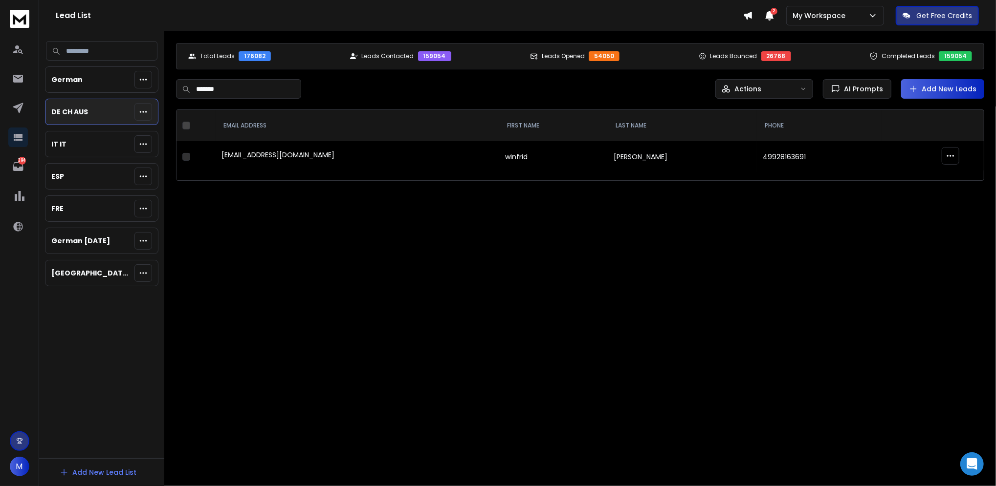
click at [757, 171] on td "49928163691" at bounding box center [819, 156] width 125 height 31
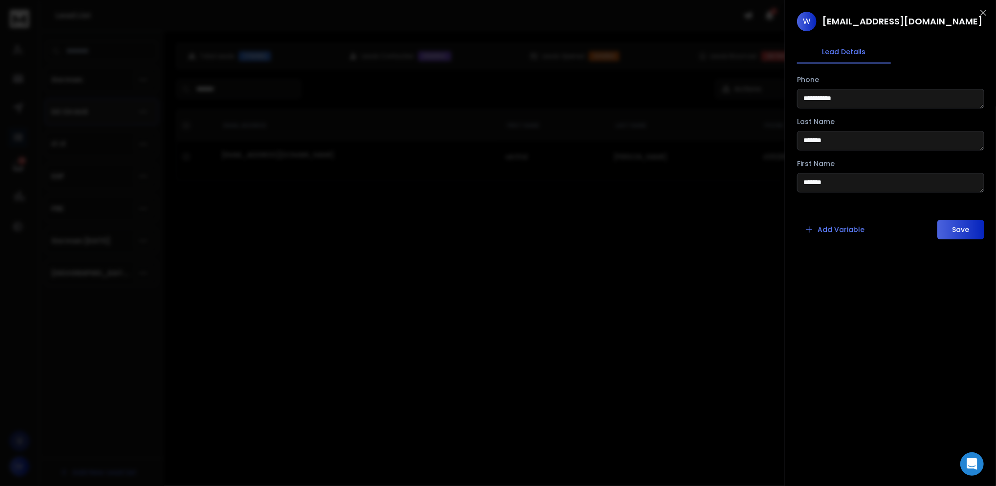
click at [738, 171] on div at bounding box center [498, 243] width 996 height 486
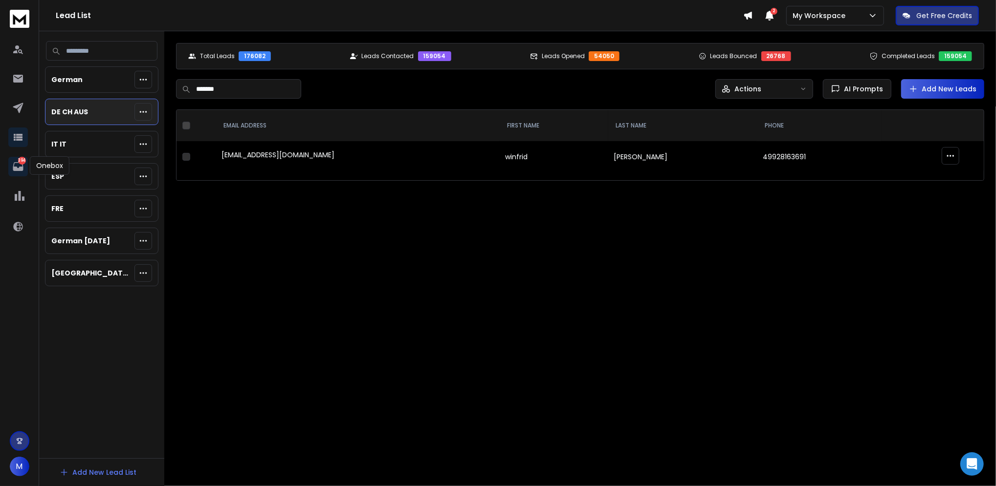
click at [20, 167] on icon at bounding box center [18, 166] width 10 height 9
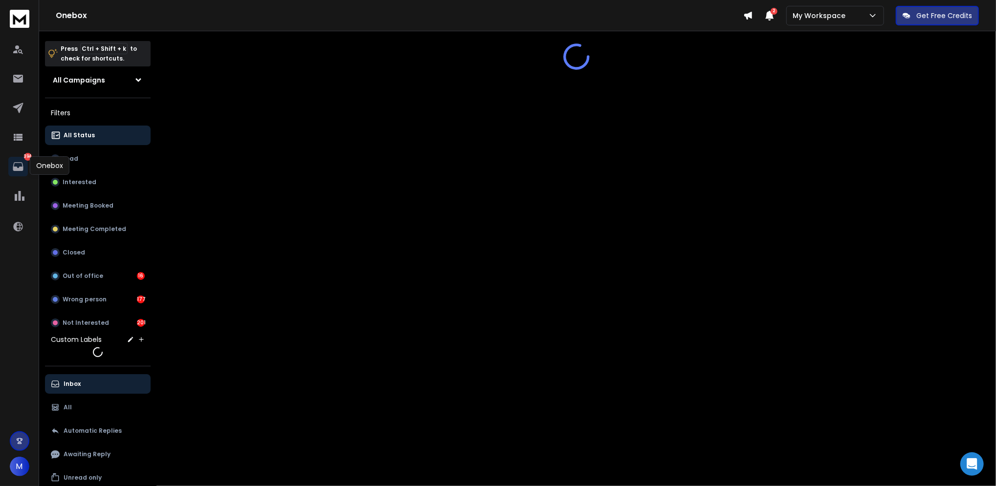
click at [20, 167] on icon at bounding box center [18, 166] width 10 height 9
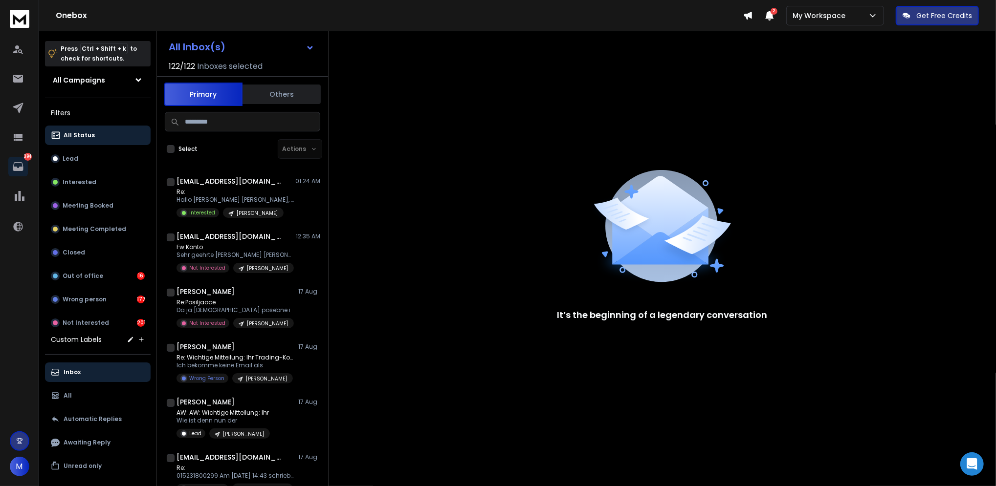
click at [240, 123] on input at bounding box center [242, 122] width 155 height 20
paste input "**********"
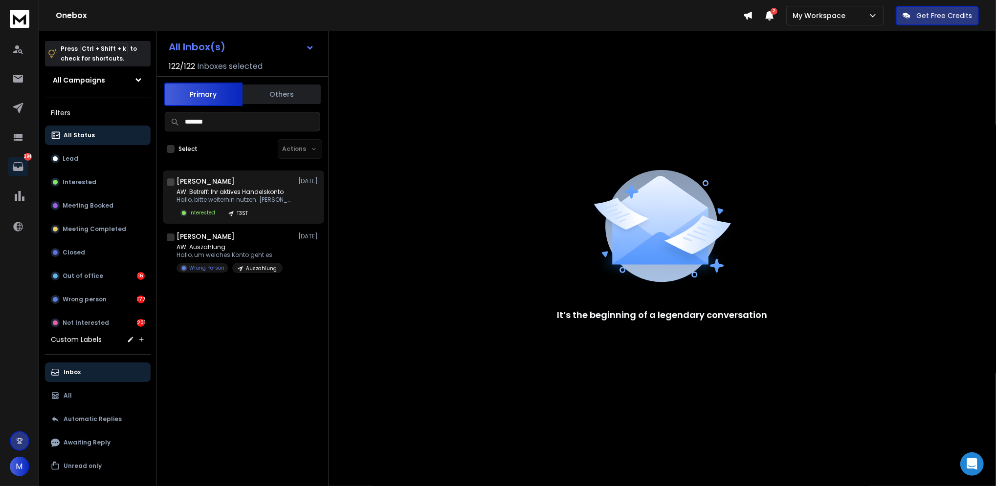
type input "*******"
click at [224, 195] on p "AW: Betreff: Ihr aktives Handelskonto" at bounding box center [234, 192] width 117 height 8
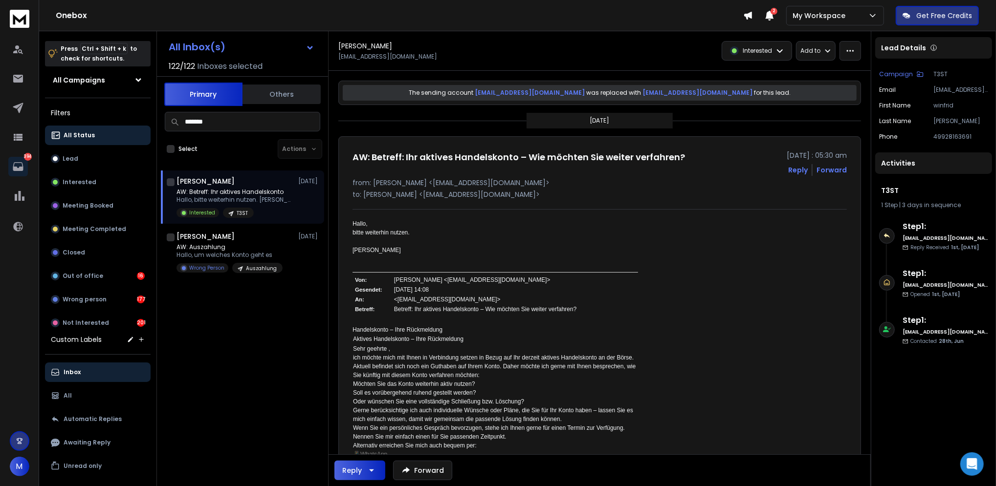
click at [380, 252] on div "Hallo, bitte weiterhin nutzen. Winfrid Winkler Von: Thomas Fischer <thomasfisch…" at bounding box center [495, 358] width 286 height 276
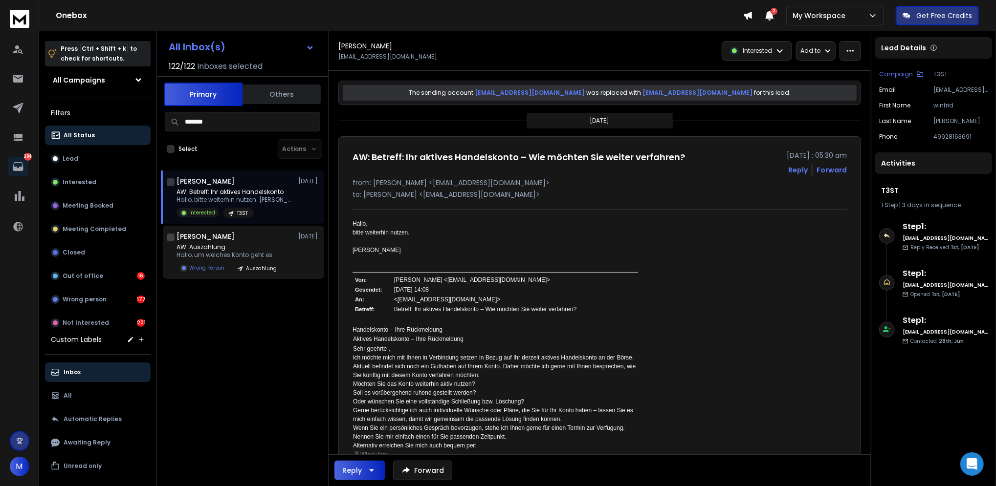
click at [248, 246] on p "AW: Auszahlung" at bounding box center [229, 247] width 106 height 8
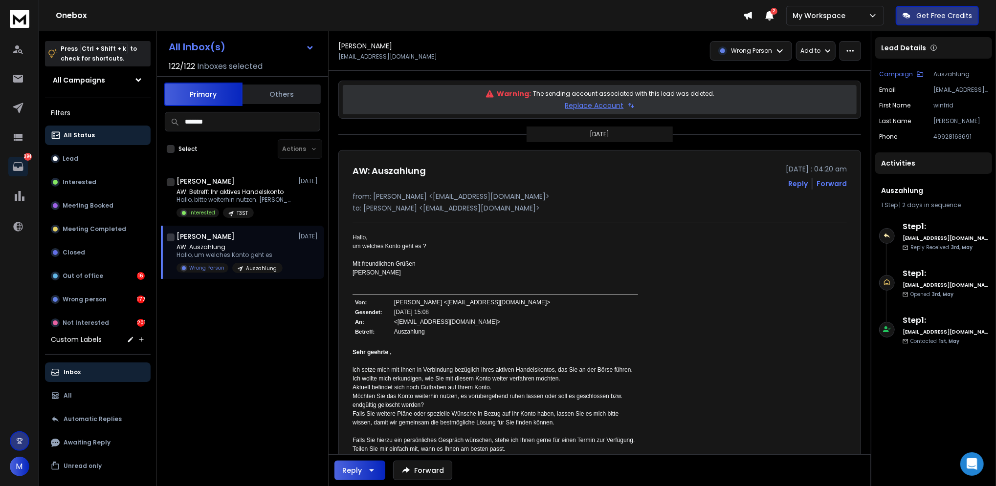
drag, startPoint x: 867, startPoint y: 260, endPoint x: 870, endPoint y: 351, distance: 91.5
click at [870, 351] on div "Warning: The sending account associated with this lead was deleted. Replace Acc…" at bounding box center [600, 299] width 542 height 437
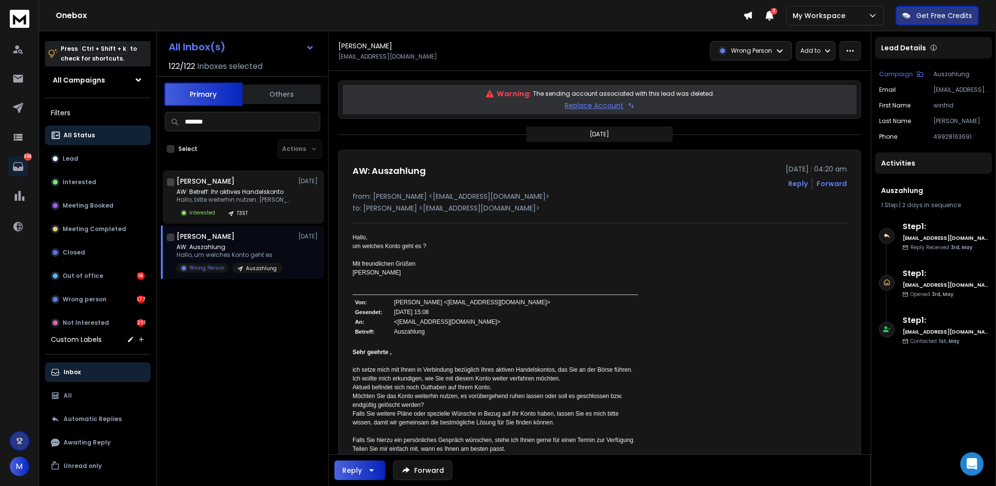
click at [246, 201] on p "Hallo, bitte weiterhin nutzen. Winfrid Winkler Von: Thomas" at bounding box center [234, 200] width 117 height 8
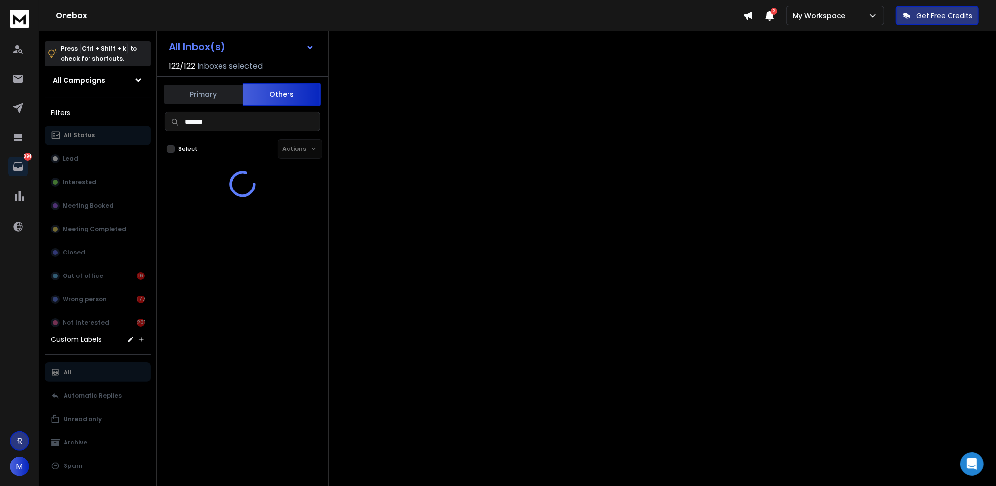
click at [279, 86] on button "Others" at bounding box center [281, 94] width 78 height 23
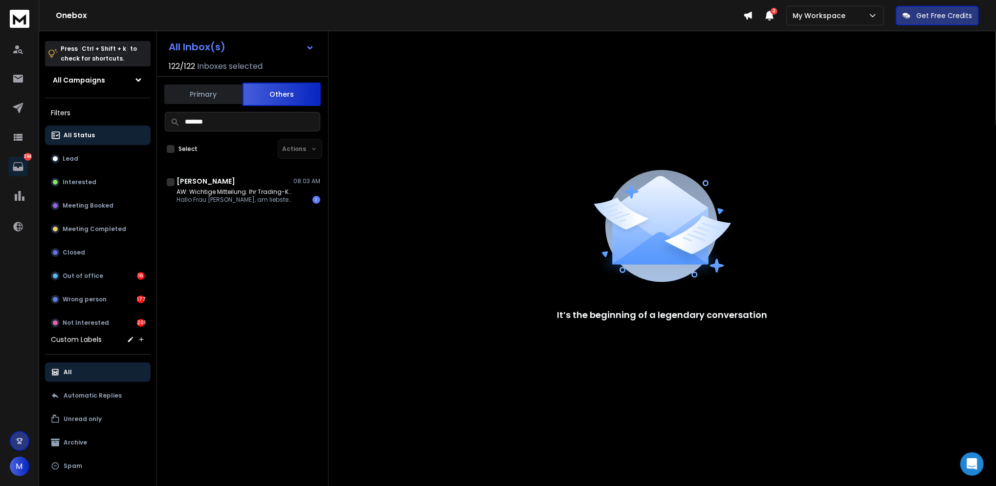
click at [233, 169] on div "Winfrid Winkler 08:03 AM AW: Wichtige Mitteilung: Ihr Trading-Konto Hallo Frau …" at bounding box center [242, 222] width 171 height 106
click at [233, 172] on div "Winfrid Winkler 08:03 AM AW: Wichtige Mitteilung: Ihr Trading-Konto Hallo Frau …" at bounding box center [242, 222] width 171 height 106
click at [233, 174] on div "Winfrid Winkler 08:03 AM AW: Wichtige Mitteilung: Ihr Trading-Konto Hallo Frau …" at bounding box center [243, 190] width 161 height 39
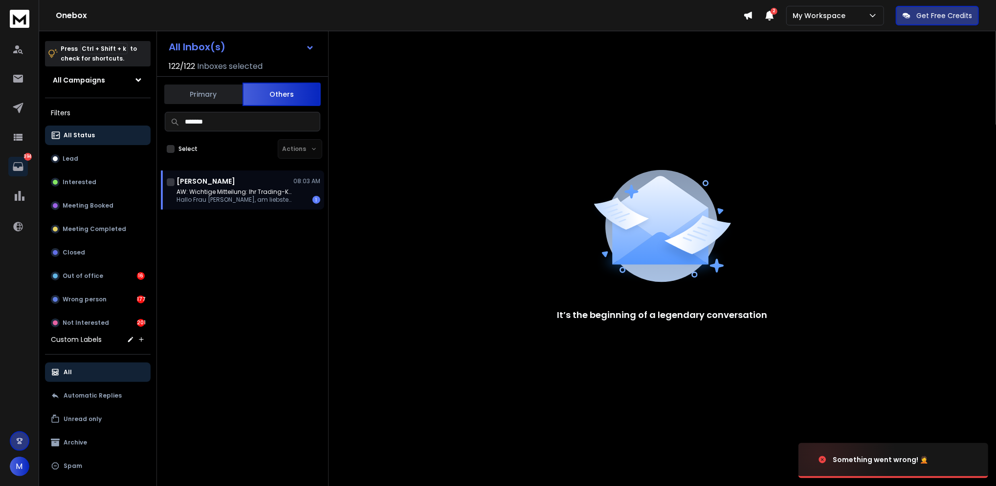
click at [233, 174] on div "Winfrid Winkler 08:03 AM AW: Wichtige Mitteilung: Ihr Trading-Konto Hallo Frau …" at bounding box center [243, 190] width 161 height 39
click at [189, 101] on button "Primary" at bounding box center [203, 95] width 78 height 22
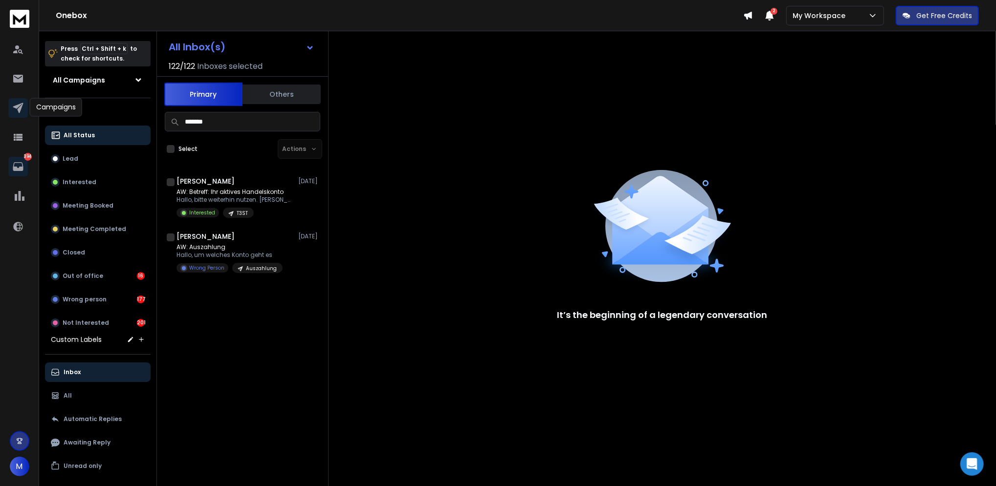
click at [16, 112] on icon at bounding box center [18, 108] width 12 height 12
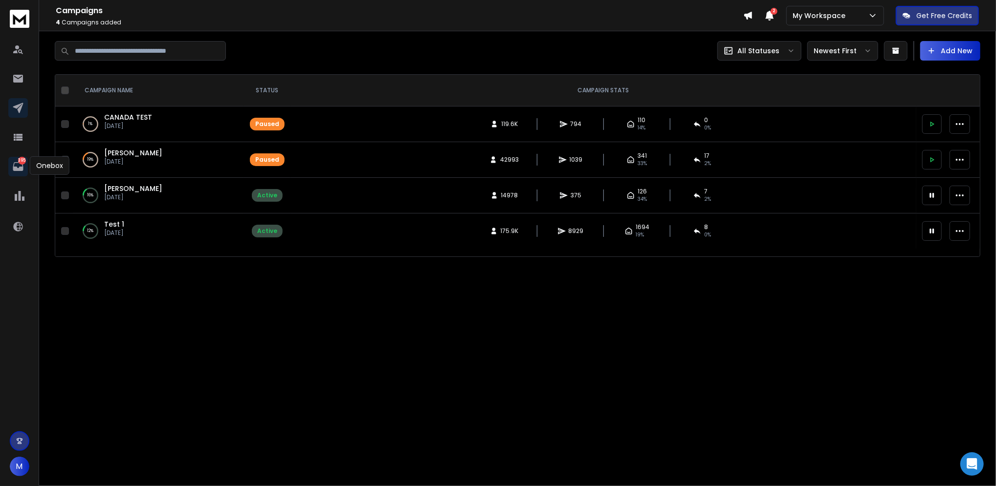
click at [24, 159] on p "395" at bounding box center [22, 161] width 8 height 8
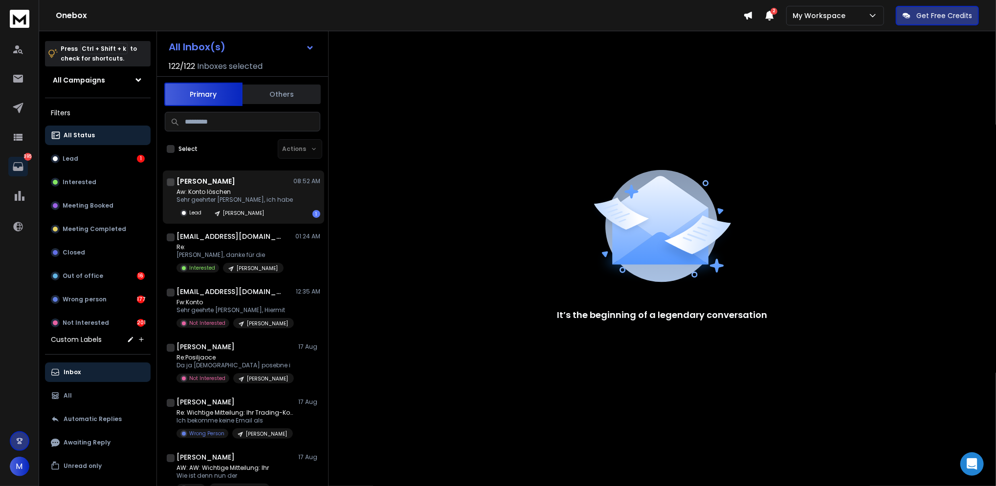
click at [271, 187] on div "[PERSON_NAME] 08:52 AM Aw: [PERSON_NAME] geehrter [PERSON_NAME], ich habe Lead …" at bounding box center [248, 197] width 144 height 42
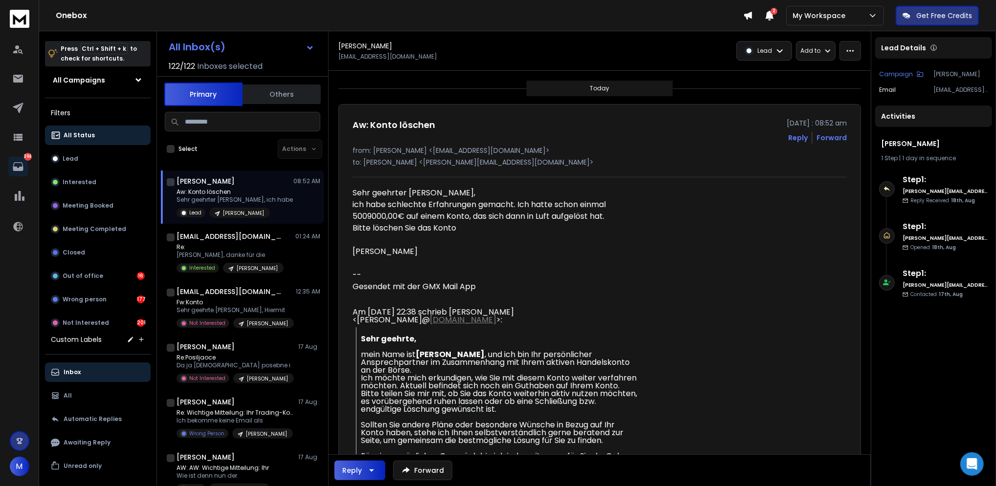
click at [364, 206] on div "Sehr geehrter [PERSON_NAME], ich habe schlechte Erfahrungen gemacht. Ich hatte …" at bounding box center [498, 382] width 293 height 391
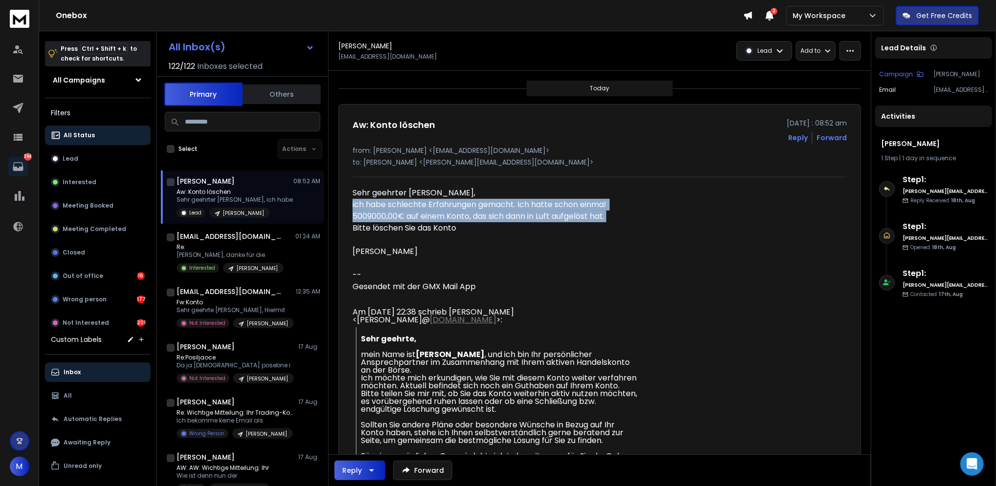
click at [364, 206] on div "Sehr geehrter [PERSON_NAME], ich habe schlechte Erfahrungen gemacht. Ich hatte …" at bounding box center [498, 382] width 293 height 391
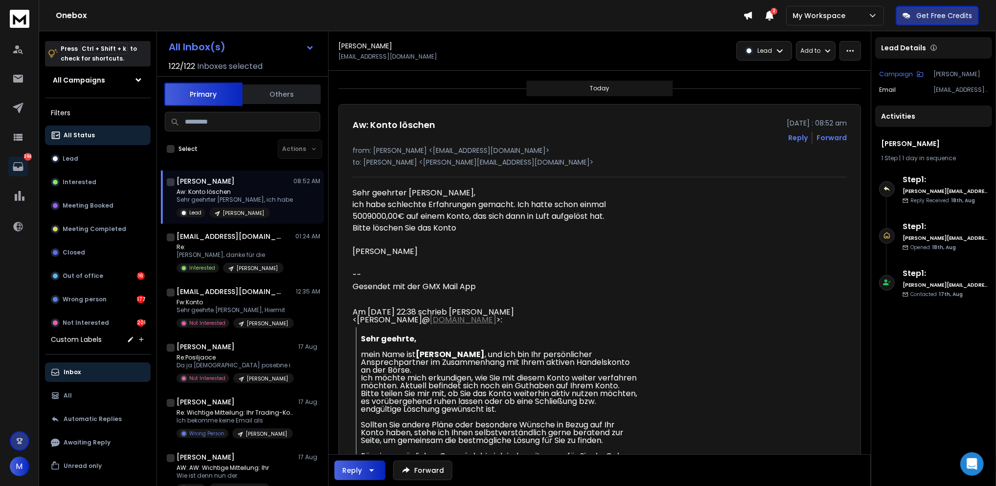
click at [374, 220] on div "Sehr geehrter [PERSON_NAME], ich habe schlechte Erfahrungen gemacht. Ich hatte …" at bounding box center [498, 382] width 293 height 391
click at [373, 245] on div "Sehr geehrter [PERSON_NAME], ich habe schlechte Erfahrungen gemacht. Ich hatte …" at bounding box center [498, 382] width 293 height 391
click at [364, 219] on div "Sehr geehrter [PERSON_NAME], ich habe schlechte Erfahrungen gemacht. Ich hatte …" at bounding box center [498, 382] width 293 height 391
copy div "5009000,00"
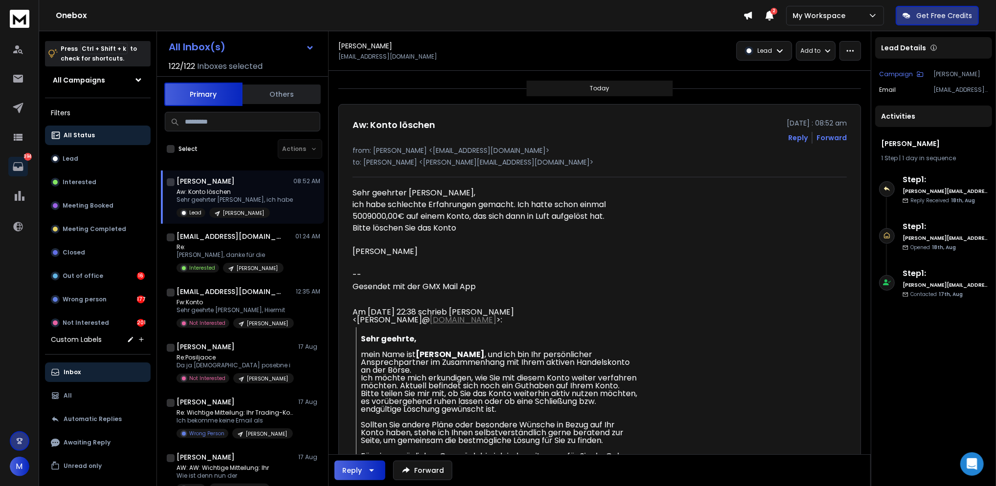
click at [453, 283] on div "-- Gesendet mit der GMX Mail App" at bounding box center [495, 280] width 286 height 23
click at [354, 474] on div "Reply" at bounding box center [352, 471] width 20 height 10
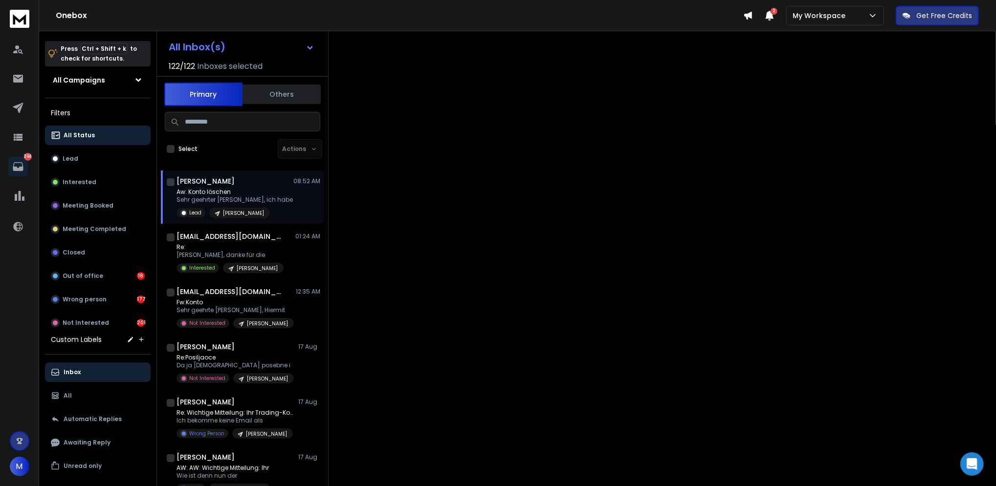
click at [354, 474] on div at bounding box center [662, 274] width 667 height 486
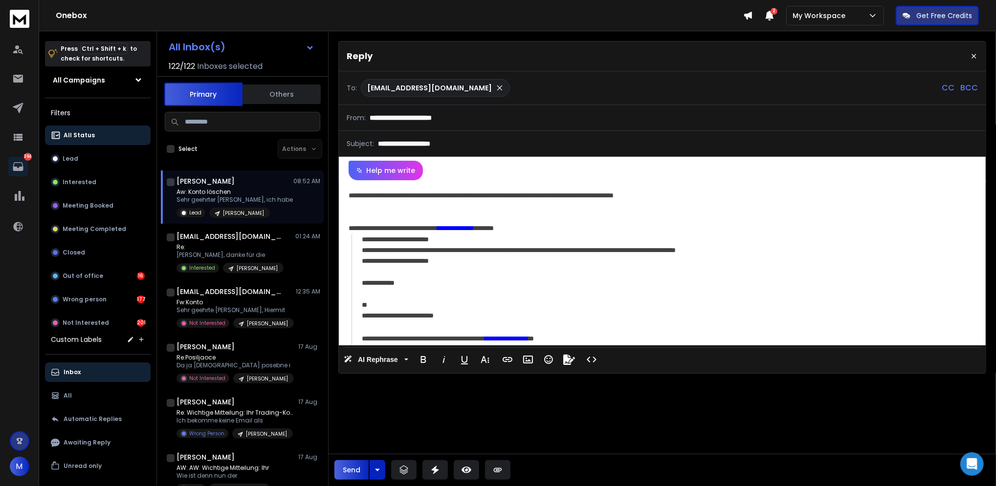
click at [353, 474] on button "Send" at bounding box center [351, 471] width 34 height 20
click at [267, 102] on button "Others" at bounding box center [281, 95] width 78 height 22
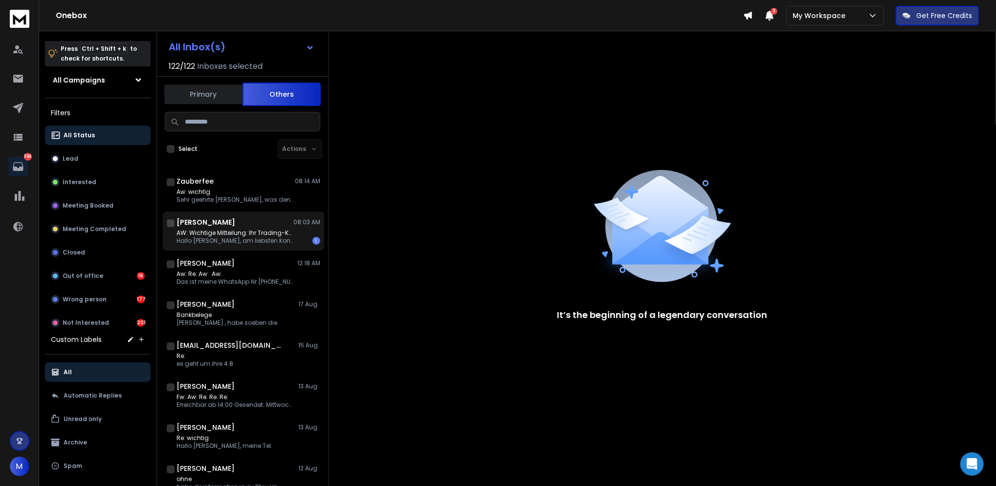
click at [225, 232] on p "AW: Wichtige Mitteilung: Ihr Trading-Konto" at bounding box center [234, 233] width 117 height 8
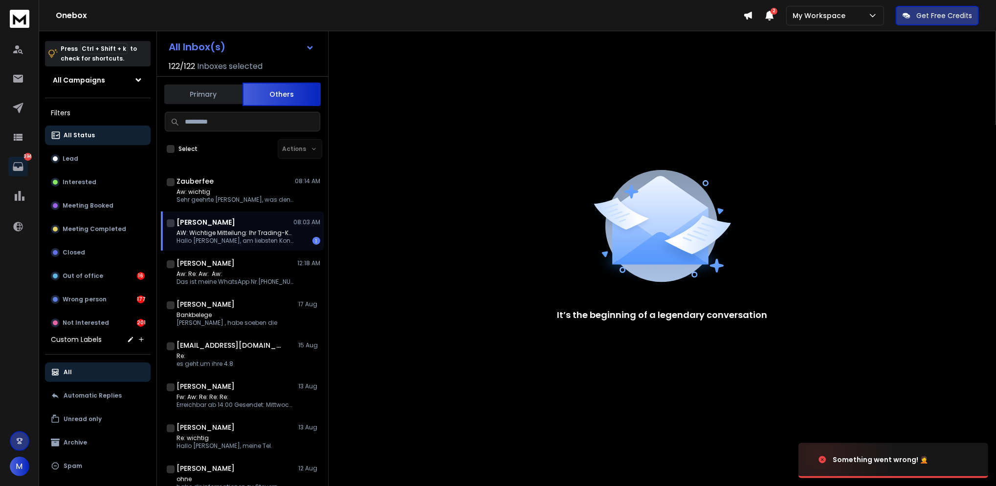
click at [225, 232] on p "AW: Wichtige Mitteilung: Ihr Trading-Konto" at bounding box center [234, 233] width 117 height 8
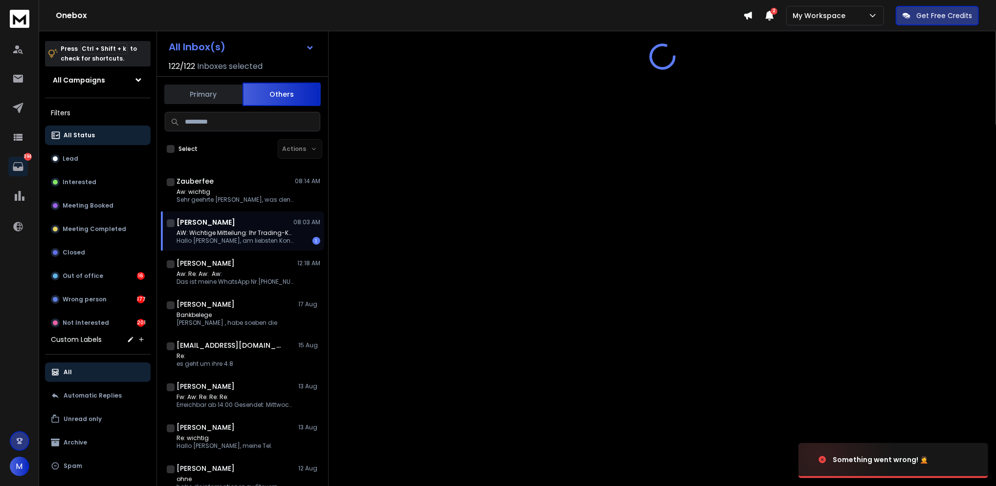
click at [225, 232] on p "AW: Wichtige Mitteilung: Ihr Trading-Konto" at bounding box center [234, 233] width 117 height 8
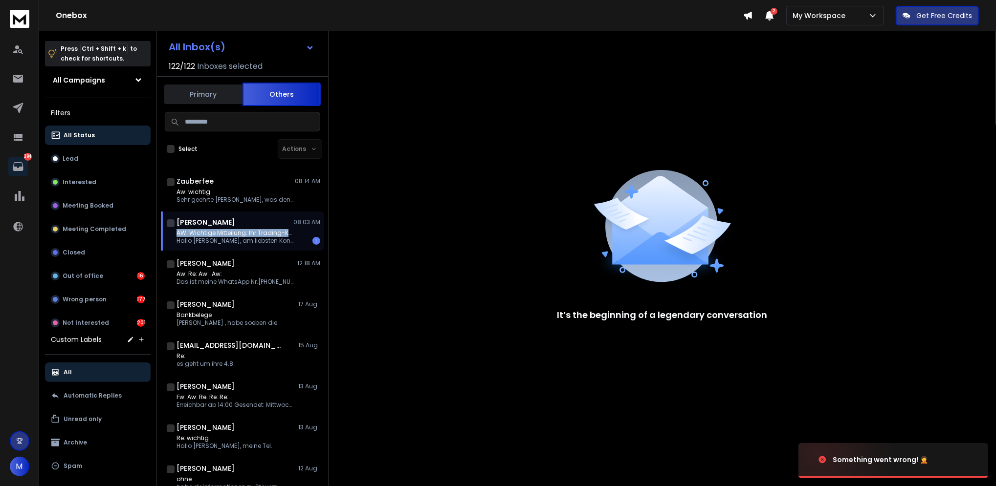
click at [225, 232] on p "AW: Wichtige Mitteilung: Ihr Trading-Konto" at bounding box center [234, 233] width 117 height 8
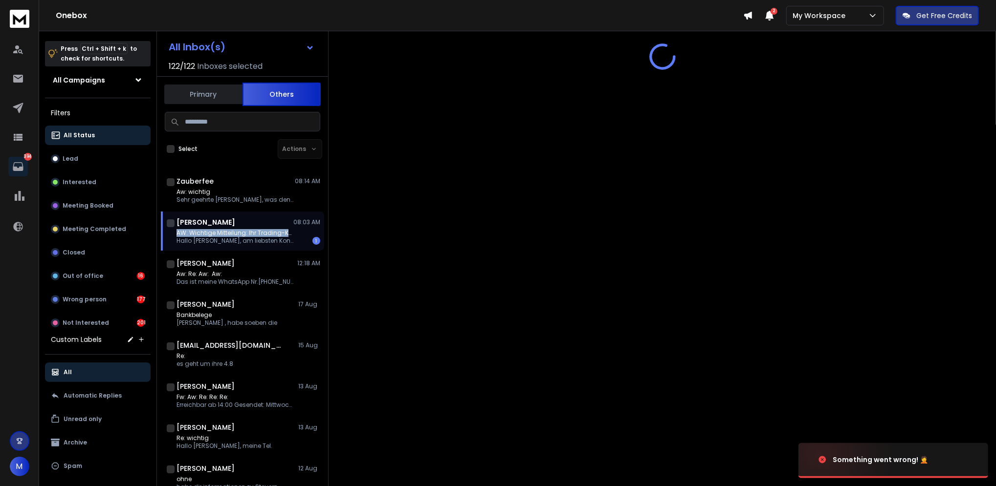
click at [225, 232] on p "AW: Wichtige Mitteilung: Ihr Trading-Konto" at bounding box center [234, 233] width 117 height 8
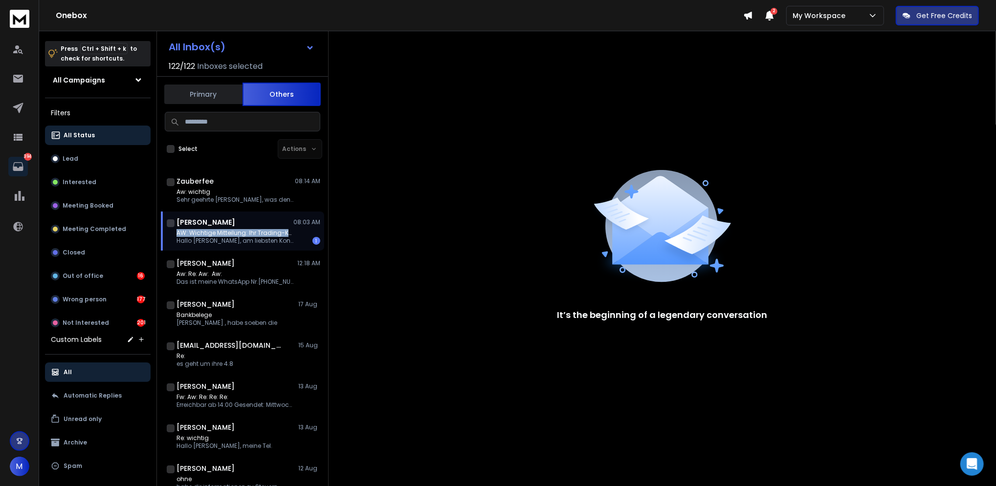
click at [196, 100] on button "Primary" at bounding box center [203, 95] width 78 height 22
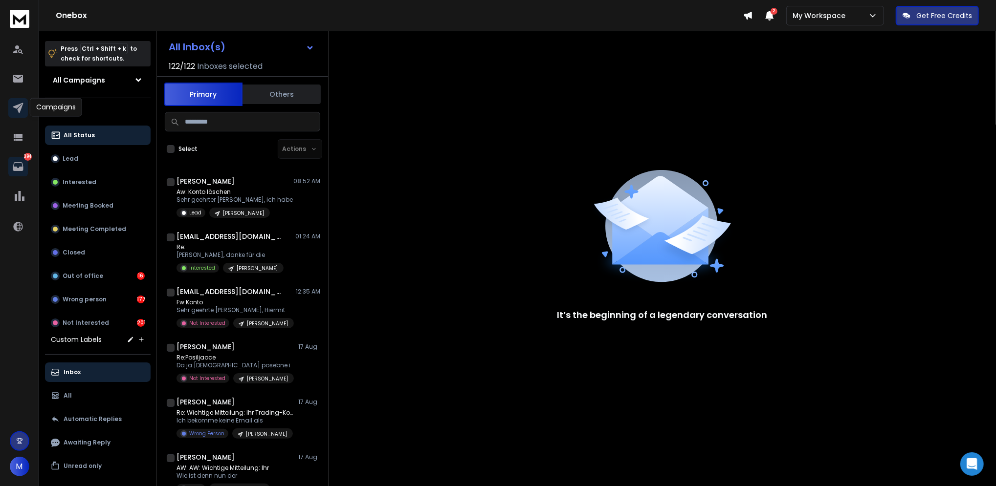
click at [22, 107] on icon at bounding box center [18, 108] width 12 height 12
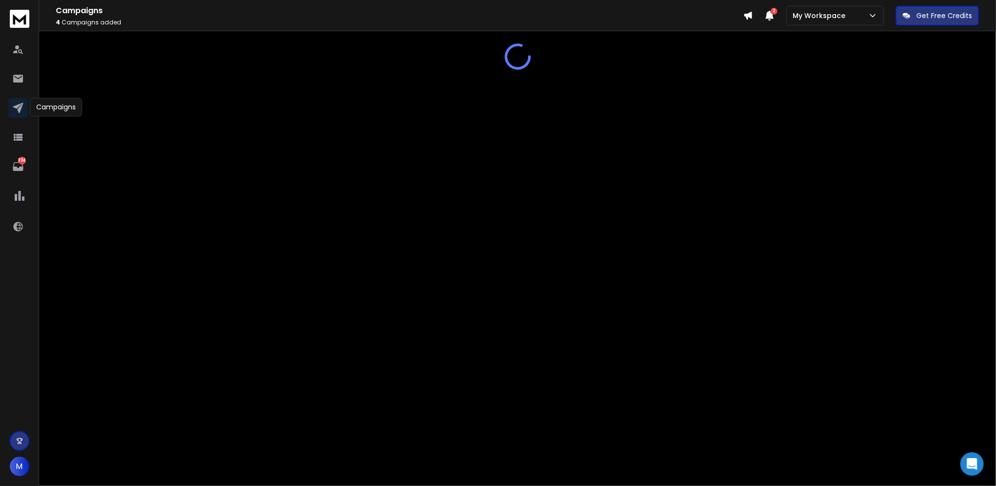
drag, startPoint x: 22, startPoint y: 107, endPoint x: 33, endPoint y: 106, distance: 10.4
click at [33, 106] on div "394 M" at bounding box center [19, 243] width 39 height 486
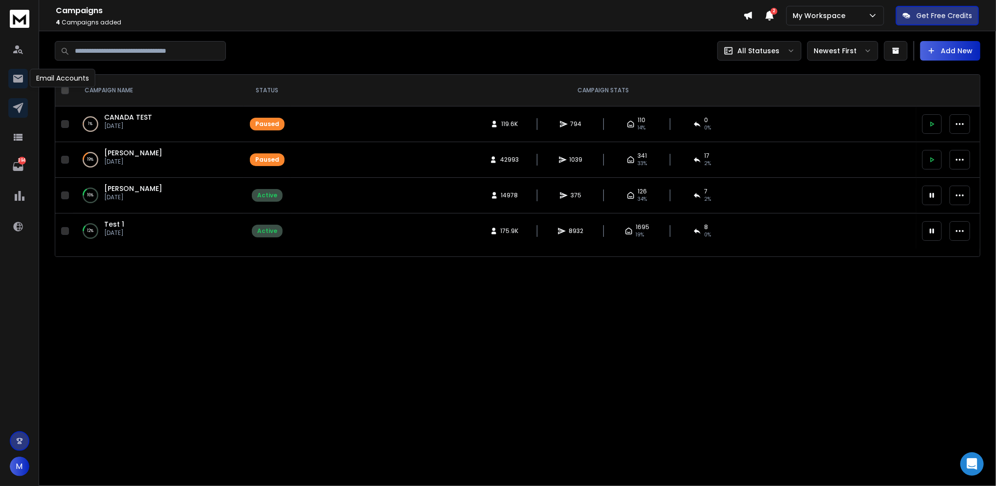
click at [9, 78] on link at bounding box center [18, 79] width 20 height 20
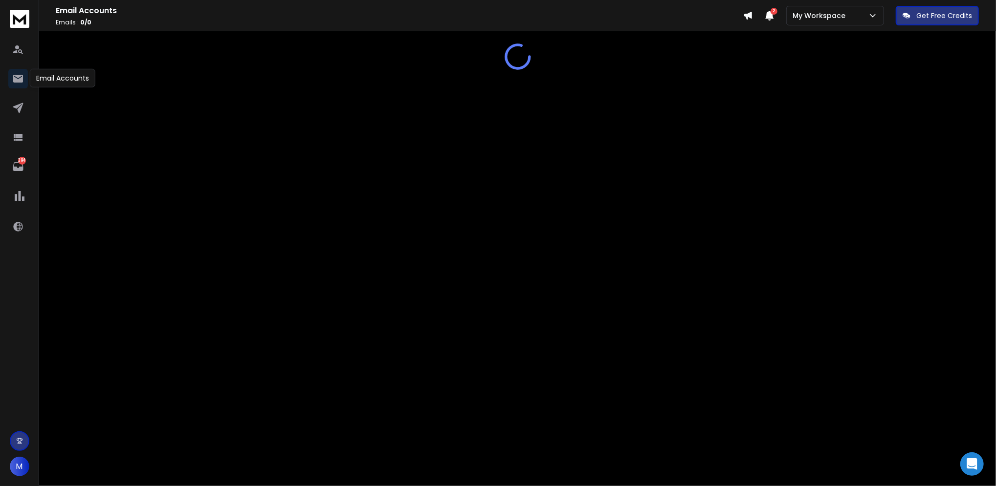
click at [9, 78] on link at bounding box center [18, 79] width 20 height 20
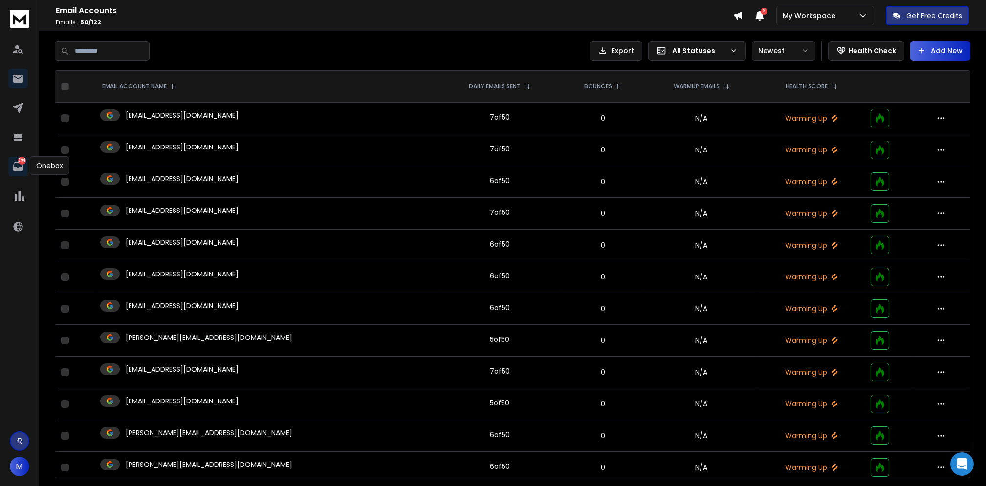
click at [19, 170] on icon at bounding box center [18, 167] width 12 height 12
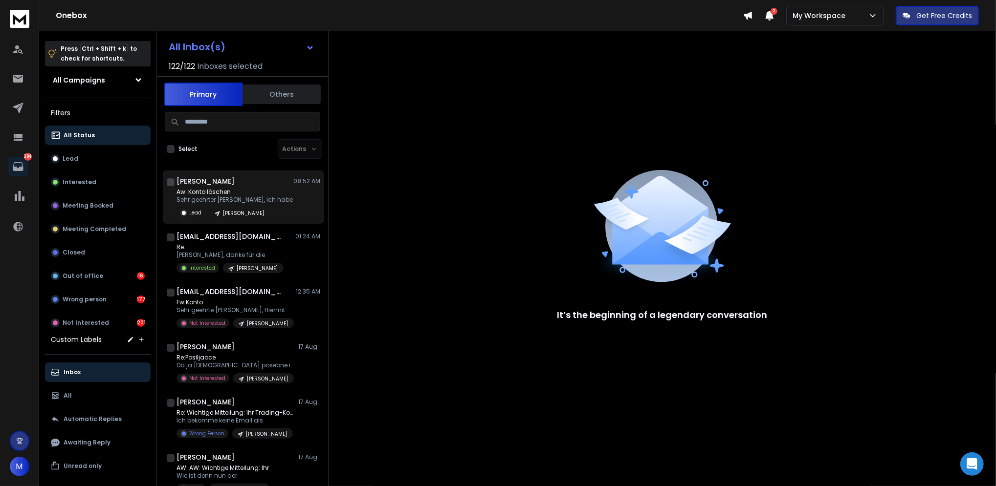
click at [173, 185] on button "button" at bounding box center [171, 182] width 8 height 8
click at [275, 185] on div "Horst Kleinau 08:52 AM" at bounding box center [248, 181] width 144 height 10
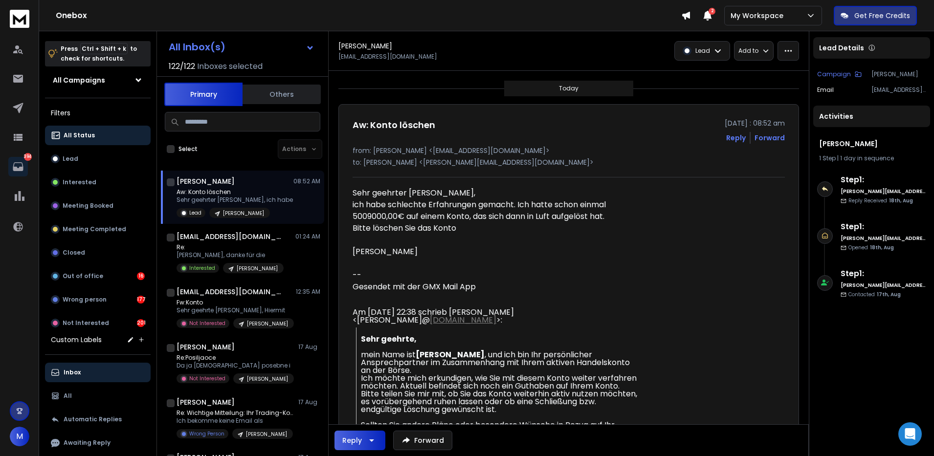
click at [883, 95] on div "Campaign Thomas Email hkleinau@gmx.de" at bounding box center [871, 82] width 117 height 47
drag, startPoint x: 883, startPoint y: 95, endPoint x: 883, endPoint y: 86, distance: 9.3
click at [883, 86] on div "Campaign Thomas Email hkleinau@gmx.de" at bounding box center [871, 82] width 117 height 47
click at [909, 93] on p "[EMAIL_ADDRESS][DOMAIN_NAME]" at bounding box center [898, 90] width 55 height 8
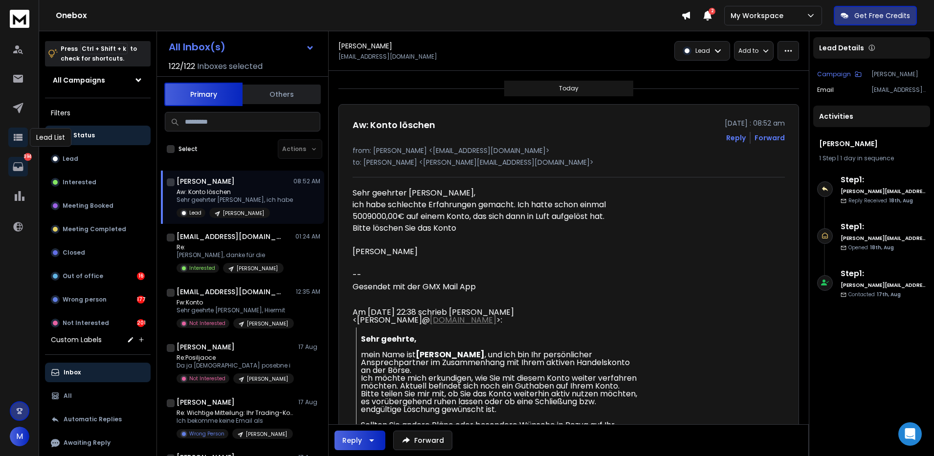
click at [15, 129] on link at bounding box center [18, 138] width 20 height 20
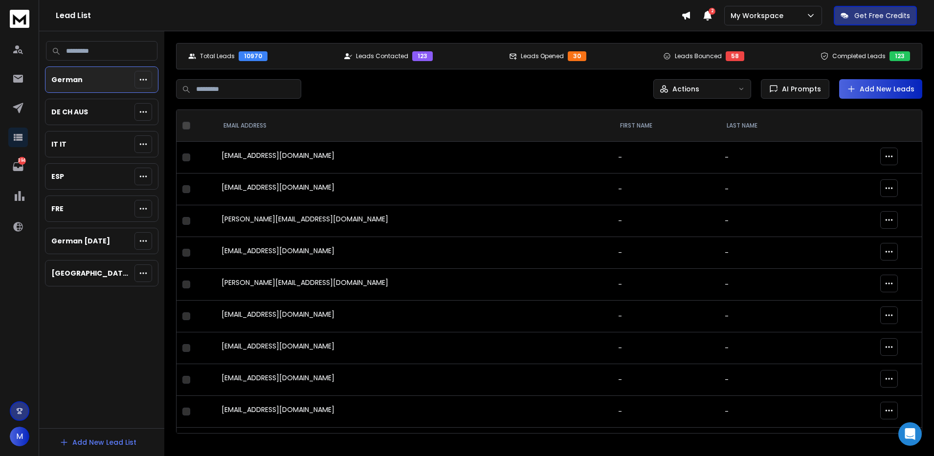
click at [224, 91] on input at bounding box center [238, 89] width 125 height 20
paste input "**********"
type input "**********"
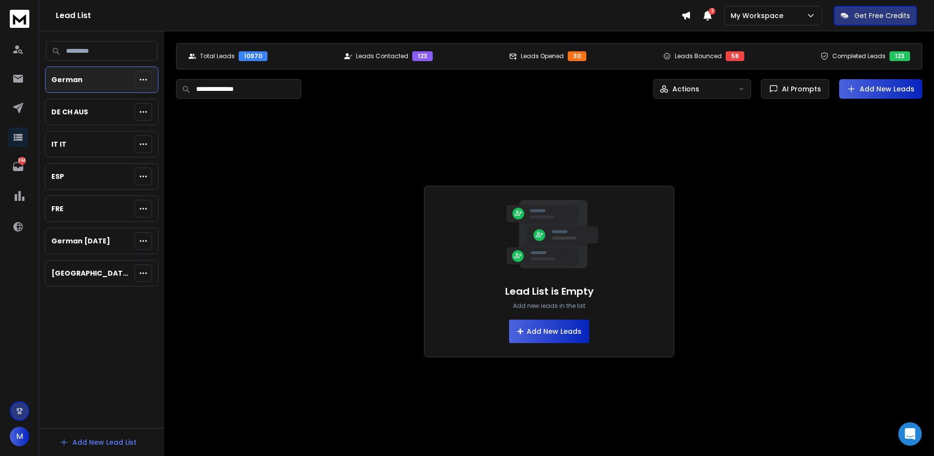
click at [92, 118] on div "DE CH AUS" at bounding box center [101, 112] width 113 height 26
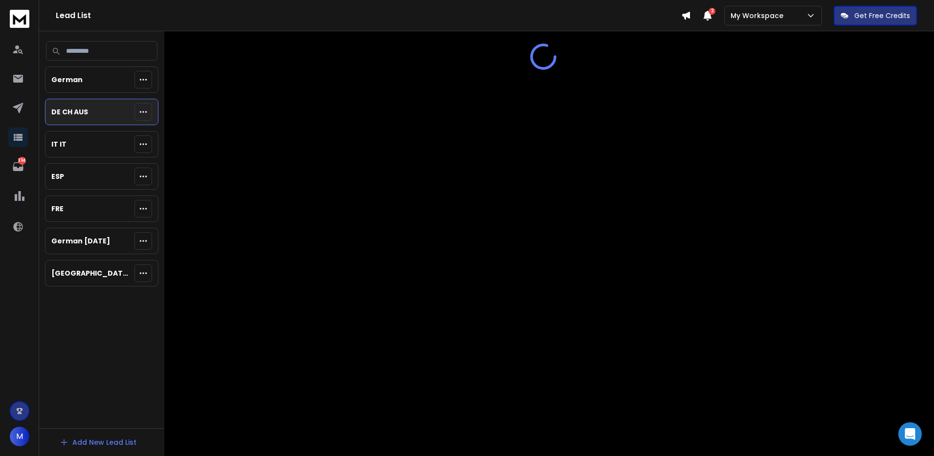
click at [98, 116] on div "DE CH AUS" at bounding box center [101, 112] width 113 height 26
click at [96, 243] on p "German 01.08.2025" at bounding box center [80, 241] width 59 height 10
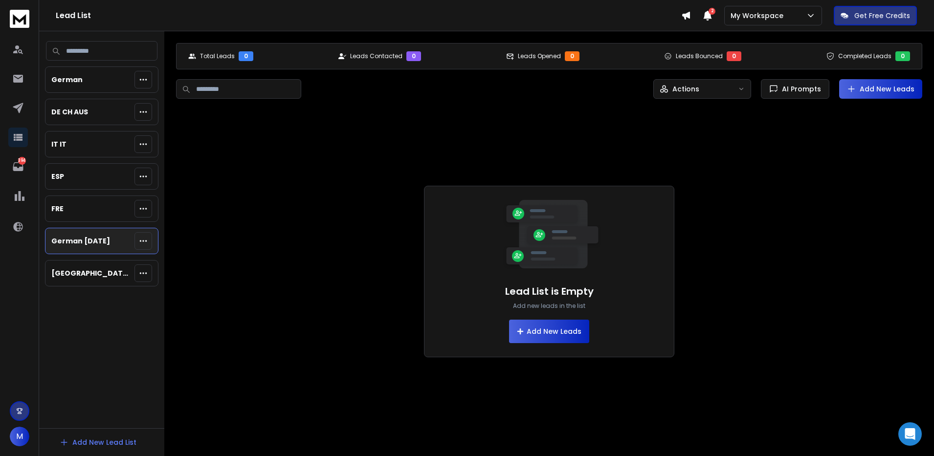
click at [115, 74] on div "German" at bounding box center [101, 79] width 113 height 26
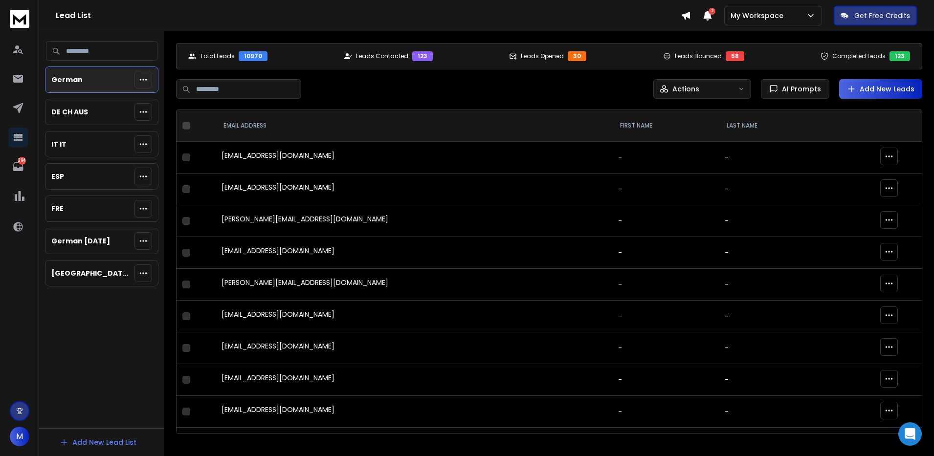
click at [224, 88] on input at bounding box center [238, 89] width 125 height 20
paste input "**********"
type input "**********"
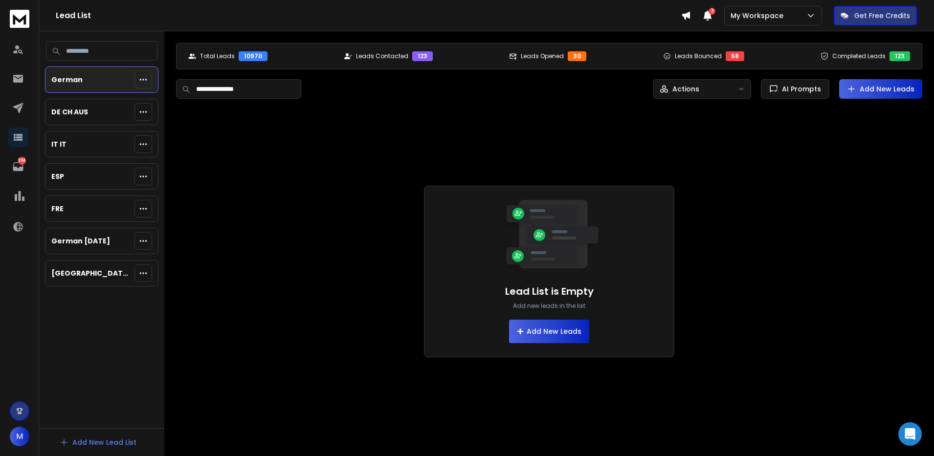
click at [85, 107] on p "DE CH AUS" at bounding box center [69, 112] width 37 height 10
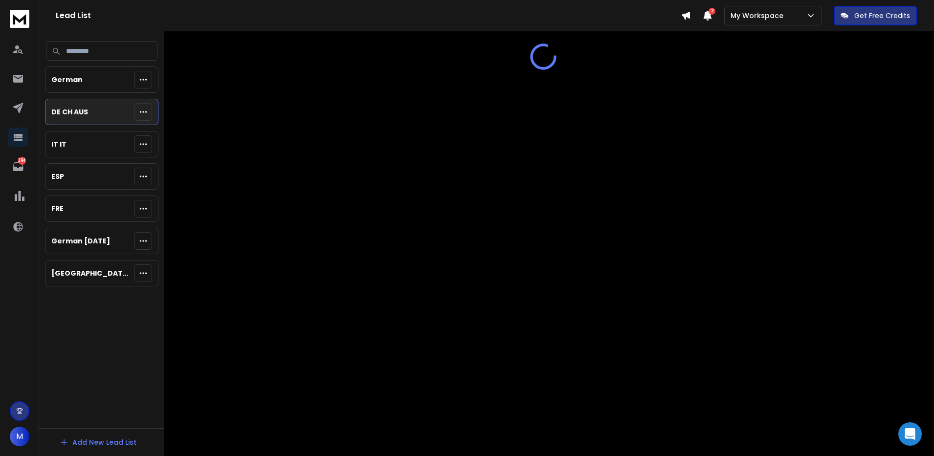
click at [75, 237] on p "German 01.08.2025" at bounding box center [80, 241] width 59 height 10
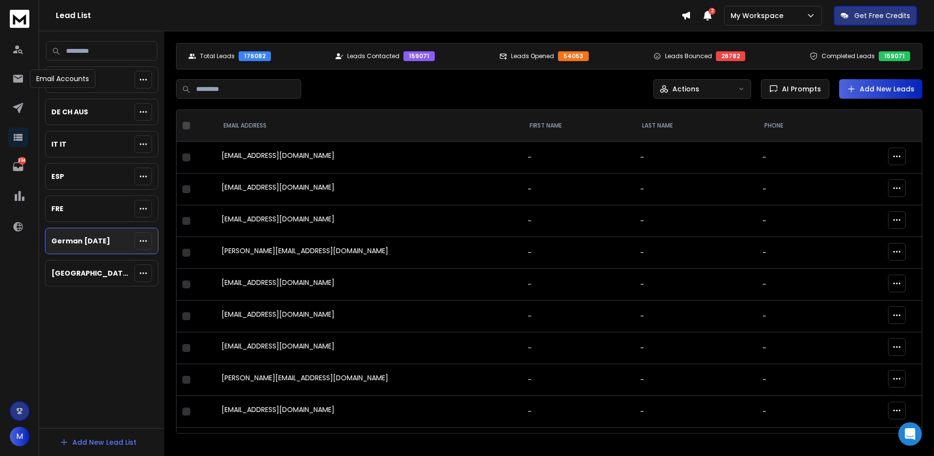
click at [5, 79] on div "394 M" at bounding box center [19, 228] width 39 height 456
click at [28, 74] on div at bounding box center [19, 80] width 22 height 23
click at [20, 75] on icon at bounding box center [18, 79] width 10 height 8
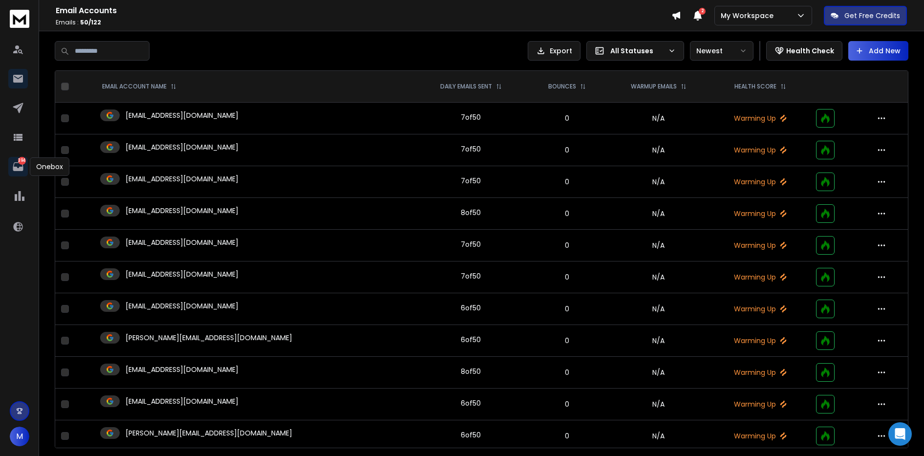
click at [12, 160] on link "394" at bounding box center [18, 167] width 20 height 20
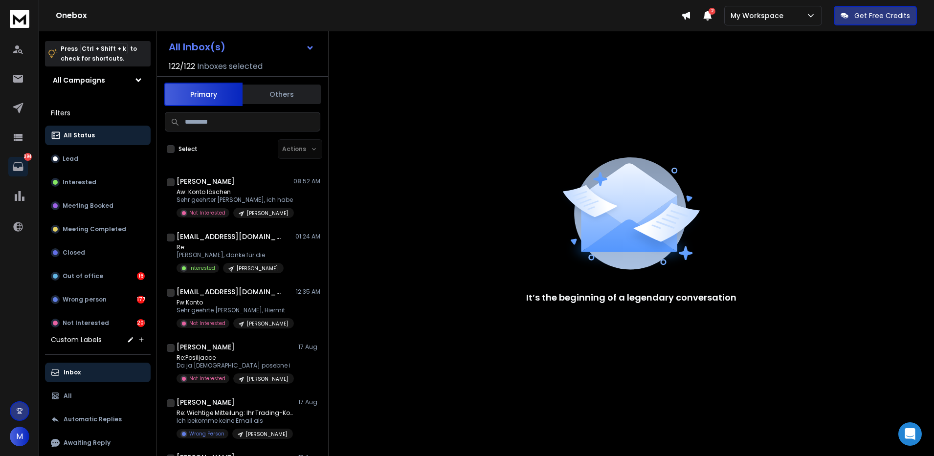
click at [445, 265] on div "It’s the beginning of a legendary conversation" at bounding box center [631, 225] width 605 height 388
click at [301, 94] on button "Others" at bounding box center [281, 95] width 78 height 22
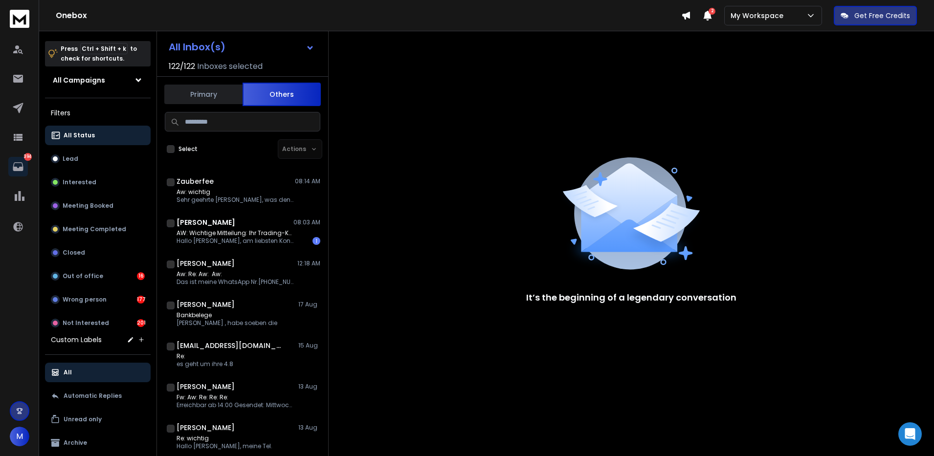
click at [5, 114] on div "394 M" at bounding box center [19, 228] width 39 height 456
click at [12, 109] on icon at bounding box center [18, 108] width 12 height 12
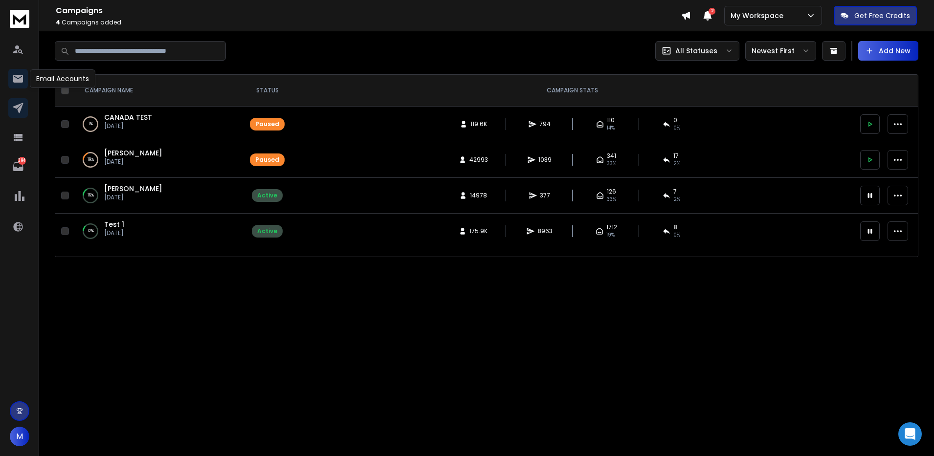
click at [16, 81] on icon at bounding box center [18, 79] width 10 height 8
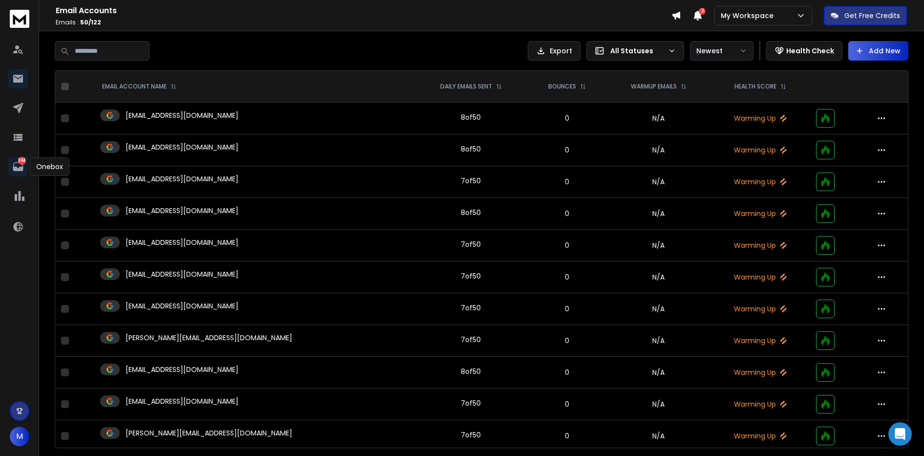
click at [22, 164] on p "394" at bounding box center [22, 161] width 8 height 8
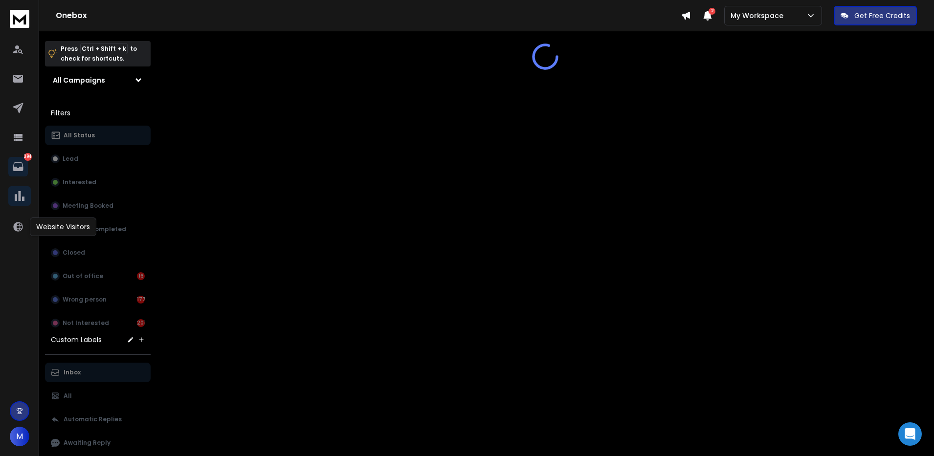
click at [18, 198] on icon at bounding box center [20, 196] width 10 height 10
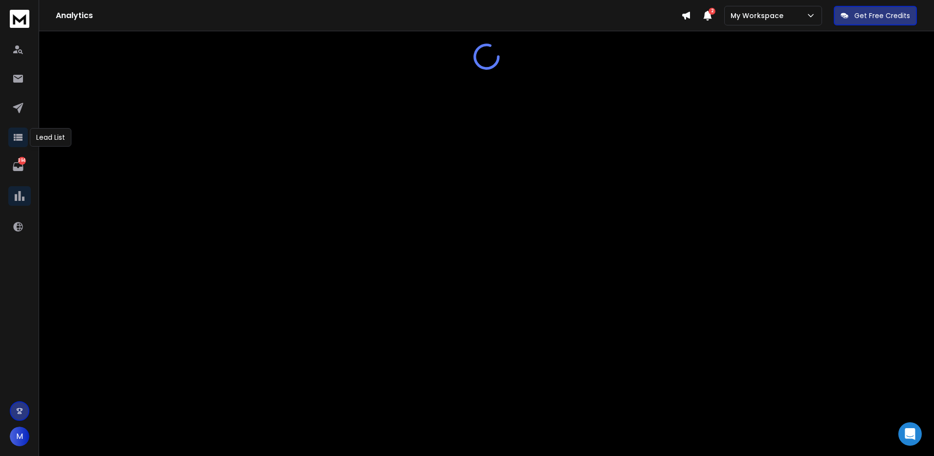
click at [25, 136] on link at bounding box center [18, 138] width 20 height 20
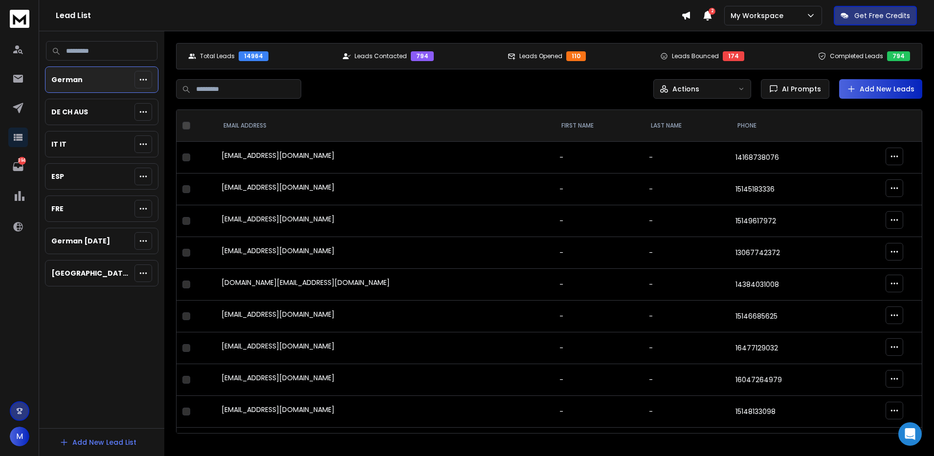
click at [114, 114] on div "DE CH AUS" at bounding box center [101, 112] width 113 height 26
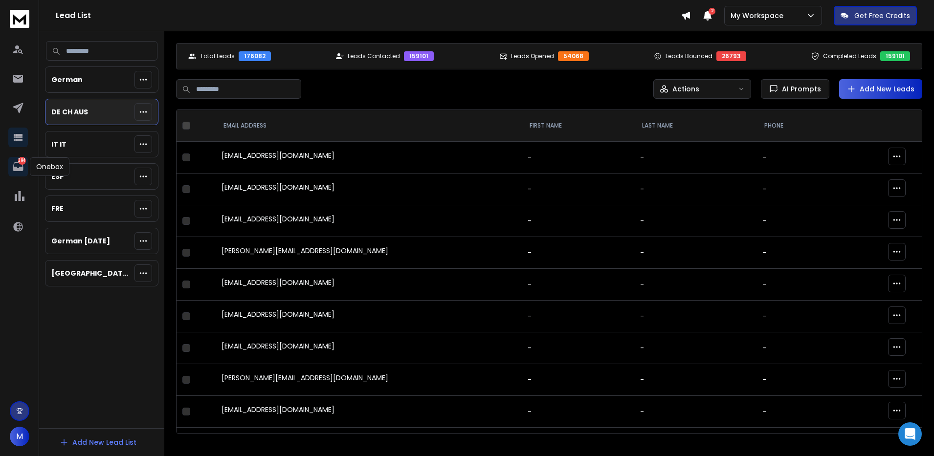
click at [26, 164] on link "394" at bounding box center [18, 167] width 20 height 20
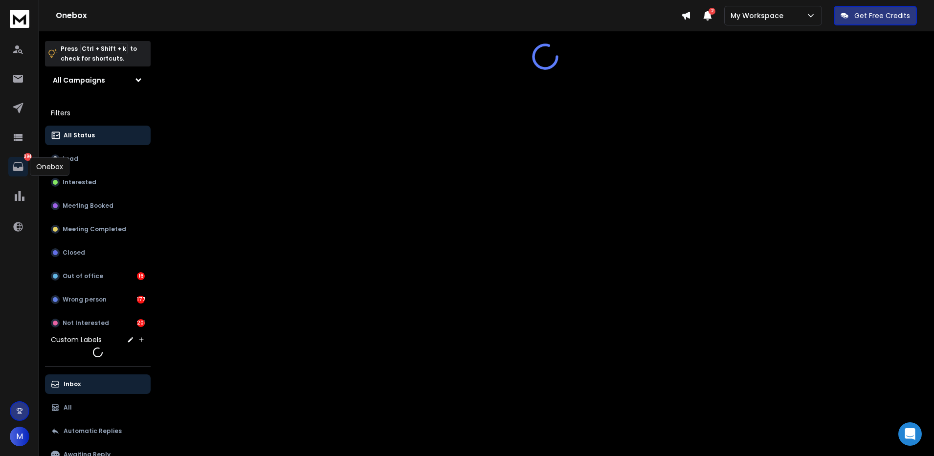
click at [26, 164] on link "394" at bounding box center [18, 167] width 20 height 20
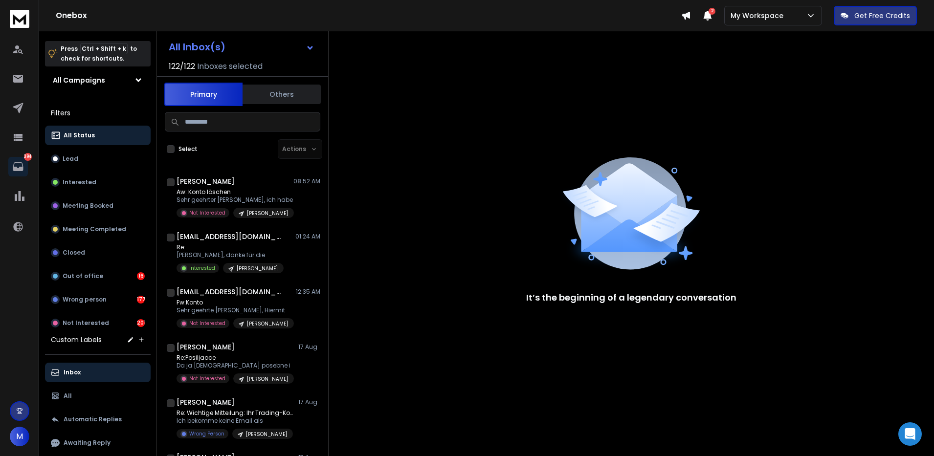
click at [270, 88] on button "Others" at bounding box center [281, 95] width 78 height 22
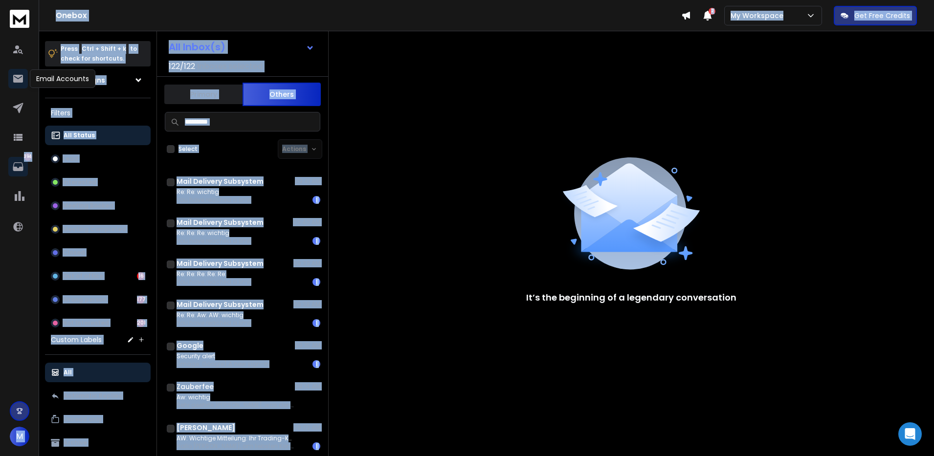
drag, startPoint x: 416, startPoint y: 354, endPoint x: 18, endPoint y: 81, distance: 482.3
click at [18, 81] on div "394 M Onebox 2 My Workspace Get Free Credits Press Ctrl + Shift + k to check fo…" at bounding box center [467, 243] width 934 height 487
click at [468, 73] on div "It’s the beginning of a legendary conversation" at bounding box center [631, 225] width 605 height 388
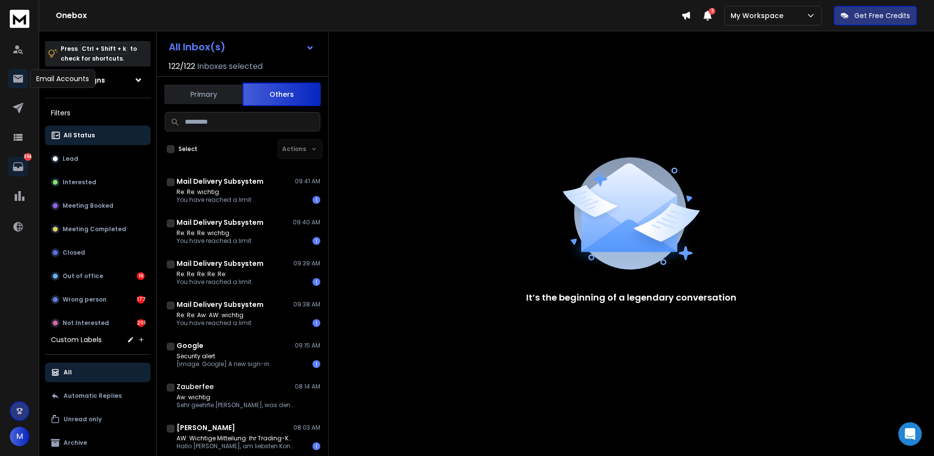
click at [22, 77] on icon at bounding box center [18, 79] width 10 height 8
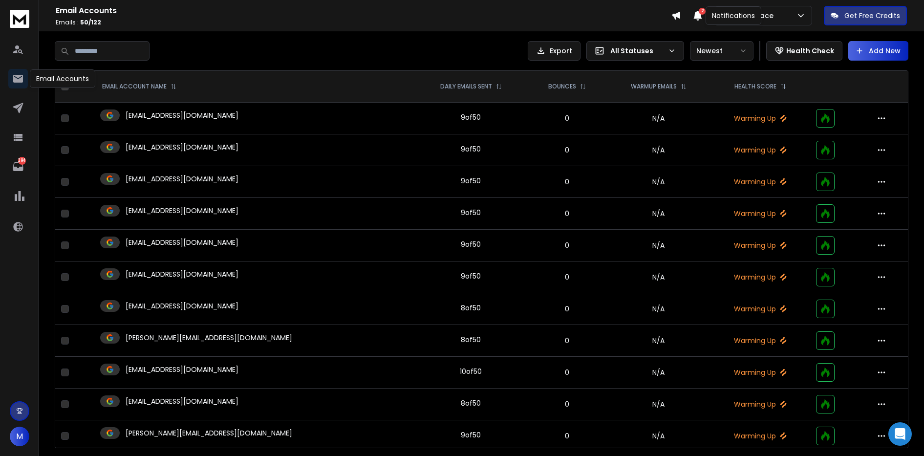
click at [705, 20] on div "2 My Workspace Get Free Credits" at bounding box center [790, 16] width 236 height 20
click at [699, 14] on icon at bounding box center [698, 15] width 9 height 10
click at [698, 17] on icon at bounding box center [698, 15] width 9 height 10
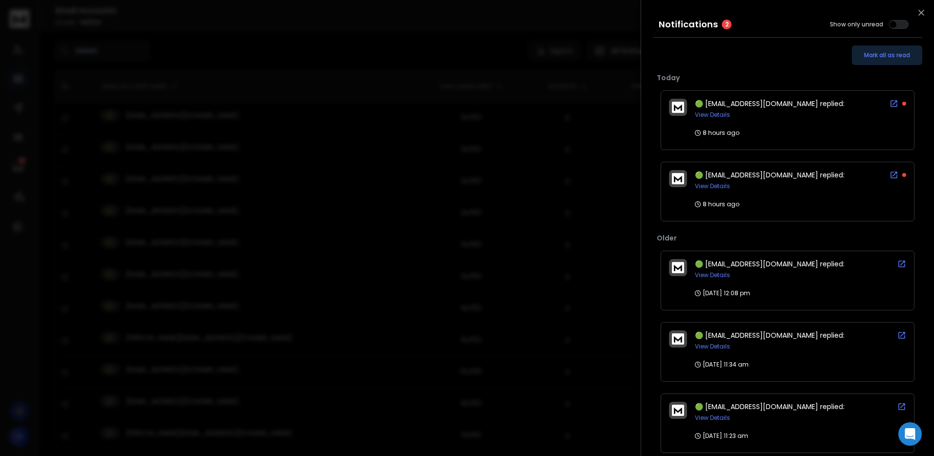
click at [868, 57] on span "Mark all as read" at bounding box center [887, 55] width 46 height 8
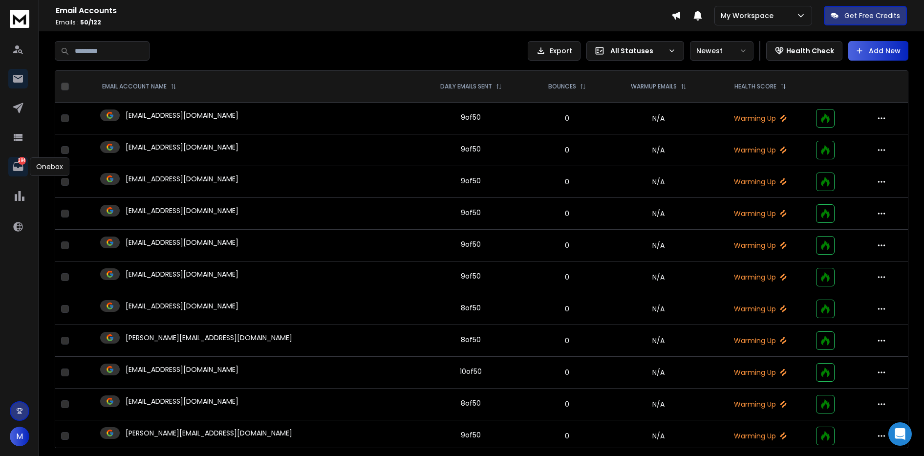
click at [18, 171] on icon at bounding box center [18, 166] width 10 height 9
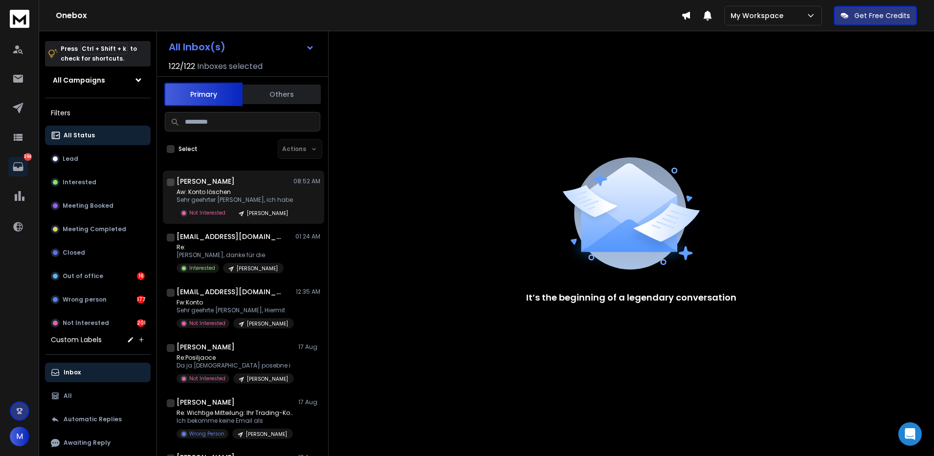
click at [178, 183] on h1 "Horst Kleinau" at bounding box center [205, 181] width 58 height 10
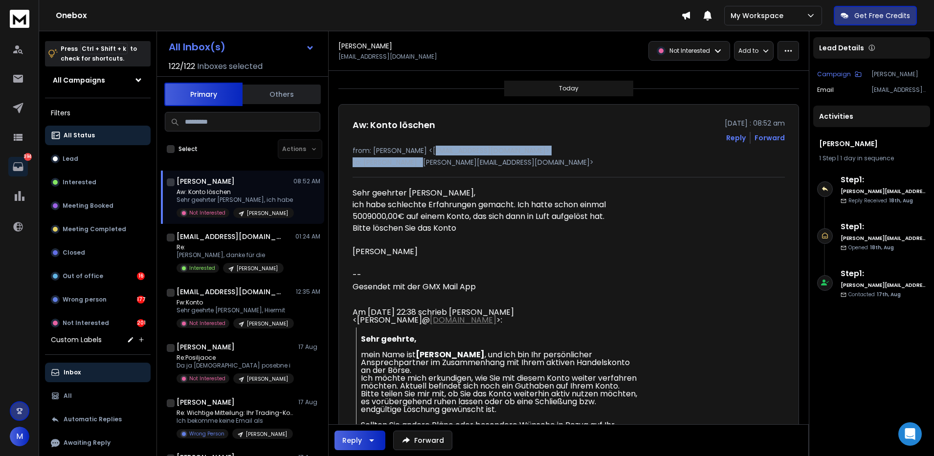
drag, startPoint x: 426, startPoint y: 152, endPoint x: 420, endPoint y: 166, distance: 15.5
click at [420, 166] on div "Aw: Konto löschen 18 August 2025 : 08:52 am Reply Forward from: Horst Kleinau <…" at bounding box center [568, 142] width 432 height 49
click at [420, 166] on p "to: Thomas Fischer <thomas@activertraders.com>" at bounding box center [568, 162] width 432 height 10
drag, startPoint x: 522, startPoint y: 162, endPoint x: 423, endPoint y: 164, distance: 98.8
click at [423, 164] on p "to: Thomas Fischer <thomas@activertraders.com>" at bounding box center [568, 162] width 432 height 10
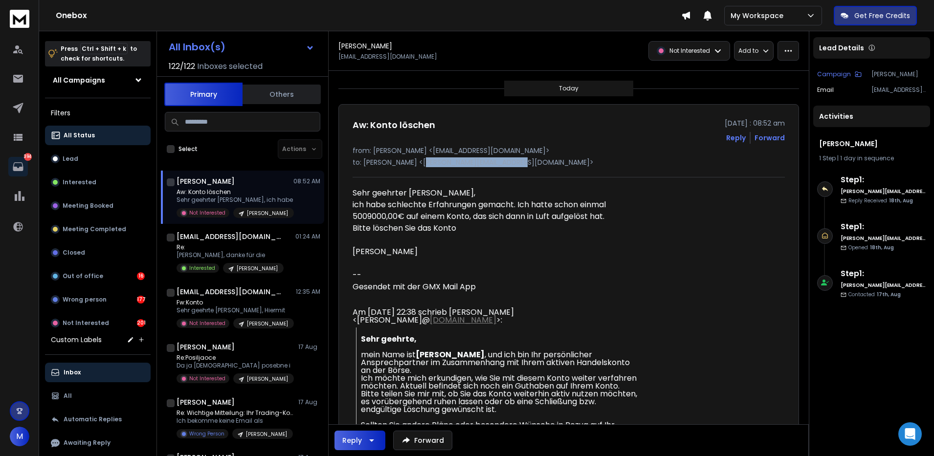
copy p "[PERSON_NAME][EMAIL_ADDRESS][DOMAIN_NAME]"
click at [278, 97] on button "Others" at bounding box center [281, 95] width 78 height 22
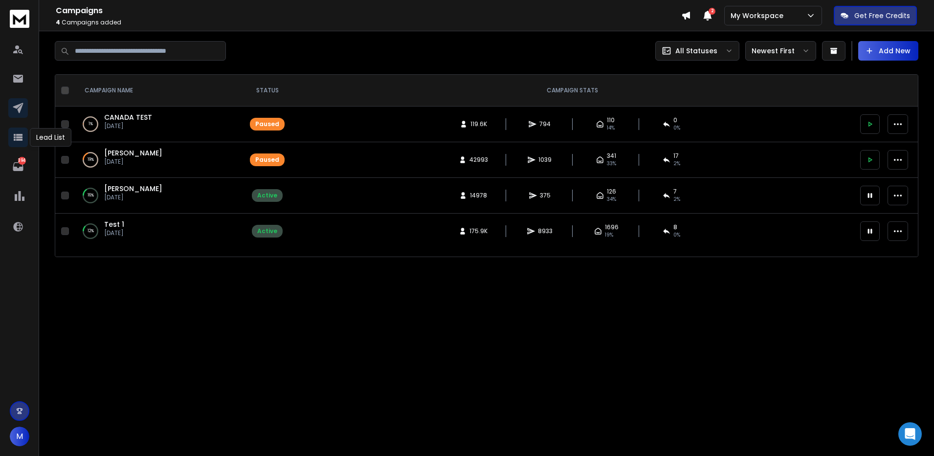
click at [22, 142] on icon at bounding box center [18, 138] width 12 height 12
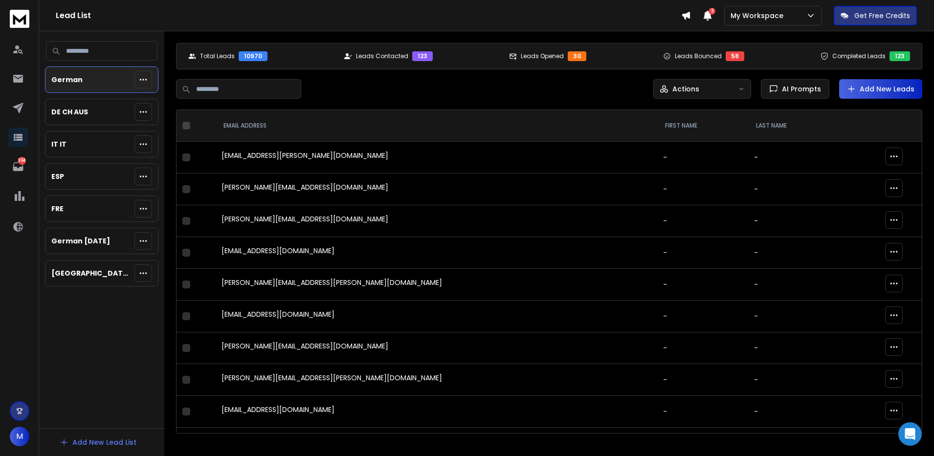
click at [88, 115] on div "DE CH AUS" at bounding box center [101, 112] width 113 height 26
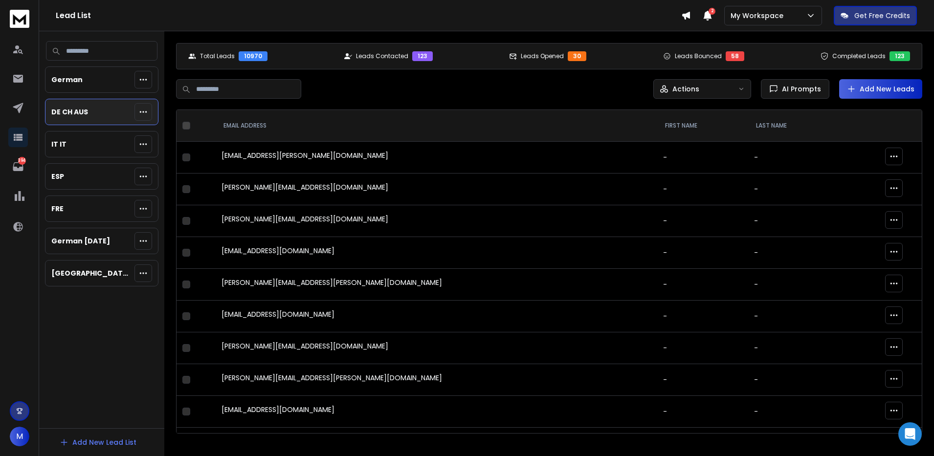
click at [298, 92] on input at bounding box center [238, 89] width 125 height 20
paste input "**********"
type input "**********"
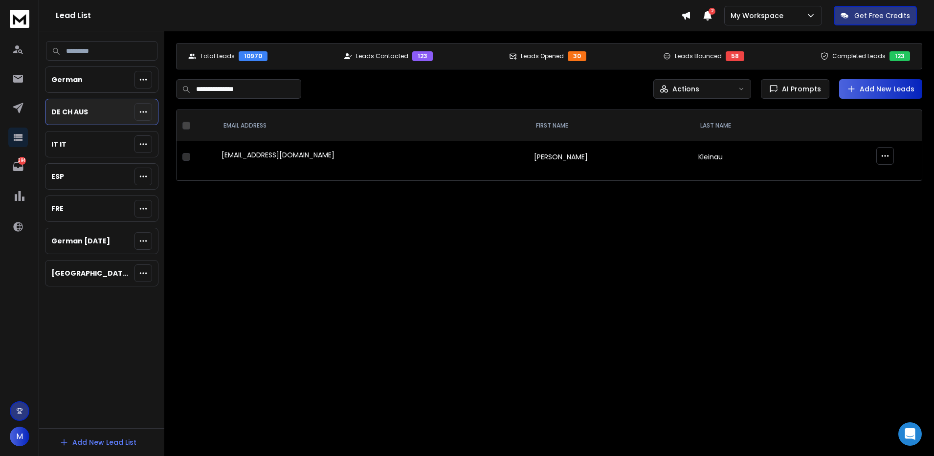
click at [426, 291] on div "**********" at bounding box center [467, 228] width 934 height 456
click at [692, 153] on td "Kleinau" at bounding box center [750, 156] width 116 height 31
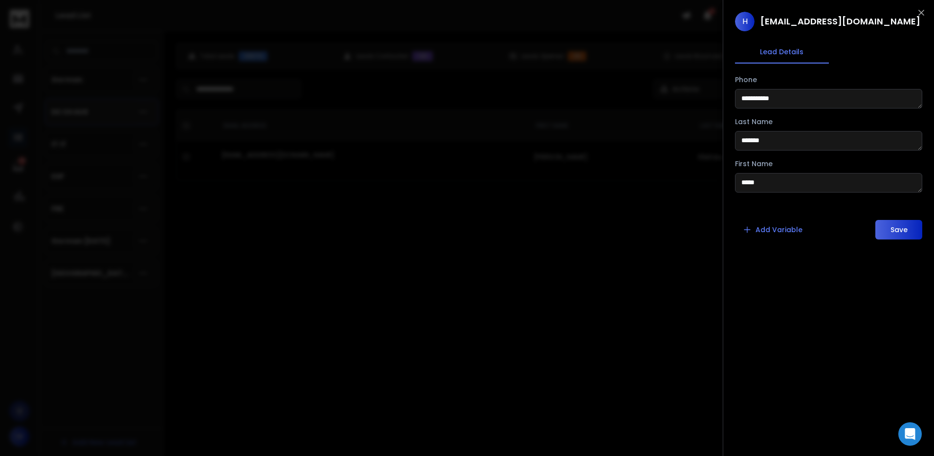
click at [639, 153] on div at bounding box center [467, 228] width 934 height 456
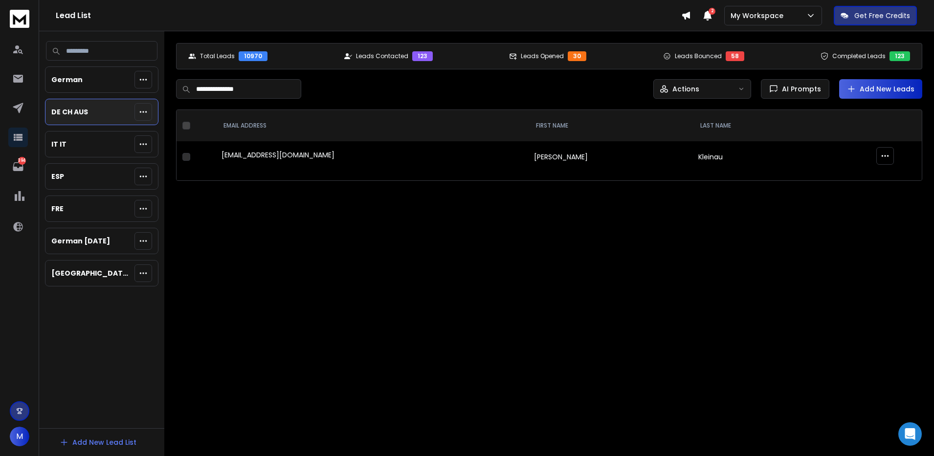
click at [881, 163] on button "button" at bounding box center [885, 156] width 18 height 18
click at [871, 174] on p "Edit Lead Details" at bounding box center [847, 177] width 55 height 10
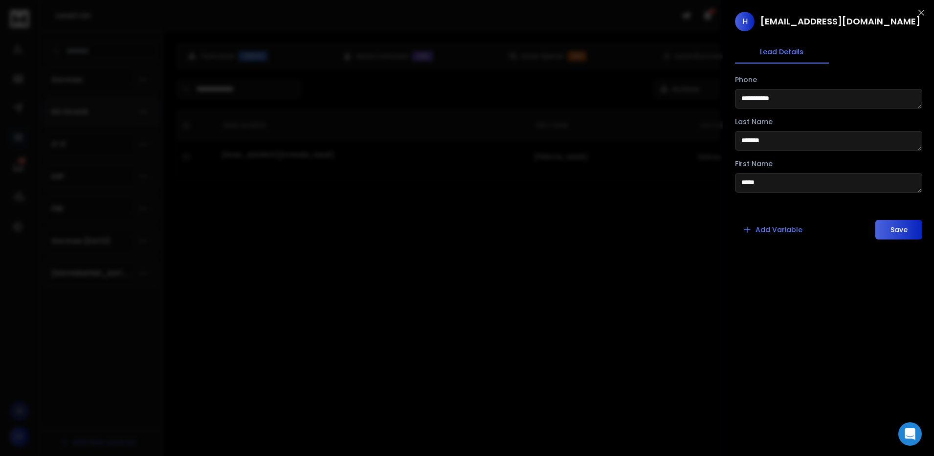
click at [772, 90] on textarea "**********" at bounding box center [828, 99] width 187 height 20
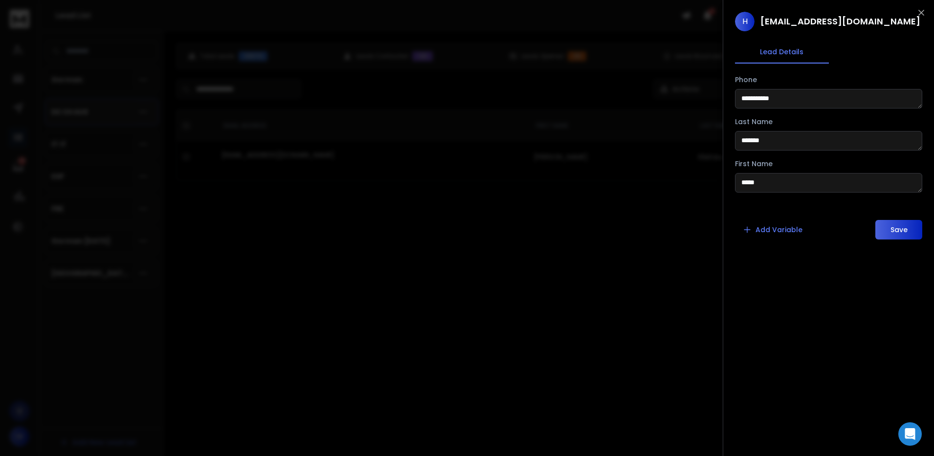
click at [772, 90] on textarea "**********" at bounding box center [828, 99] width 187 height 20
click at [411, 180] on div at bounding box center [467, 228] width 934 height 456
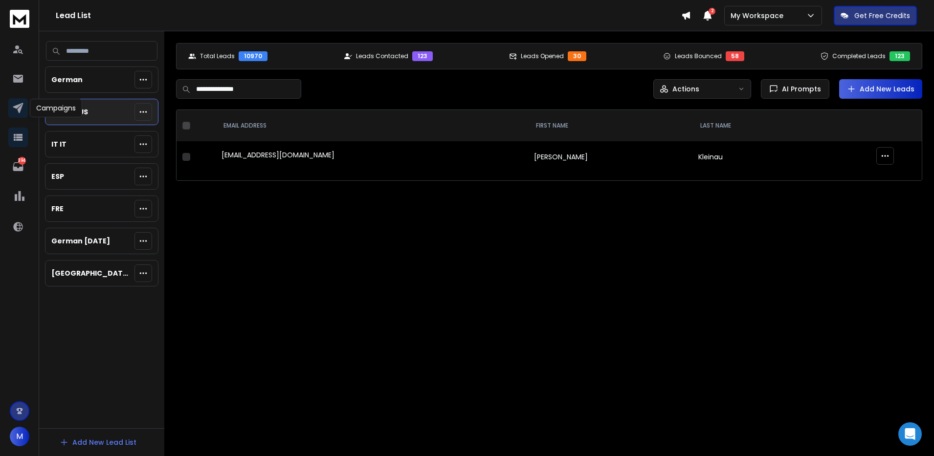
click at [19, 107] on icon at bounding box center [18, 108] width 12 height 12
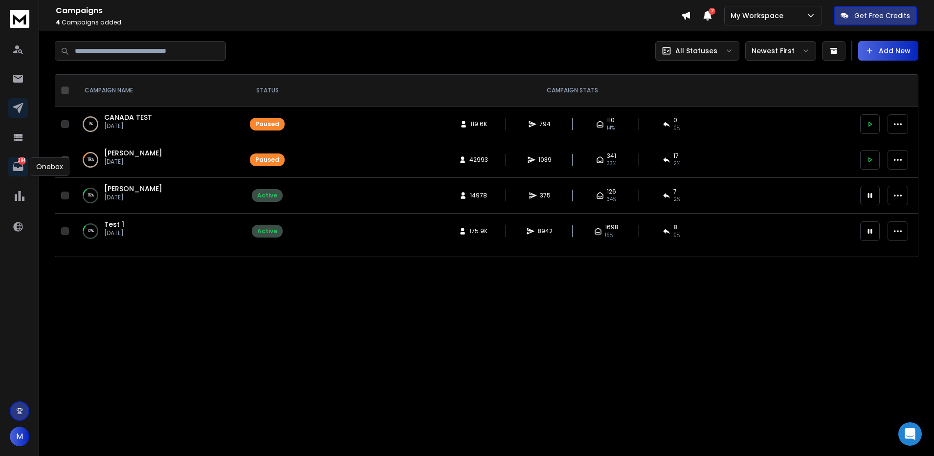
click at [22, 157] on p "394" at bounding box center [22, 161] width 8 height 8
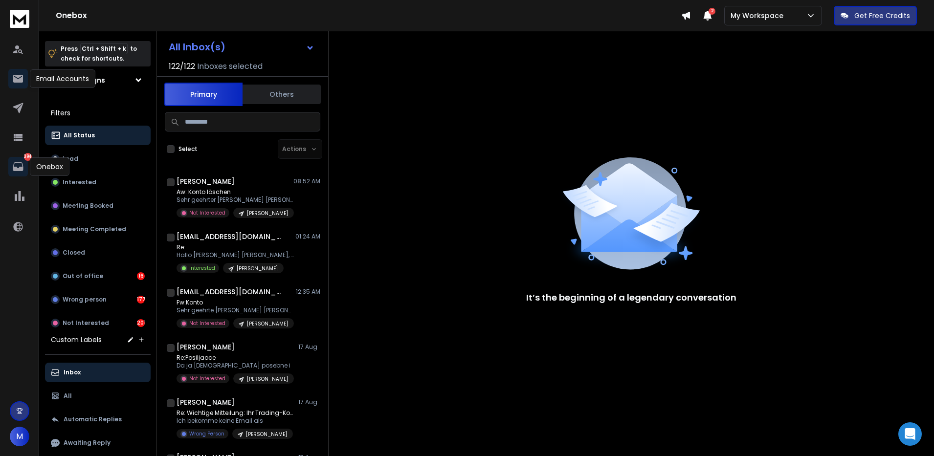
click at [22, 81] on icon at bounding box center [18, 79] width 10 height 8
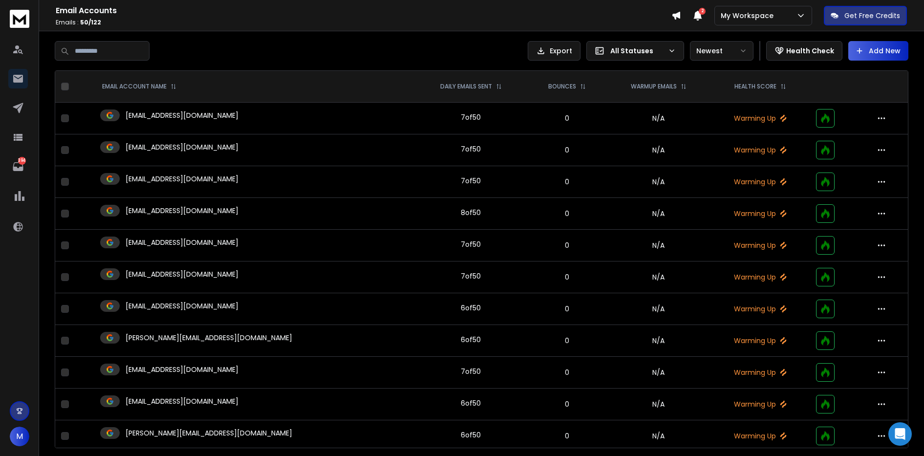
click at [29, 108] on div at bounding box center [19, 109] width 22 height 23
click at [19, 106] on icon at bounding box center [18, 108] width 10 height 10
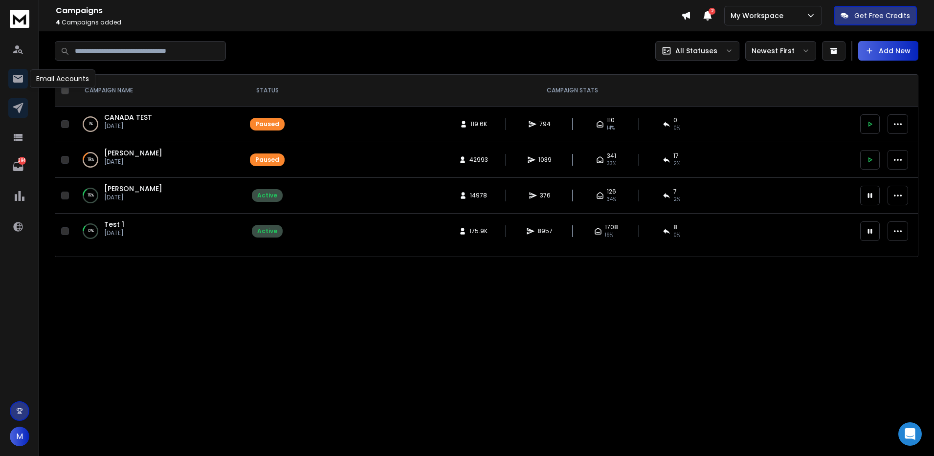
click at [13, 81] on icon at bounding box center [18, 79] width 12 height 12
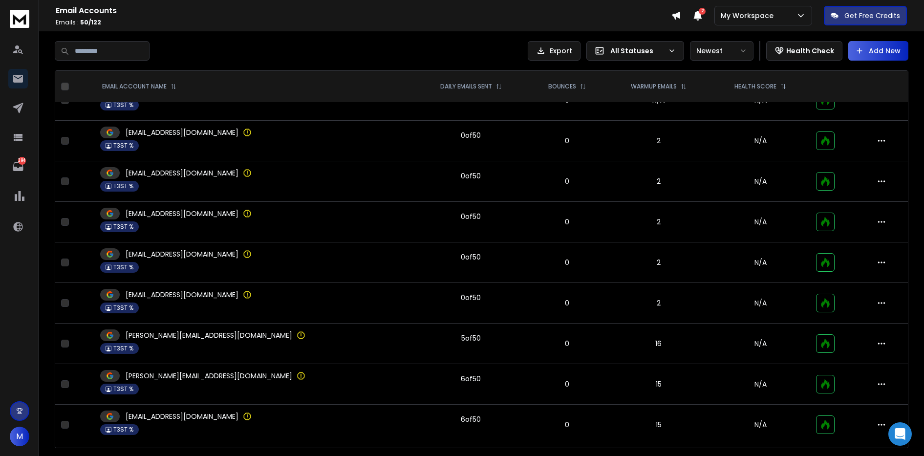
scroll to position [1373, 0]
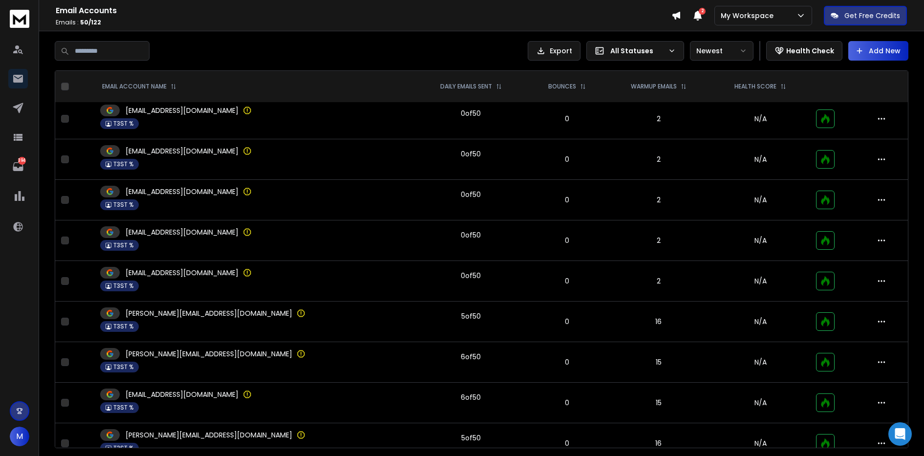
click at [13, 66] on div "394" at bounding box center [19, 140] width 22 height 201
click at [16, 97] on div "394" at bounding box center [19, 140] width 22 height 201
click at [17, 104] on icon at bounding box center [18, 108] width 12 height 12
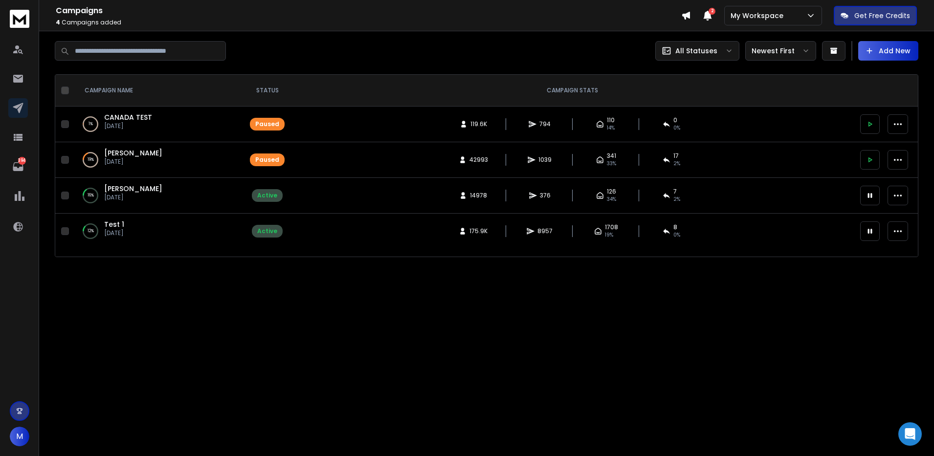
click at [120, 196] on p "[DATE]" at bounding box center [133, 198] width 58 height 8
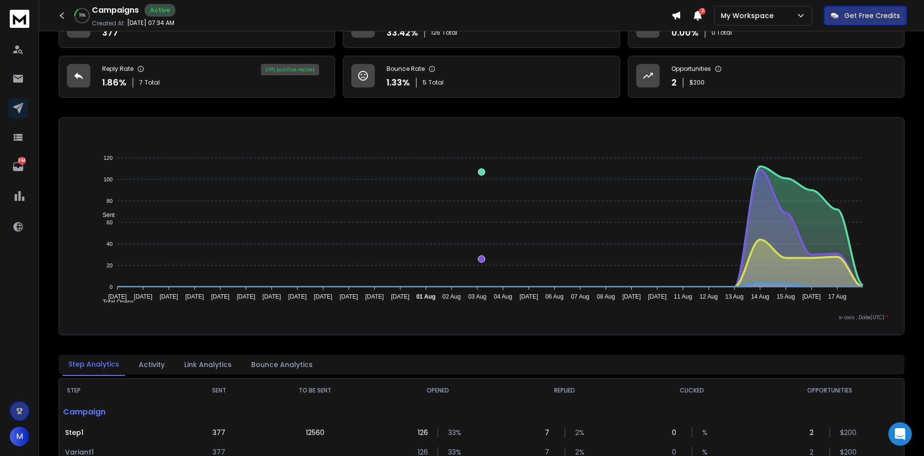
scroll to position [153, 0]
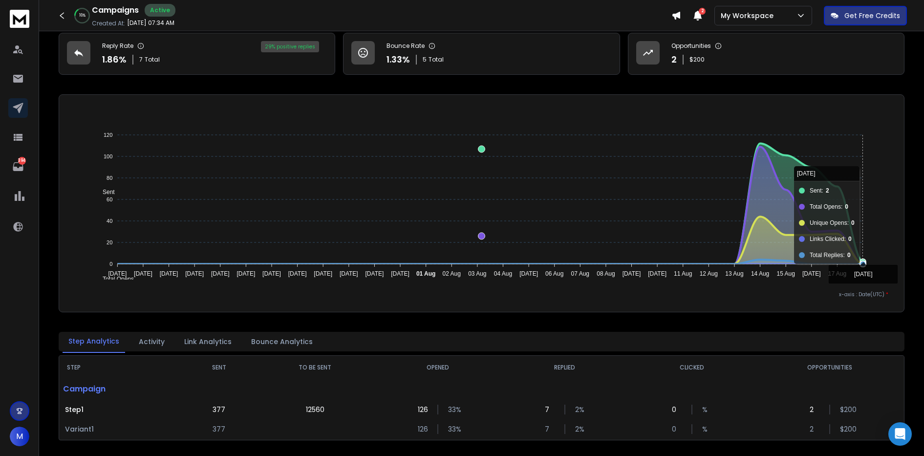
click at [852, 261] on foreignobject "Sent Total Opens Unique Opens Links Clicked Total Replies" at bounding box center [481, 194] width 773 height 171
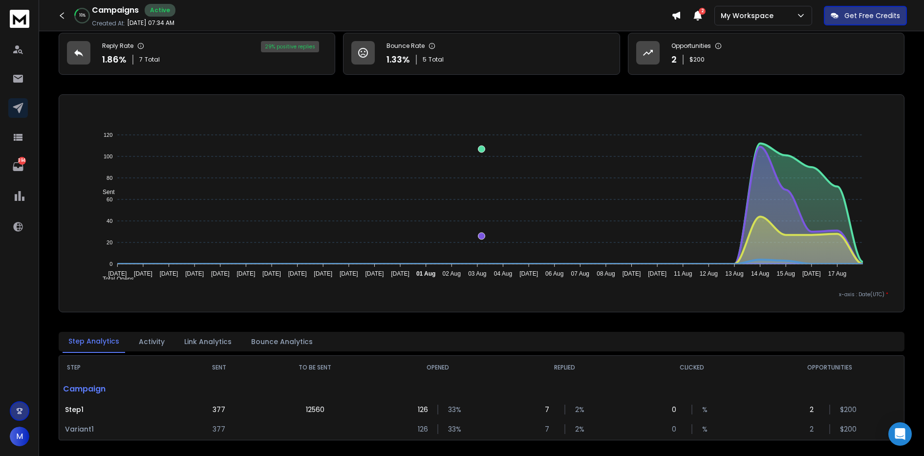
click at [167, 340] on button "Activity" at bounding box center [152, 342] width 38 height 22
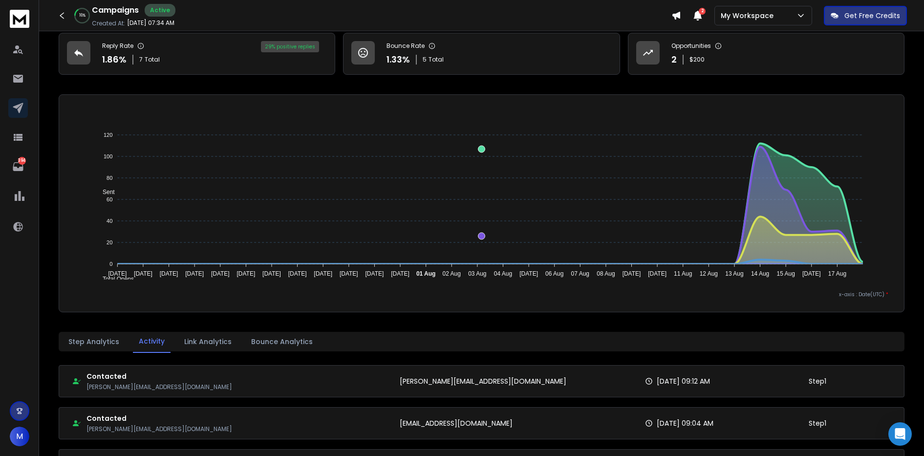
click at [162, 339] on button "Activity" at bounding box center [152, 341] width 38 height 22
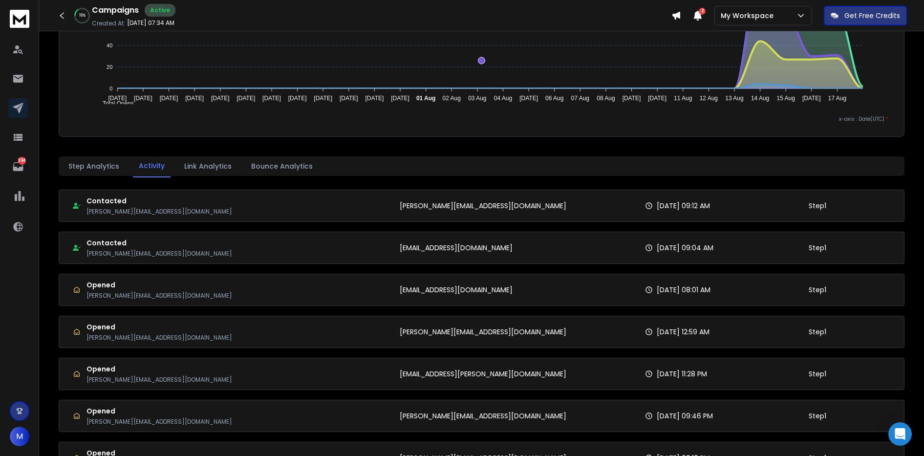
scroll to position [337, 0]
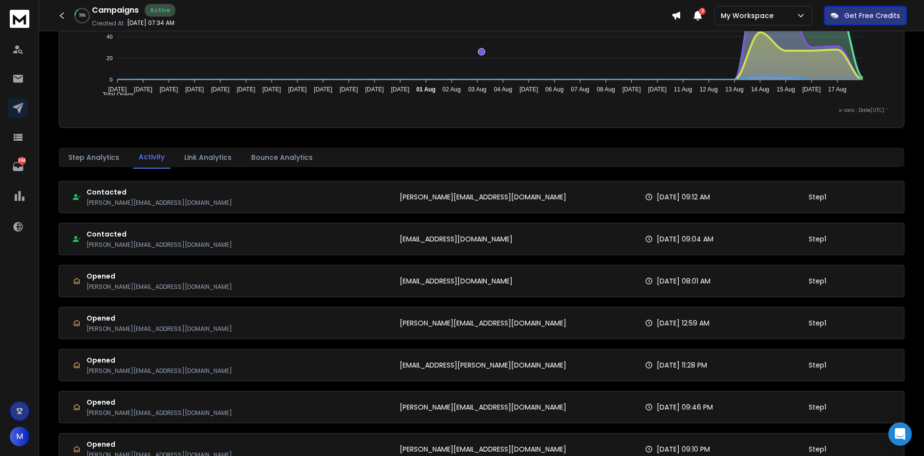
click at [690, 240] on p "[DATE] 09:04 AM" at bounding box center [685, 239] width 57 height 10
click at [429, 272] on div "Opened [PERSON_NAME][EMAIL_ADDRESS][DOMAIN_NAME] [EMAIL_ADDRESS][DOMAIN_NAME] […" at bounding box center [482, 281] width 846 height 32
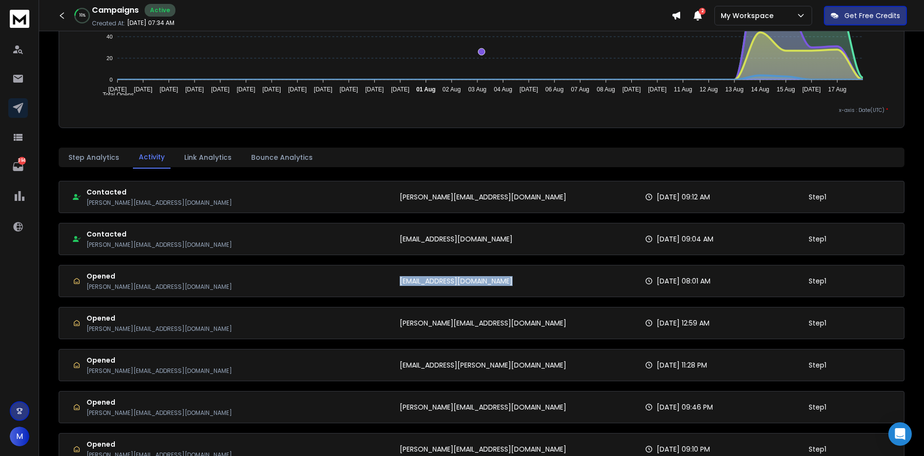
click at [429, 272] on div "Opened [PERSON_NAME][EMAIL_ADDRESS][DOMAIN_NAME] [EMAIL_ADDRESS][DOMAIN_NAME] […" at bounding box center [482, 281] width 846 height 32
click at [429, 272] on div "Opened anna@activeetrade.com winfridwinkler@kabelmail.de Aug 18, 2025, 08:01 AM…" at bounding box center [482, 281] width 846 height 32
click at [108, 289] on p "[PERSON_NAME][EMAIL_ADDRESS][DOMAIN_NAME]" at bounding box center [160, 287] width 146 height 8
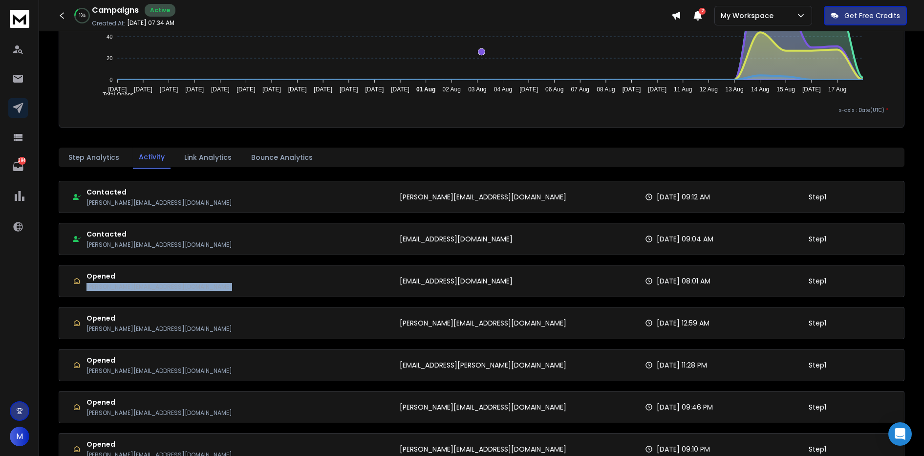
click at [108, 289] on p "[PERSON_NAME][EMAIL_ADDRESS][DOMAIN_NAME]" at bounding box center [160, 287] width 146 height 8
copy p "[PERSON_NAME][EMAIL_ADDRESS][DOMAIN_NAME]"
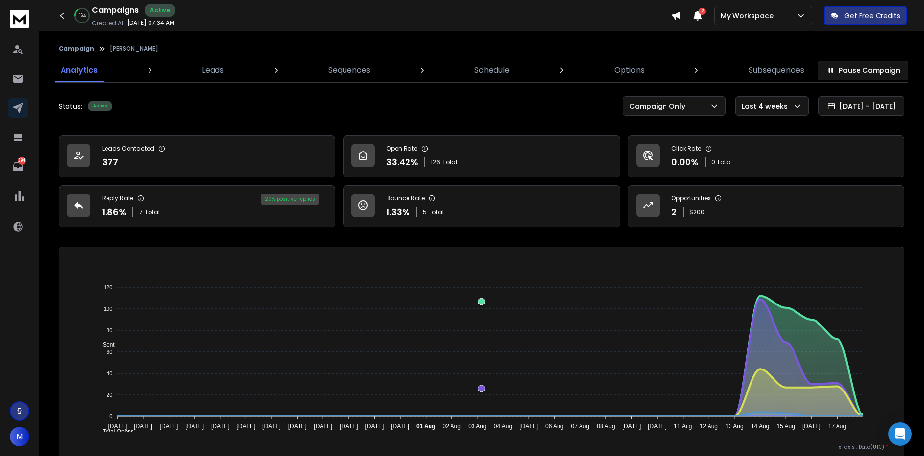
scroll to position [337, 0]
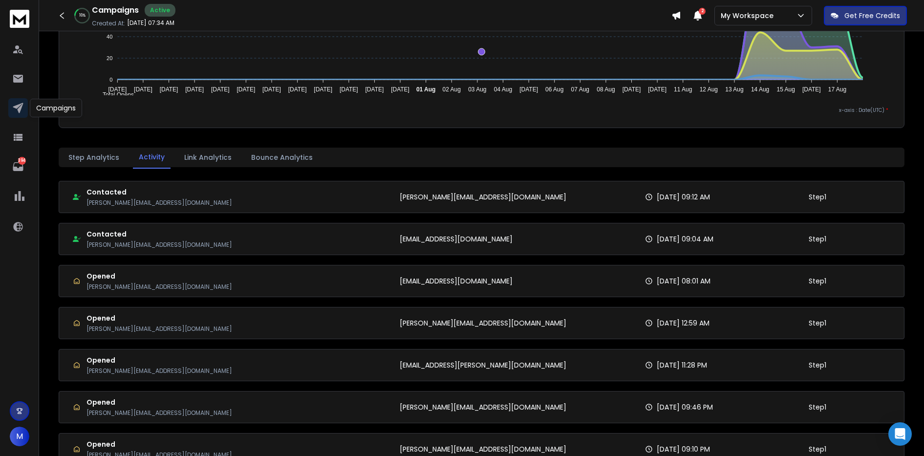
click at [8, 116] on link at bounding box center [18, 108] width 20 height 20
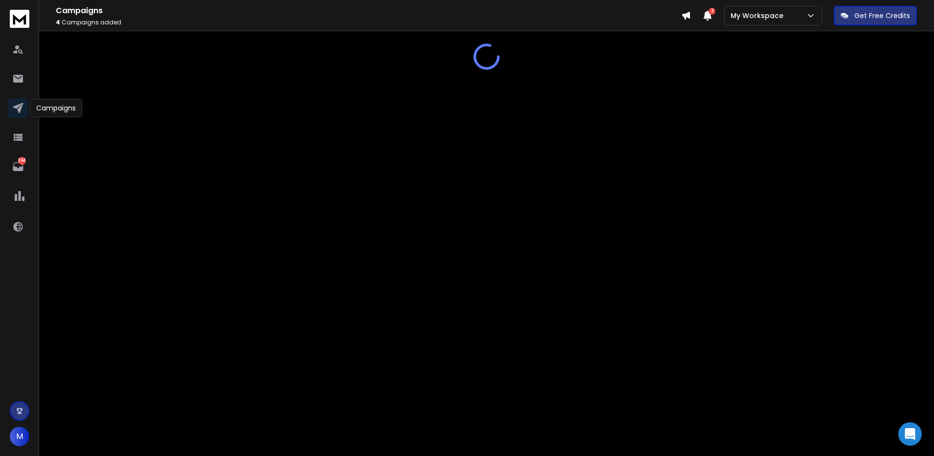
click at [8, 116] on link at bounding box center [18, 108] width 20 height 20
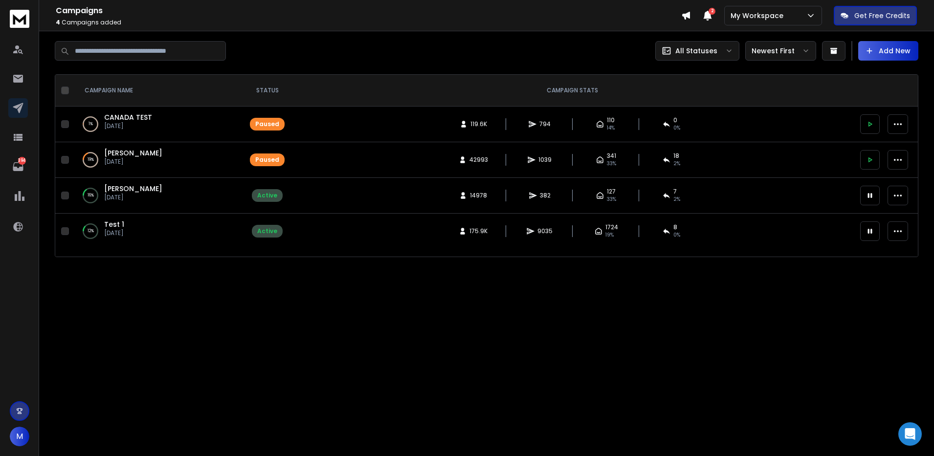
click at [875, 192] on button at bounding box center [870, 196] width 20 height 20
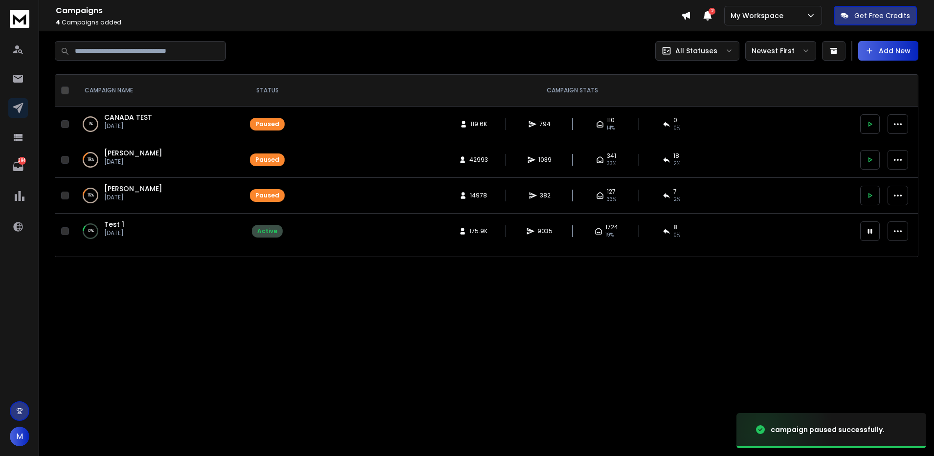
click at [371, 242] on td "175.9K 9035 1724 19 % 8 0 %" at bounding box center [572, 232] width 564 height 36
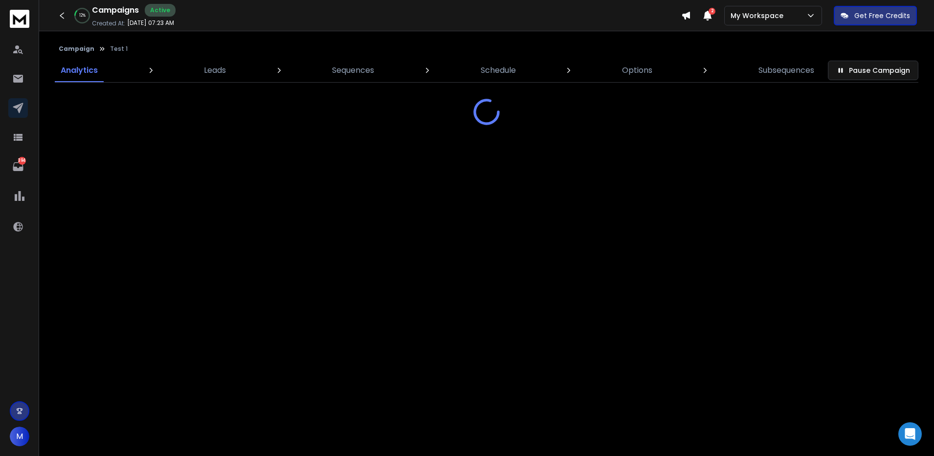
click at [615, 62] on div "Analytics Leads Sequences Schedule Options Subsequences" at bounding box center [437, 70] width 765 height 23
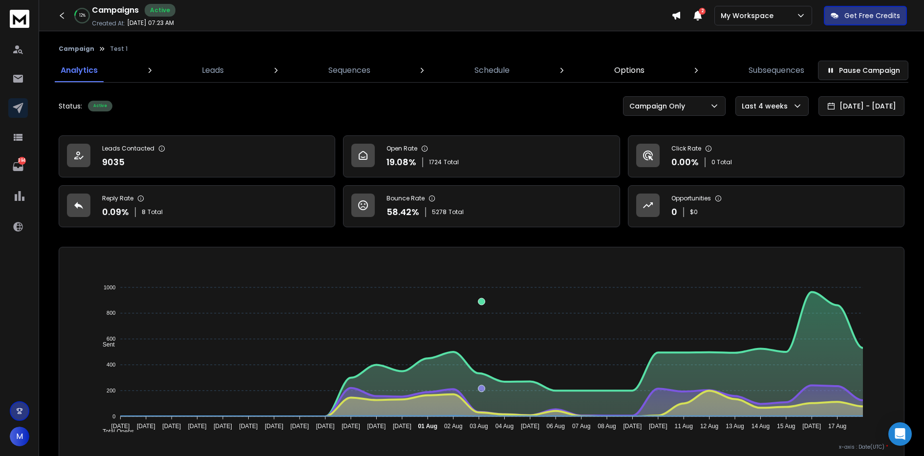
click at [624, 64] on link "Options" at bounding box center [630, 70] width 42 height 23
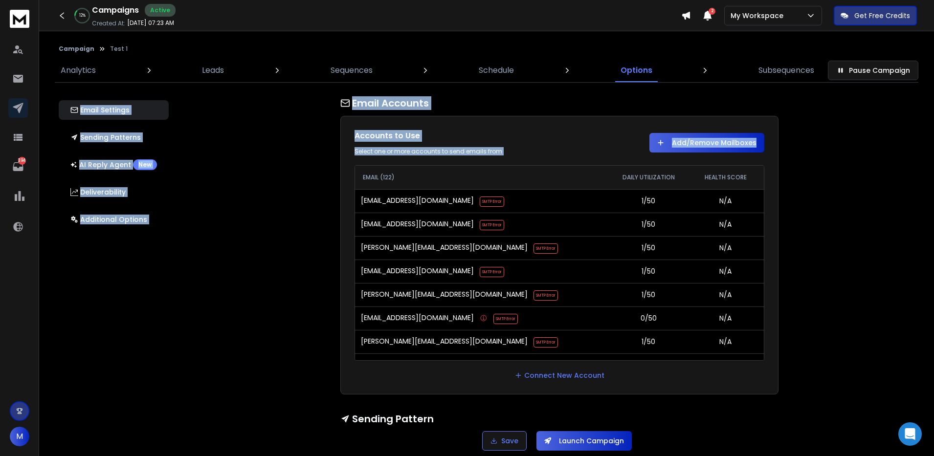
drag, startPoint x: 933, startPoint y: 150, endPoint x: 936, endPoint y: 341, distance: 191.2
click at [924, 341] on html "Get only verified leads with our AI-powered Lead Finder, starting at $22/mo Try…" at bounding box center [467, 228] width 934 height 456
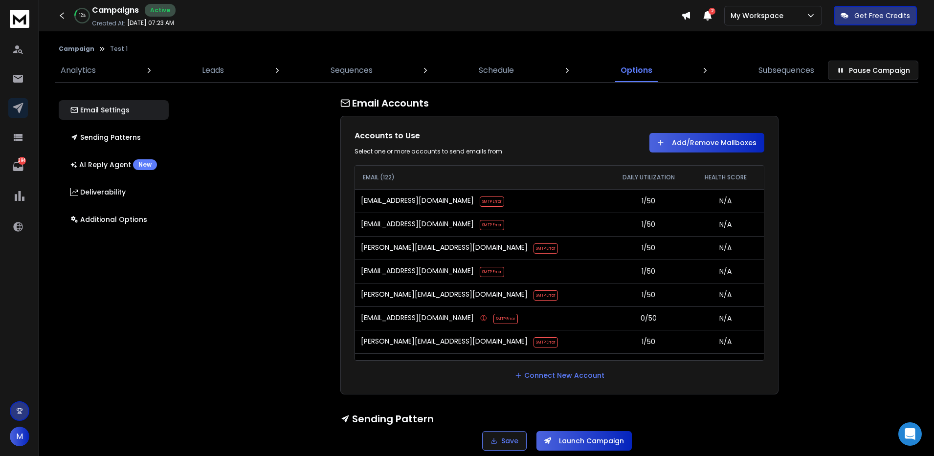
click at [769, 332] on div "Accounts to Use Select one or more accounts to send emails from Add/Remove Mail…" at bounding box center [559, 255] width 438 height 279
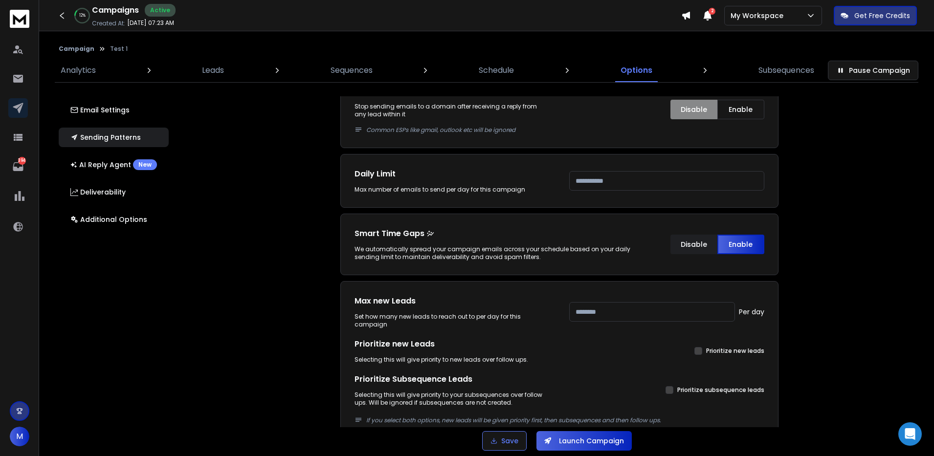
scroll to position [440, 0]
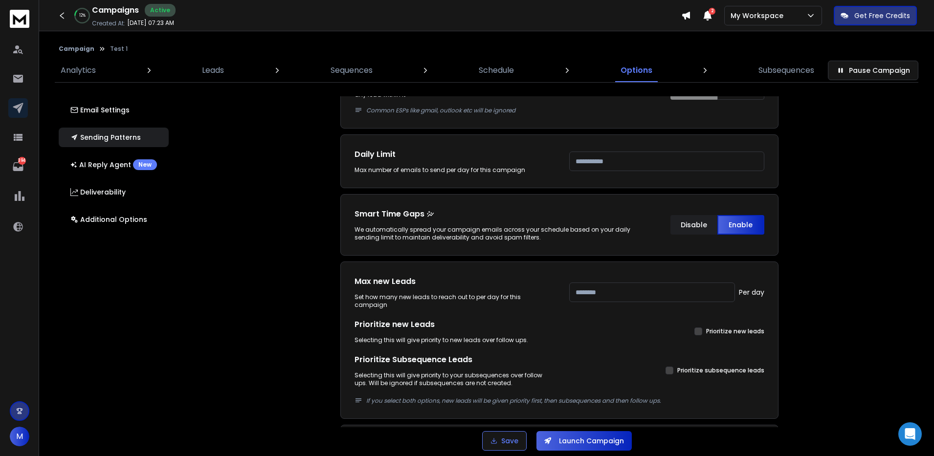
click at [584, 173] on div "Daily Limit Max number of emails to send per day for this campaign ****" at bounding box center [559, 161] width 410 height 25
click at [580, 161] on input "****" at bounding box center [666, 162] width 195 height 20
click at [587, 160] on input "****" at bounding box center [666, 162] width 195 height 20
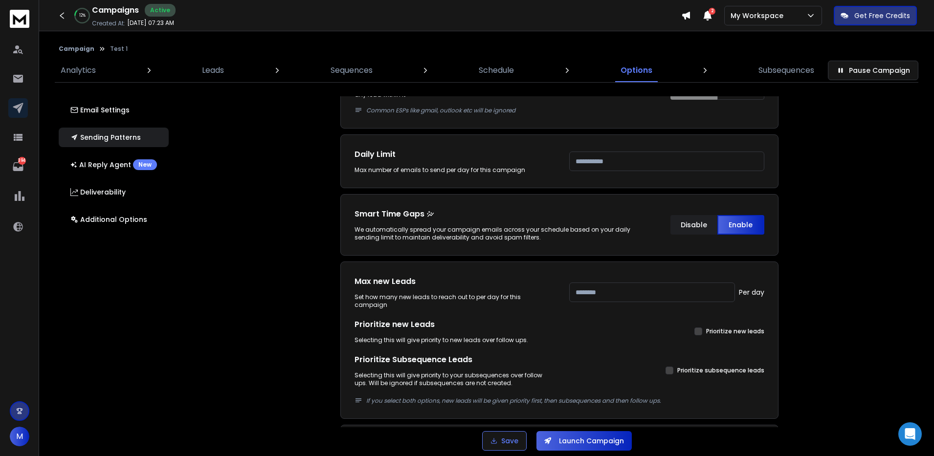
click at [587, 160] on input "****" at bounding box center [666, 162] width 195 height 20
type input "****"
click at [616, 290] on input "****" at bounding box center [652, 293] width 166 height 20
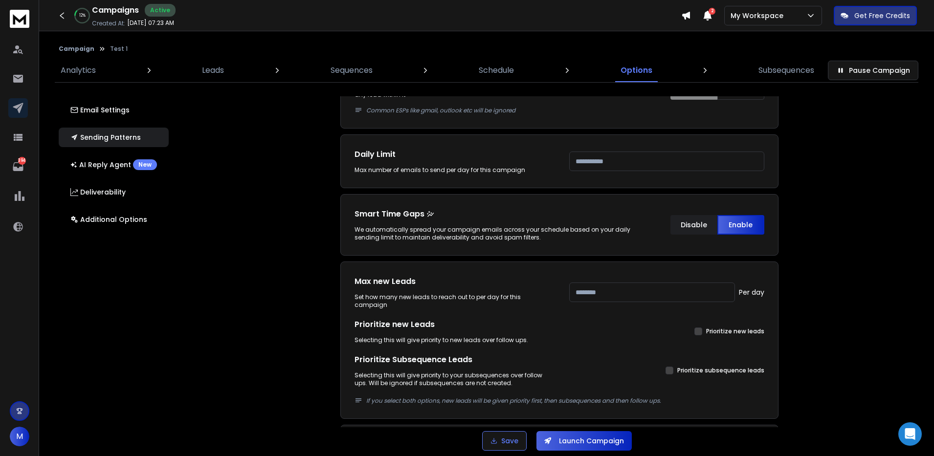
click at [616, 290] on input "****" at bounding box center [652, 293] width 166 height 20
paste input "number"
type input "****"
click at [485, 430] on div "Get only verified leads with our AI-powered Lead Finder, starting at $22/mo Try…" at bounding box center [467, 228] width 934 height 456
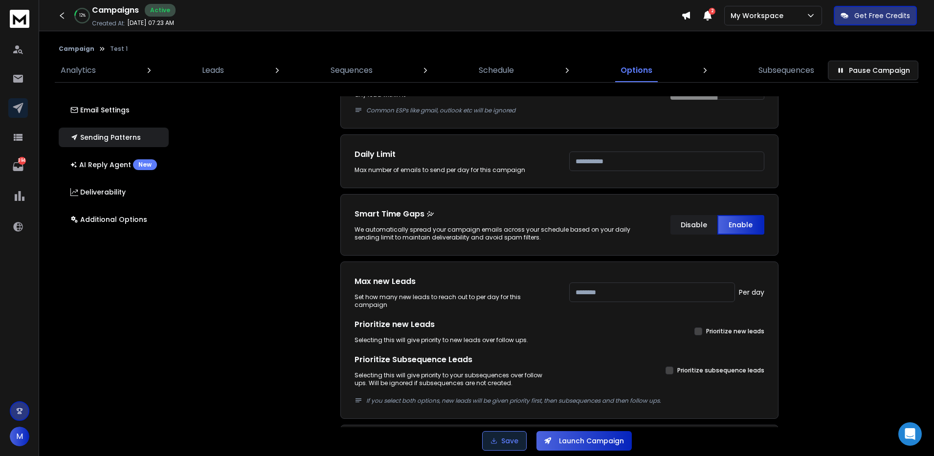
click at [515, 450] on button "Save" at bounding box center [504, 441] width 44 height 20
